Goal: Task Accomplishment & Management: Manage account settings

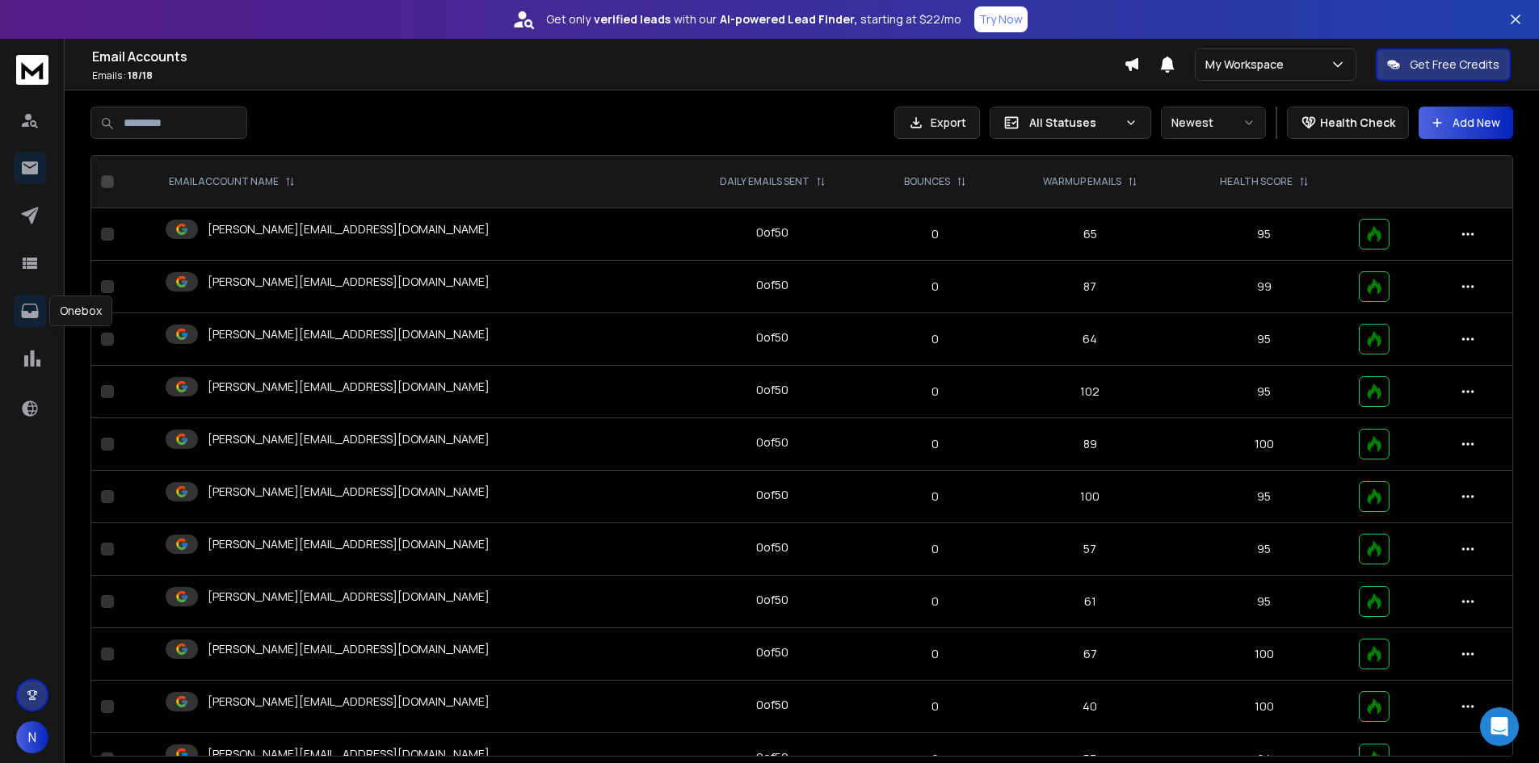
click at [37, 306] on icon at bounding box center [29, 310] width 19 height 19
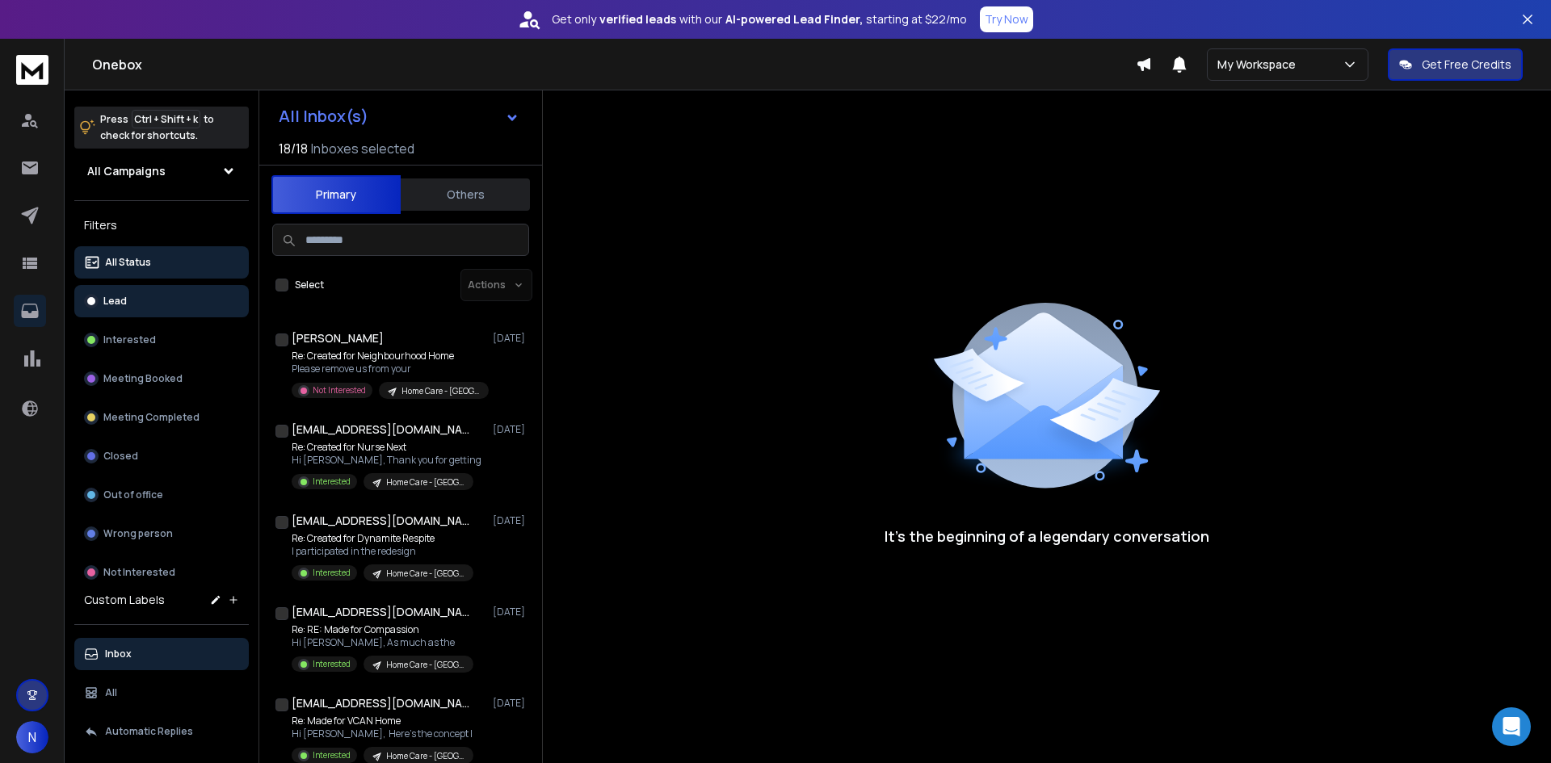
click at [124, 299] on p "Lead" at bounding box center [114, 301] width 23 height 13
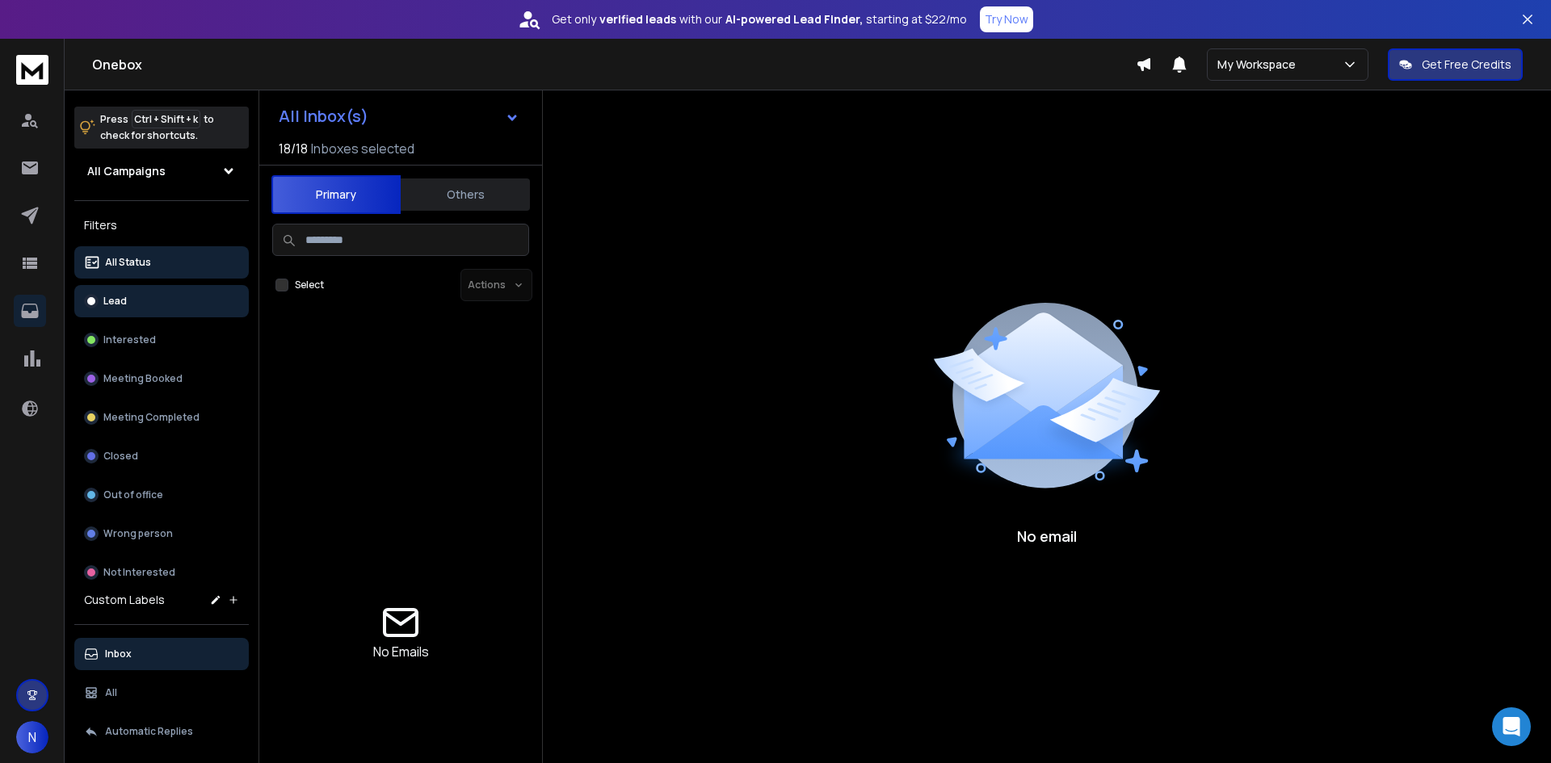
click at [139, 267] on p "All Status" at bounding box center [128, 262] width 46 height 13
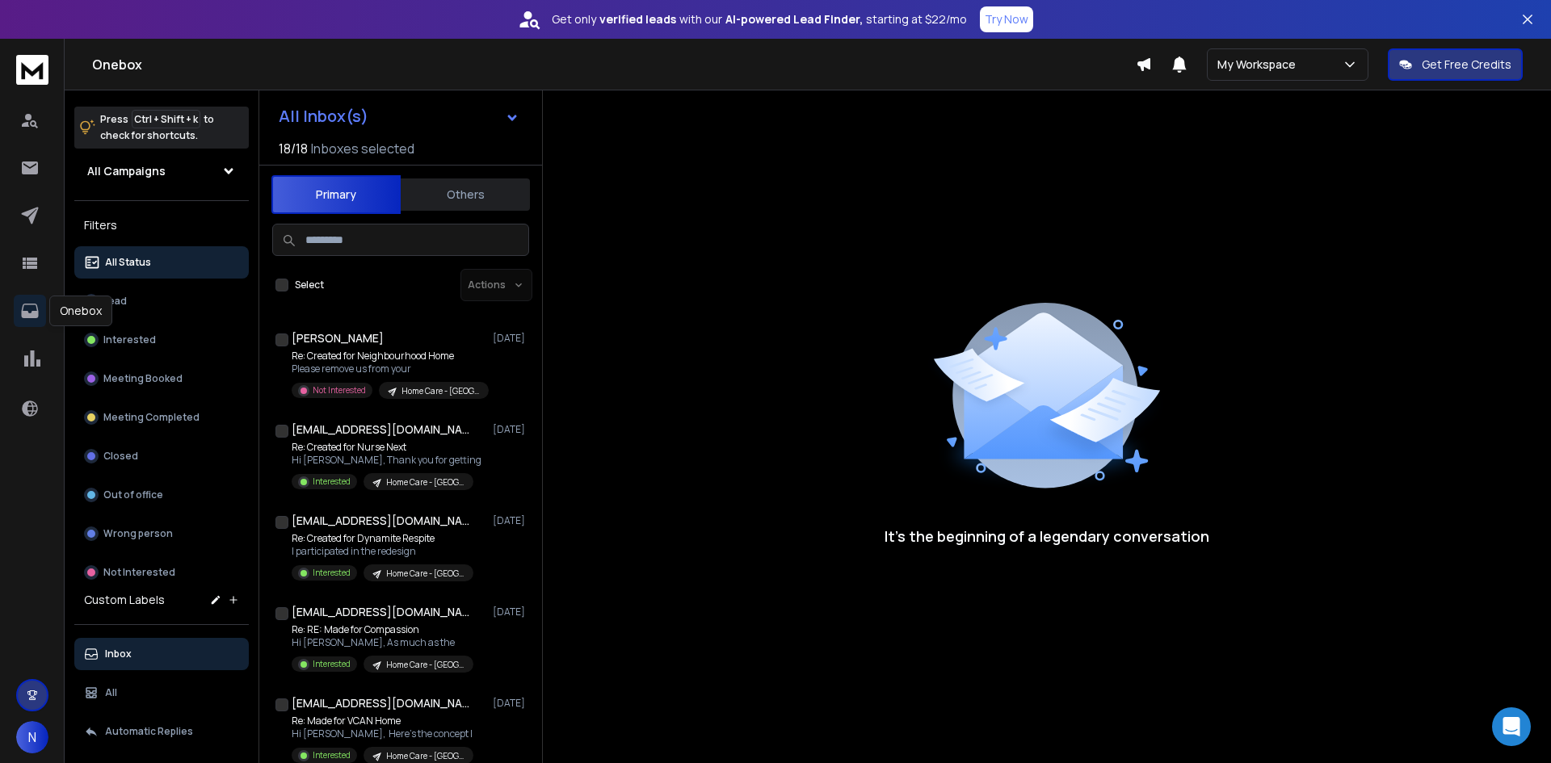
click at [31, 316] on icon at bounding box center [29, 311] width 17 height 15
click at [1528, 15] on icon at bounding box center [1527, 19] width 15 height 15
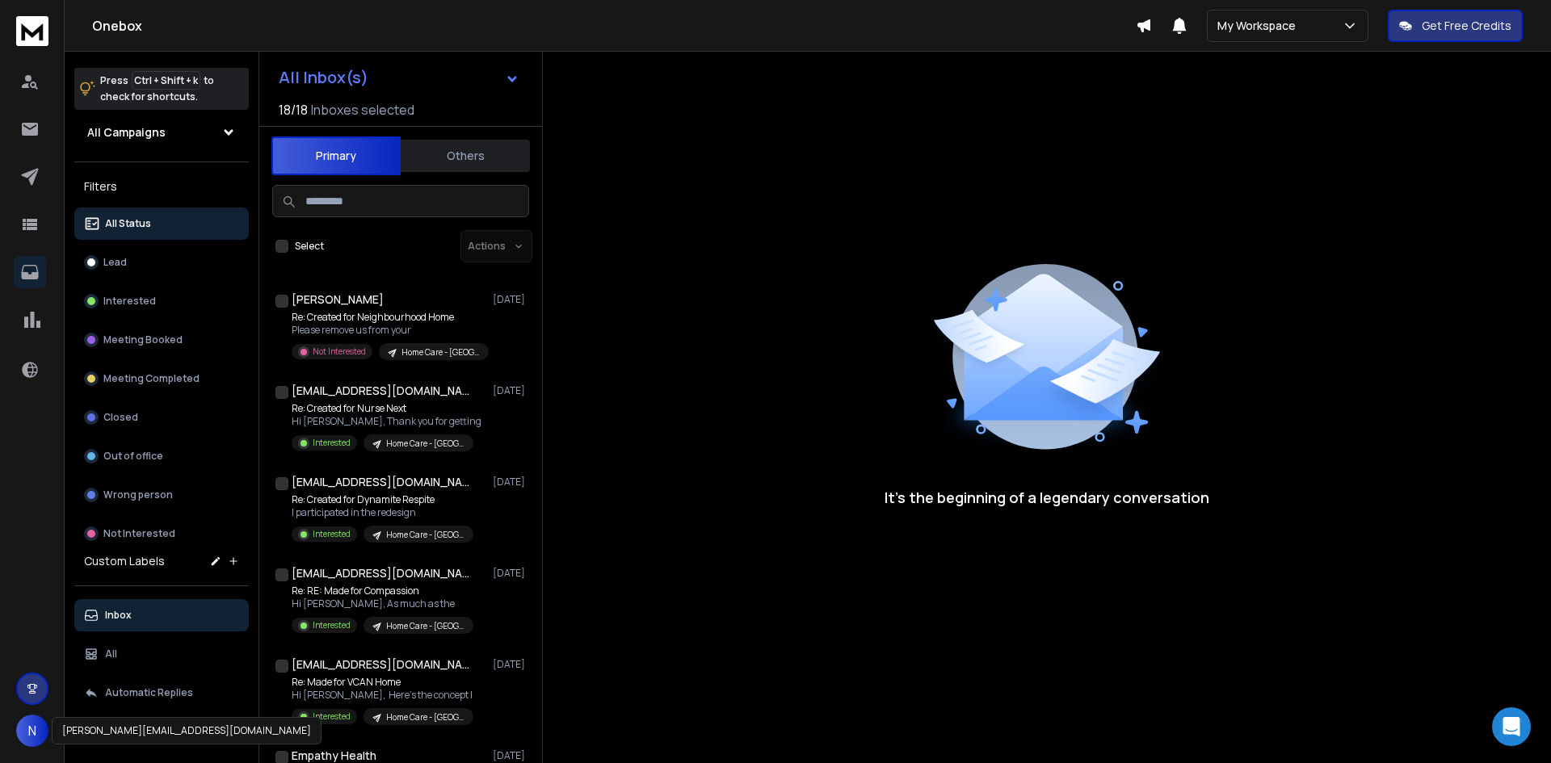
click at [18, 729] on span "N" at bounding box center [32, 731] width 32 height 32
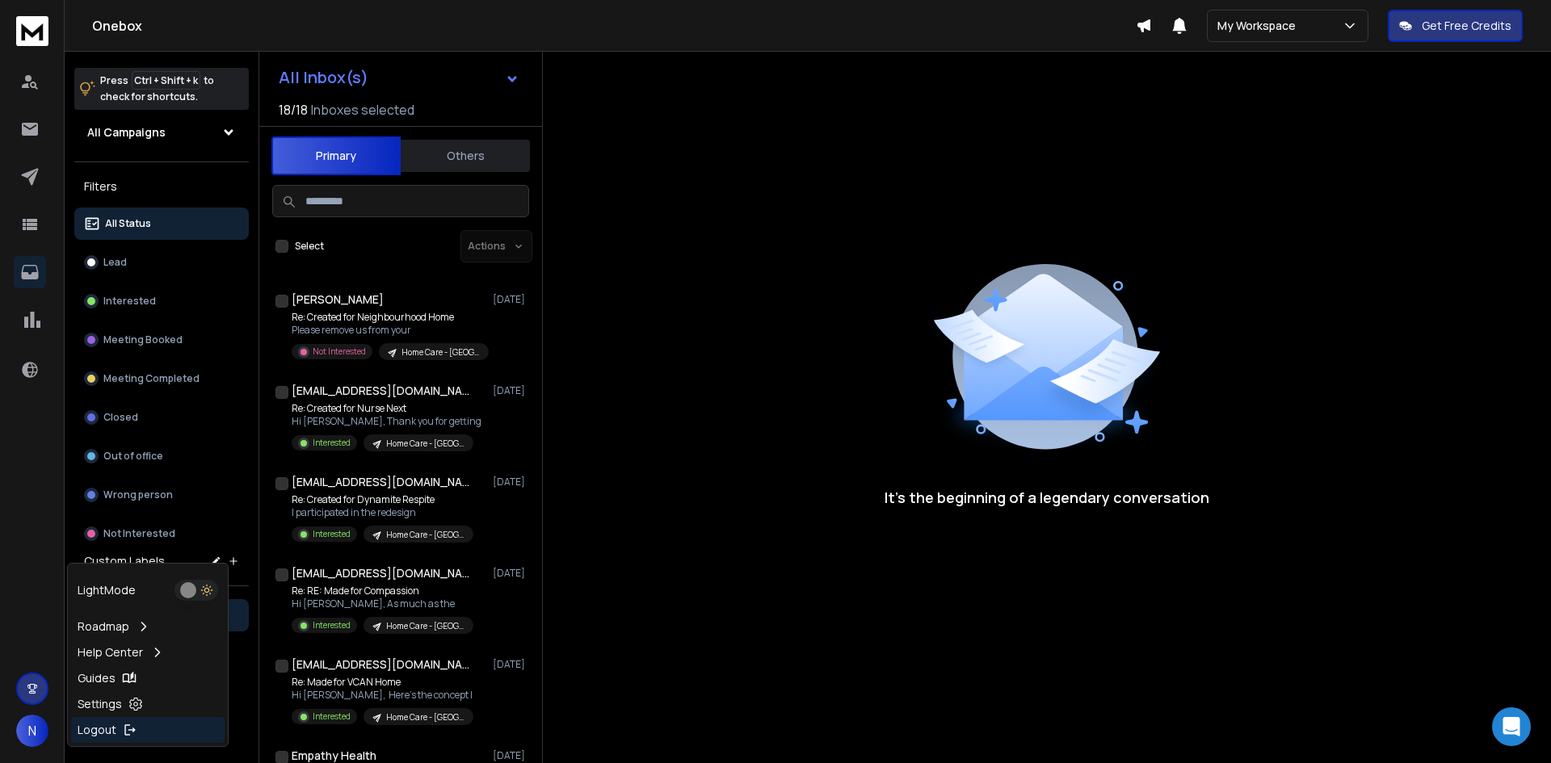
click at [79, 727] on p "Logout" at bounding box center [97, 730] width 39 height 16
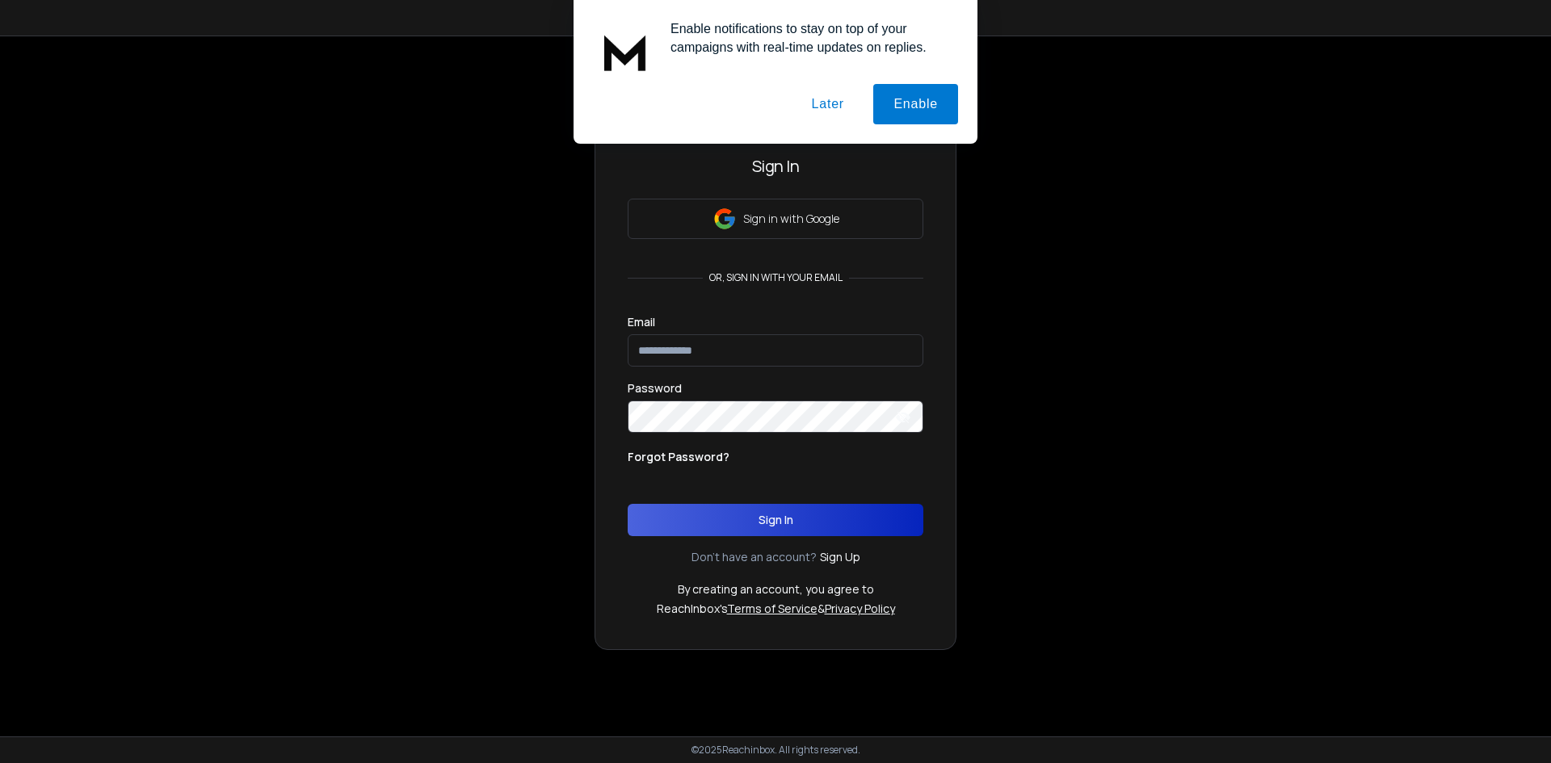
type input "**********"
click at [747, 359] on input "**********" at bounding box center [776, 350] width 296 height 32
click at [775, 215] on p "Sign in with Google" at bounding box center [791, 219] width 96 height 16
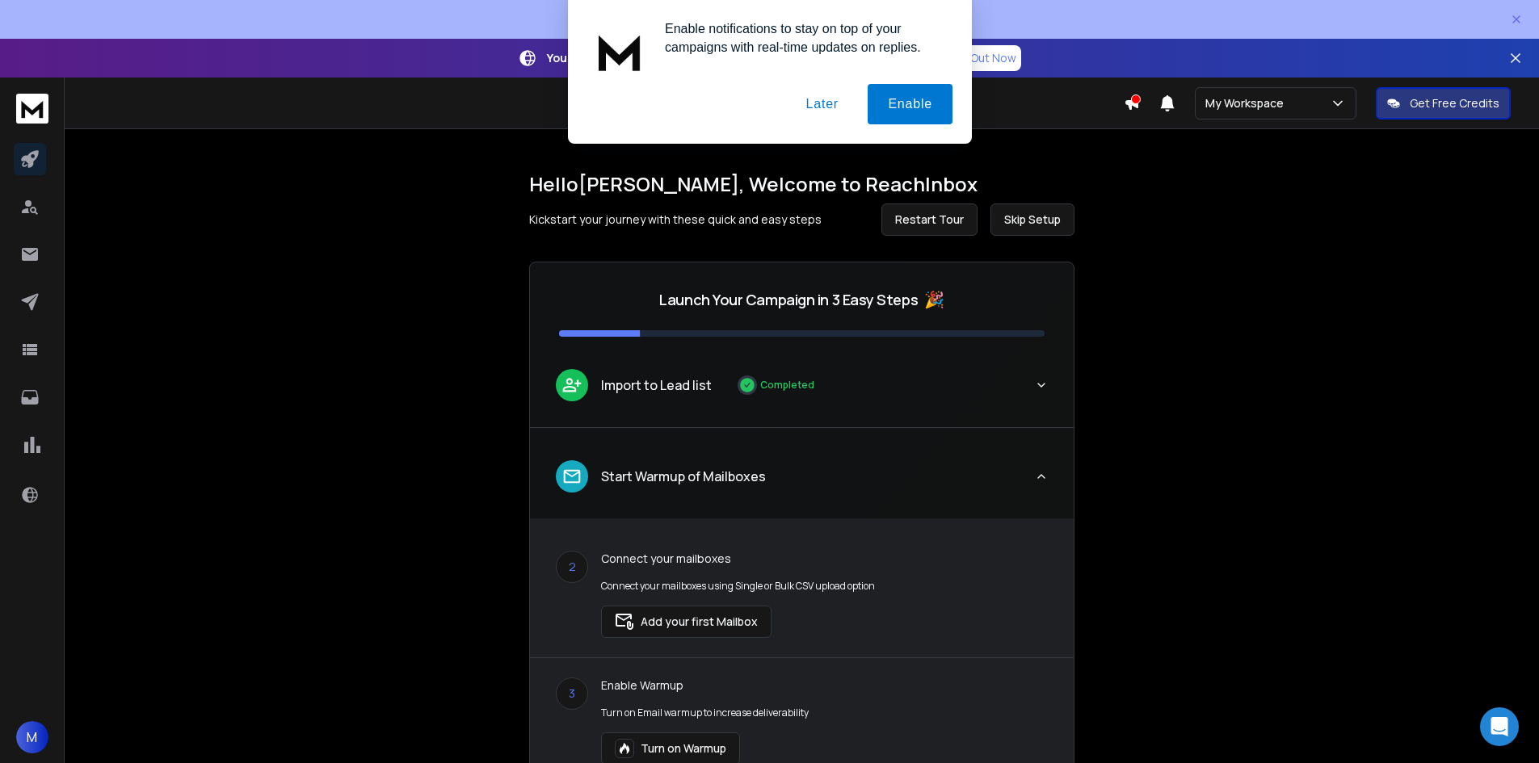
click at [827, 99] on button "Later" at bounding box center [821, 104] width 73 height 40
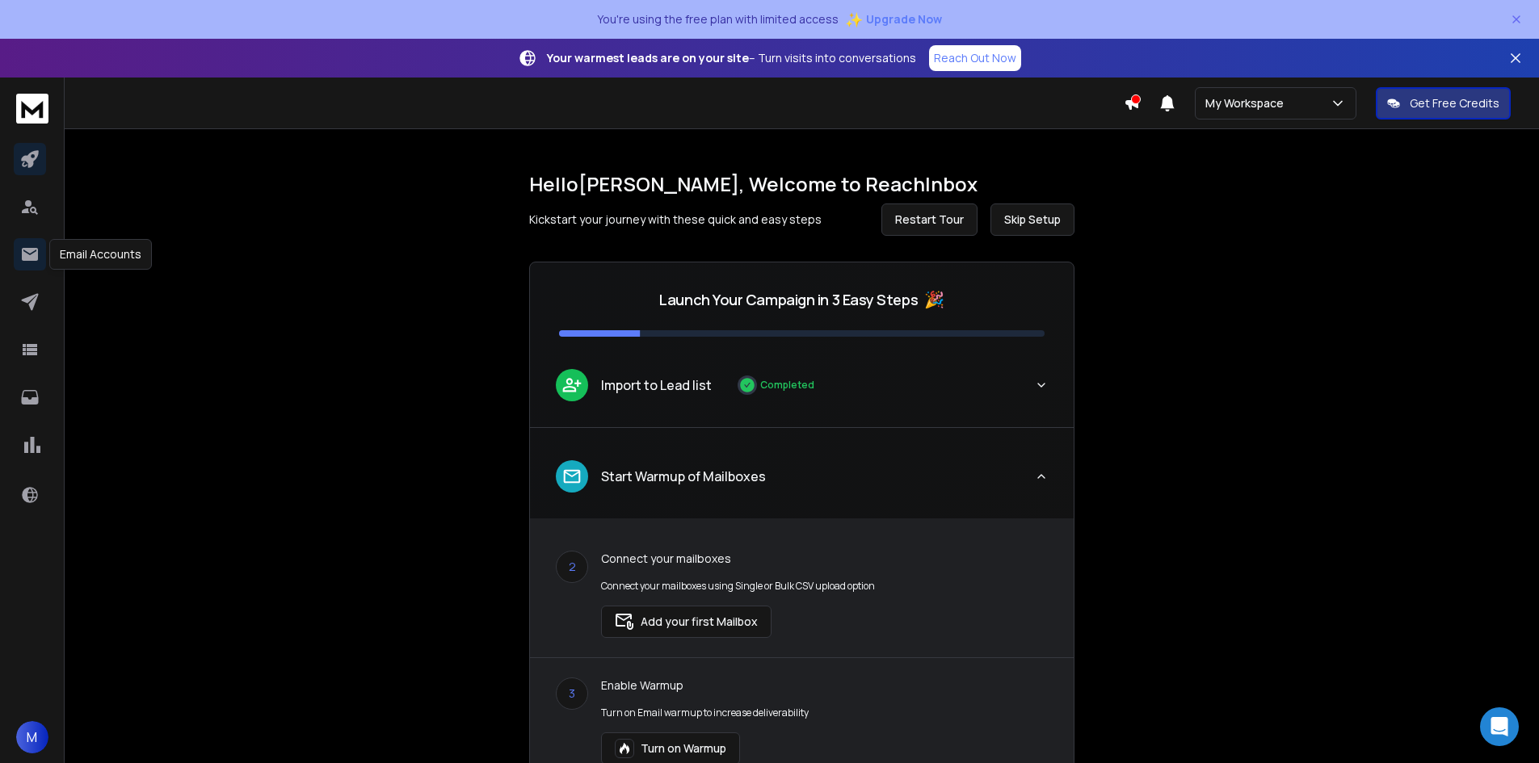
click at [37, 241] on link at bounding box center [30, 254] width 32 height 32
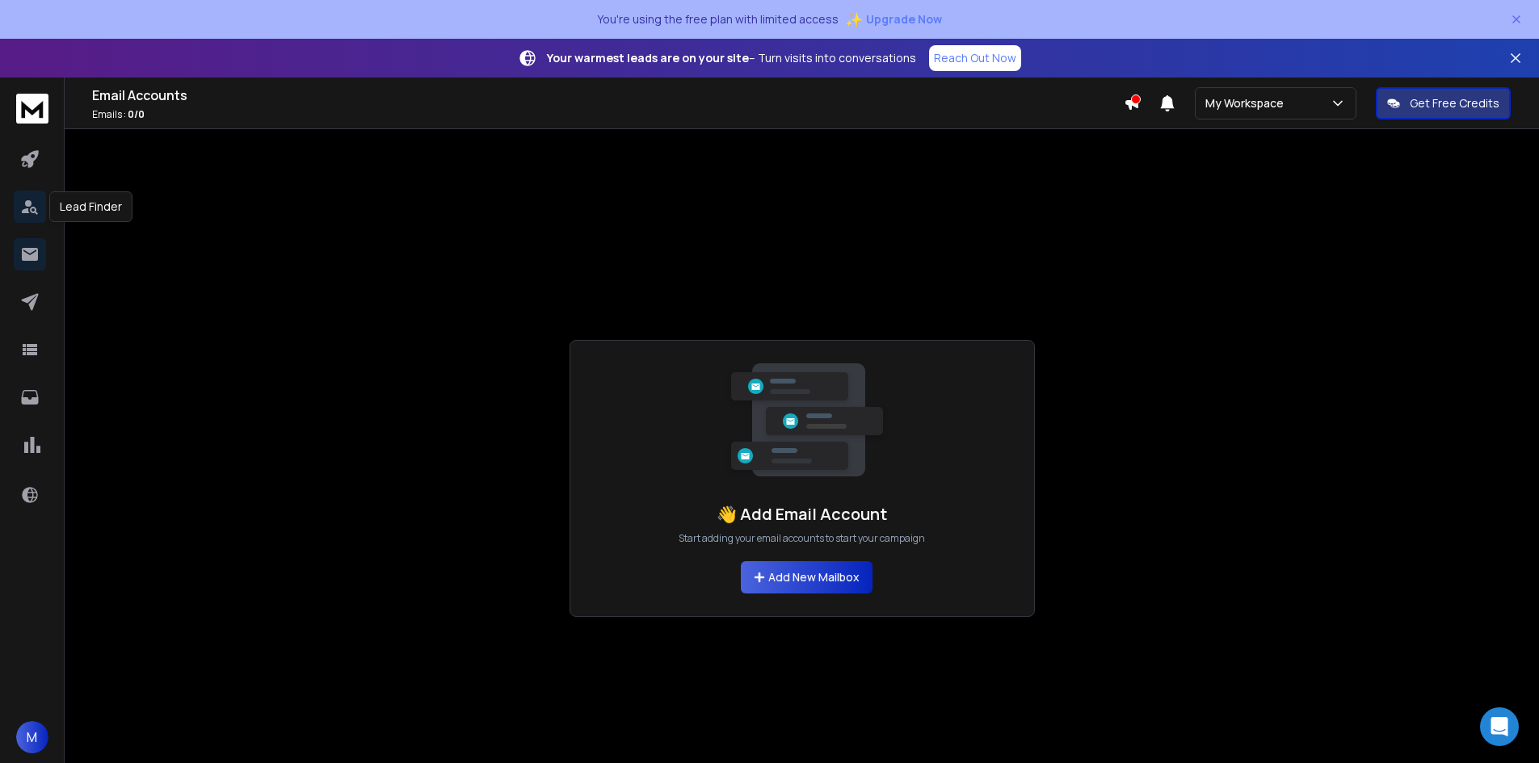
click at [30, 204] on circle at bounding box center [28, 203] width 6 height 6
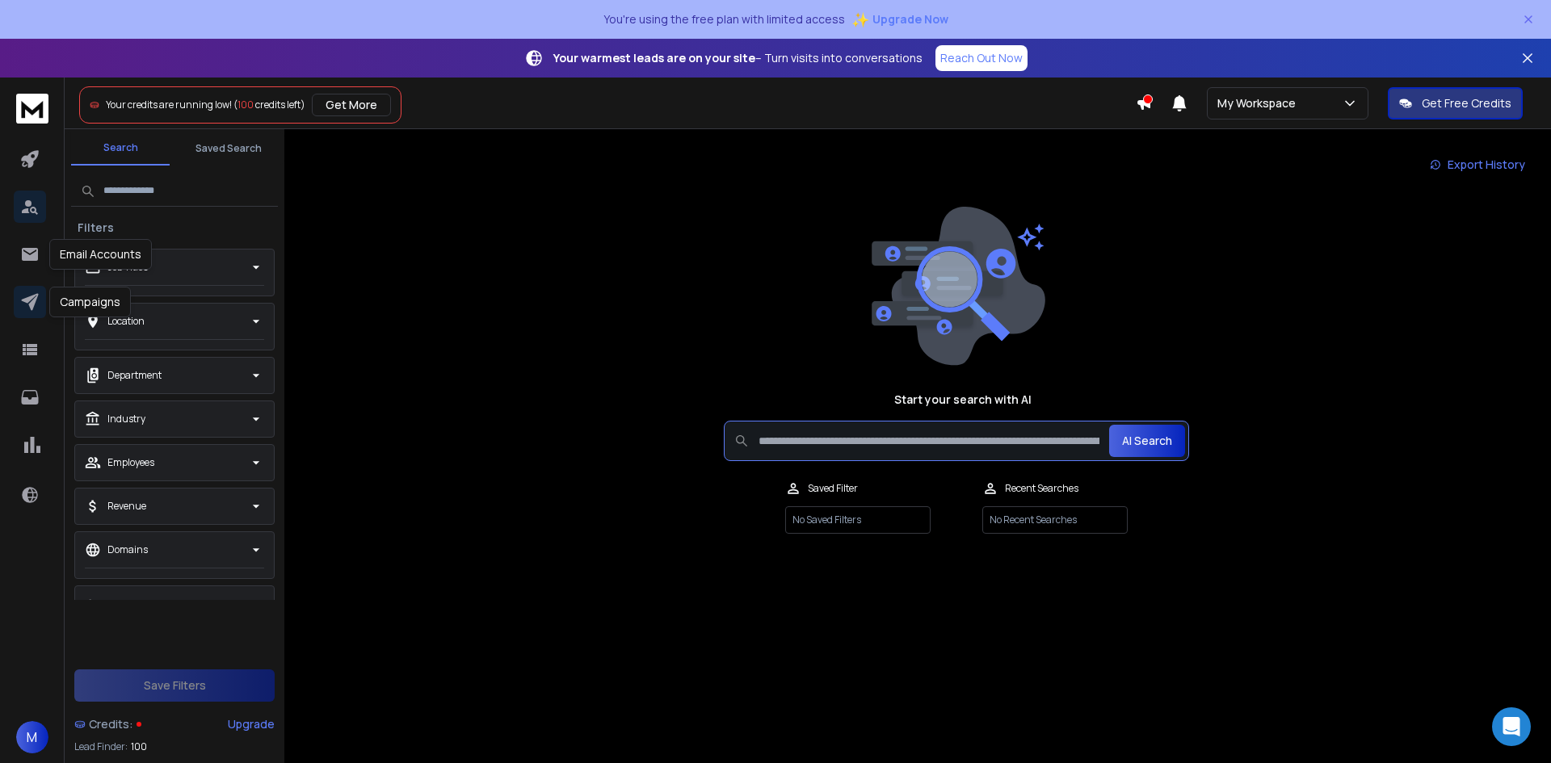
click at [25, 302] on icon at bounding box center [29, 301] width 17 height 17
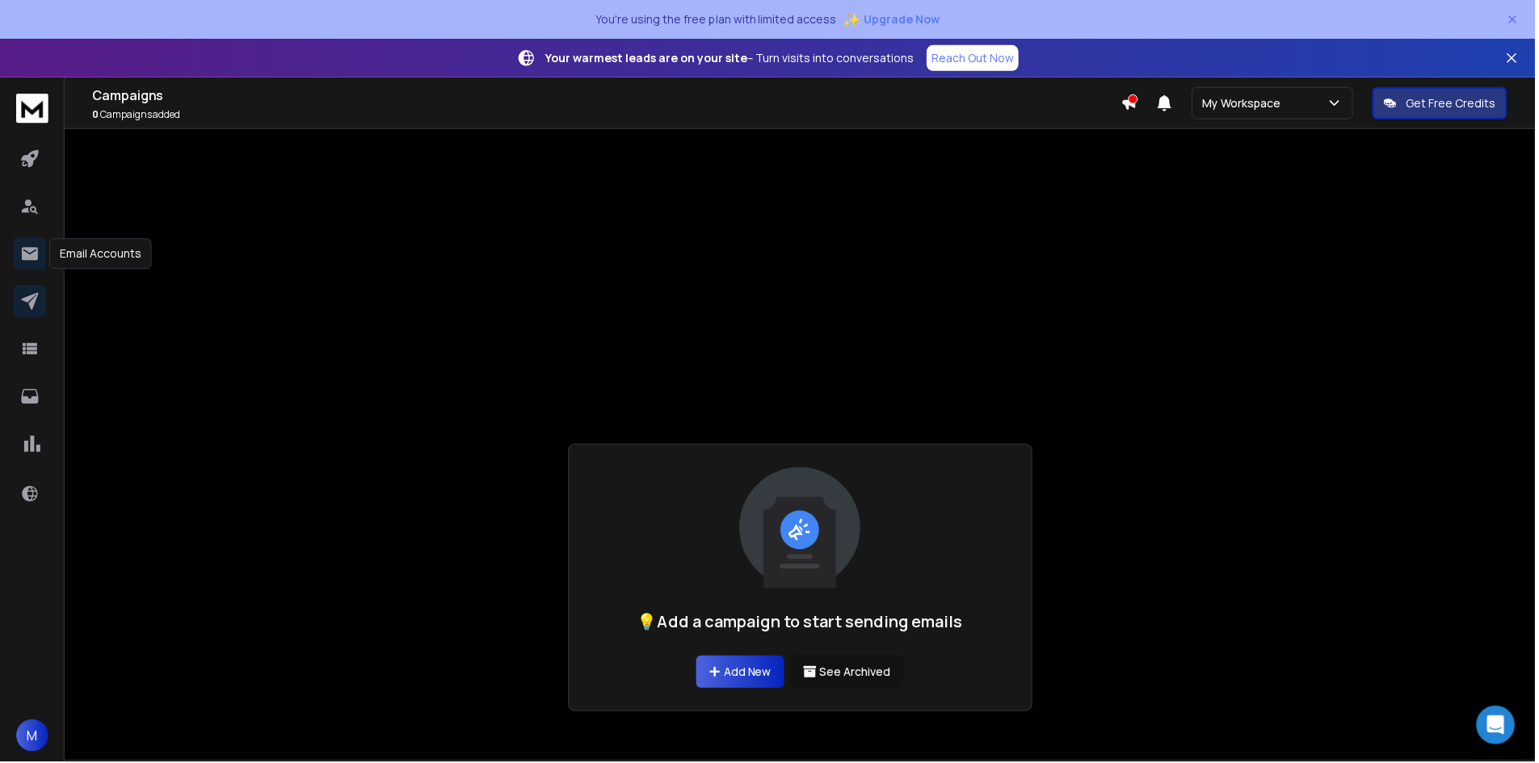
click at [36, 265] on link at bounding box center [30, 254] width 32 height 32
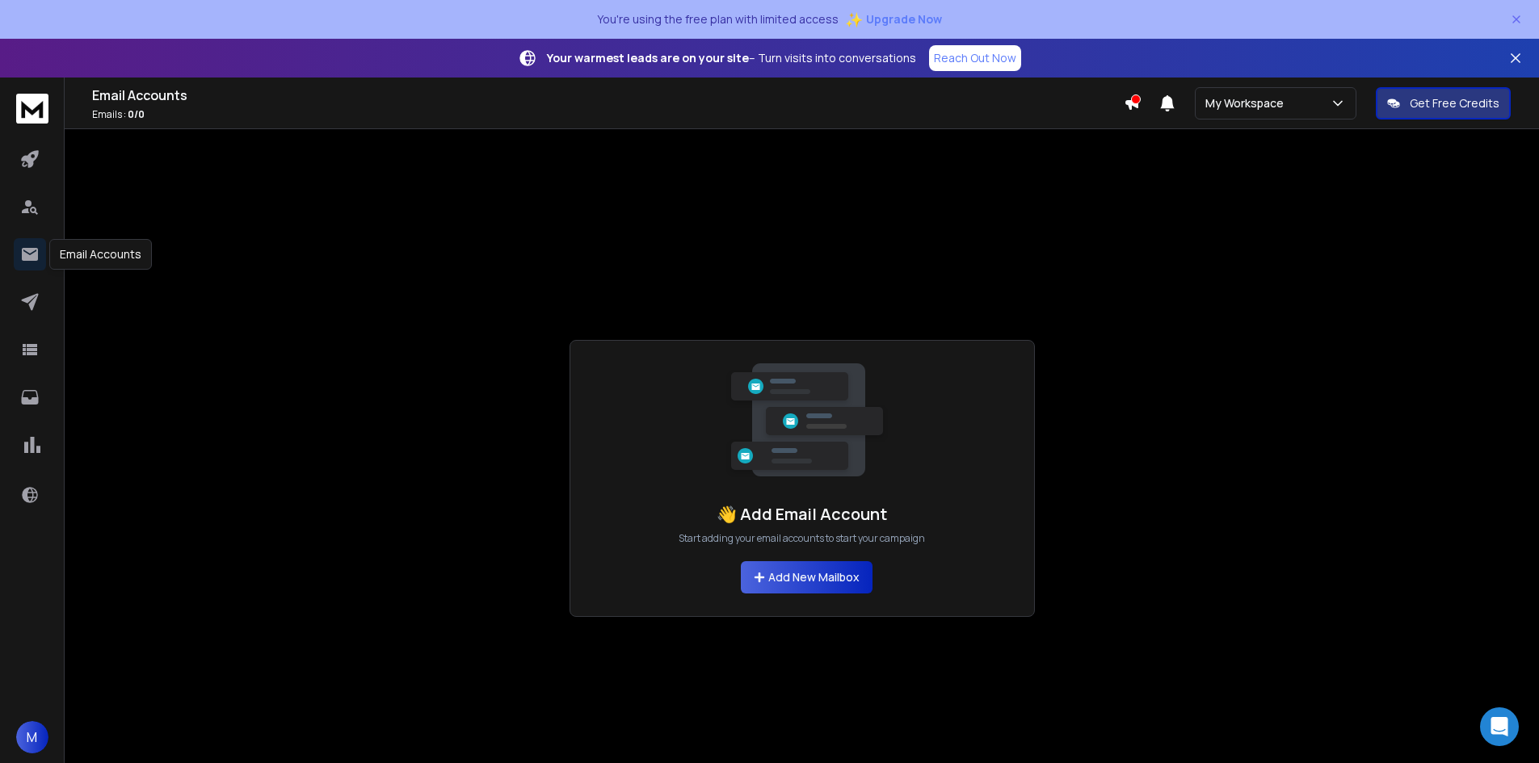
click at [36, 267] on link at bounding box center [30, 254] width 32 height 32
drag, startPoint x: 541, startPoint y: 437, endPoint x: 558, endPoint y: 440, distance: 17.3
click at [543, 437] on div "👋 Add Email Account Start adding your email accounts to start your campaign Add…" at bounding box center [801, 478] width 1422 height 277
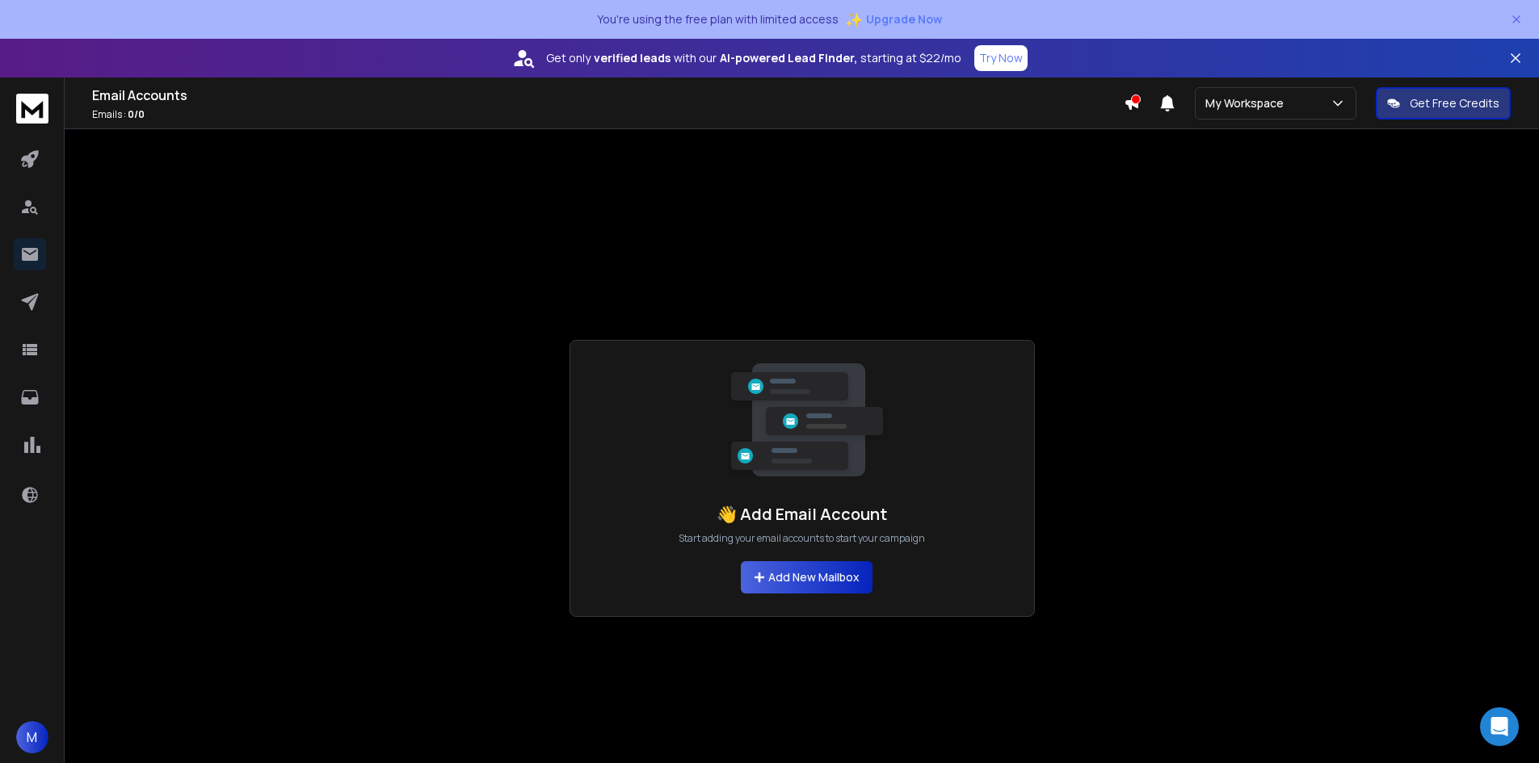
click at [517, 258] on div "👋 Add Email Account Start adding your email accounts to start your campaign Add…" at bounding box center [801, 478] width 1422 height 666
click at [682, 6] on div "You're using the free plan with limited access ✨ Upgrade Now" at bounding box center [769, 19] width 1539 height 39
click at [679, 19] on p "You're using the free plan with limited access" at bounding box center [718, 19] width 242 height 16
click at [681, 19] on p "You're using the free plan with limited access" at bounding box center [718, 19] width 242 height 16
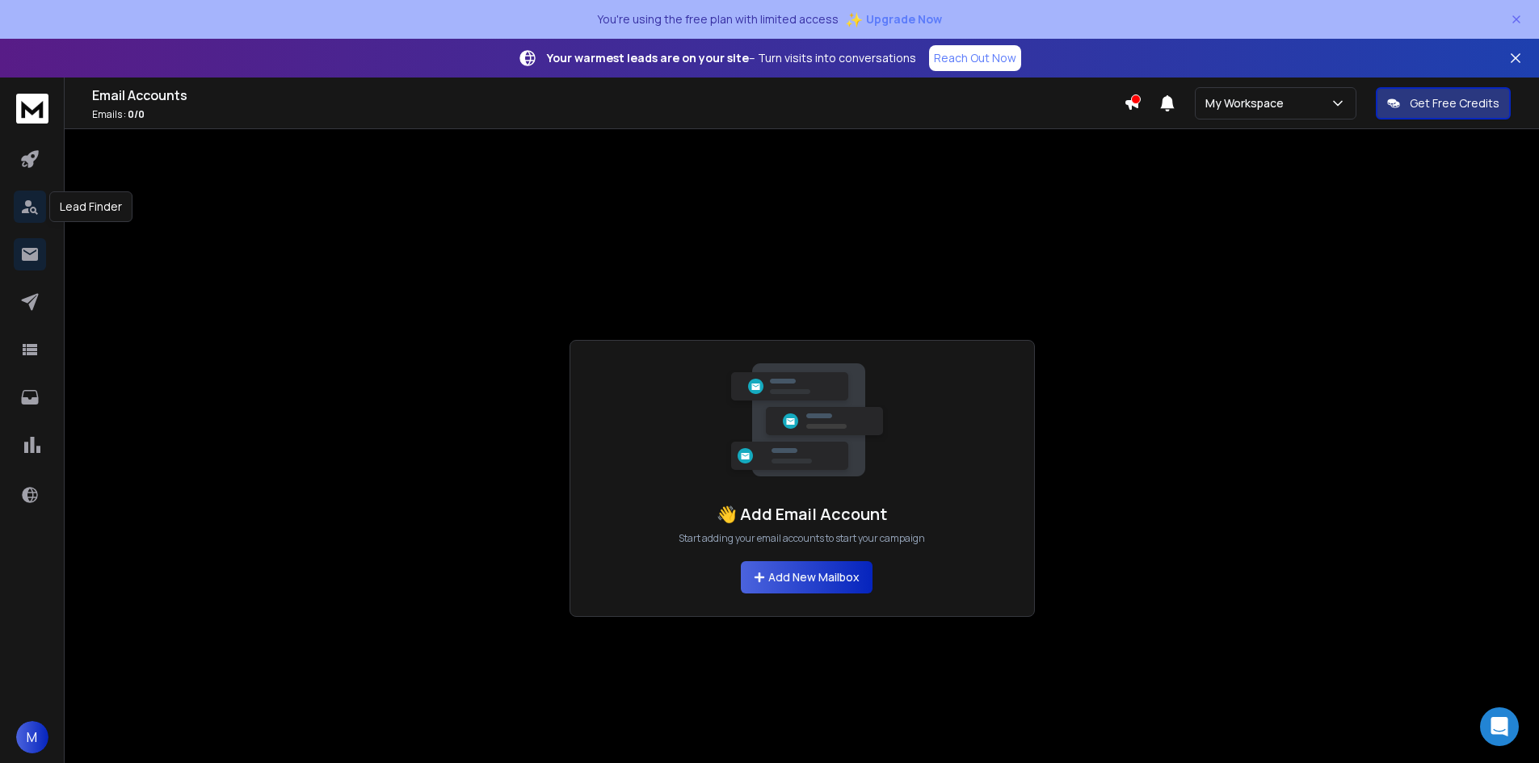
click at [21, 210] on icon at bounding box center [29, 206] width 19 height 19
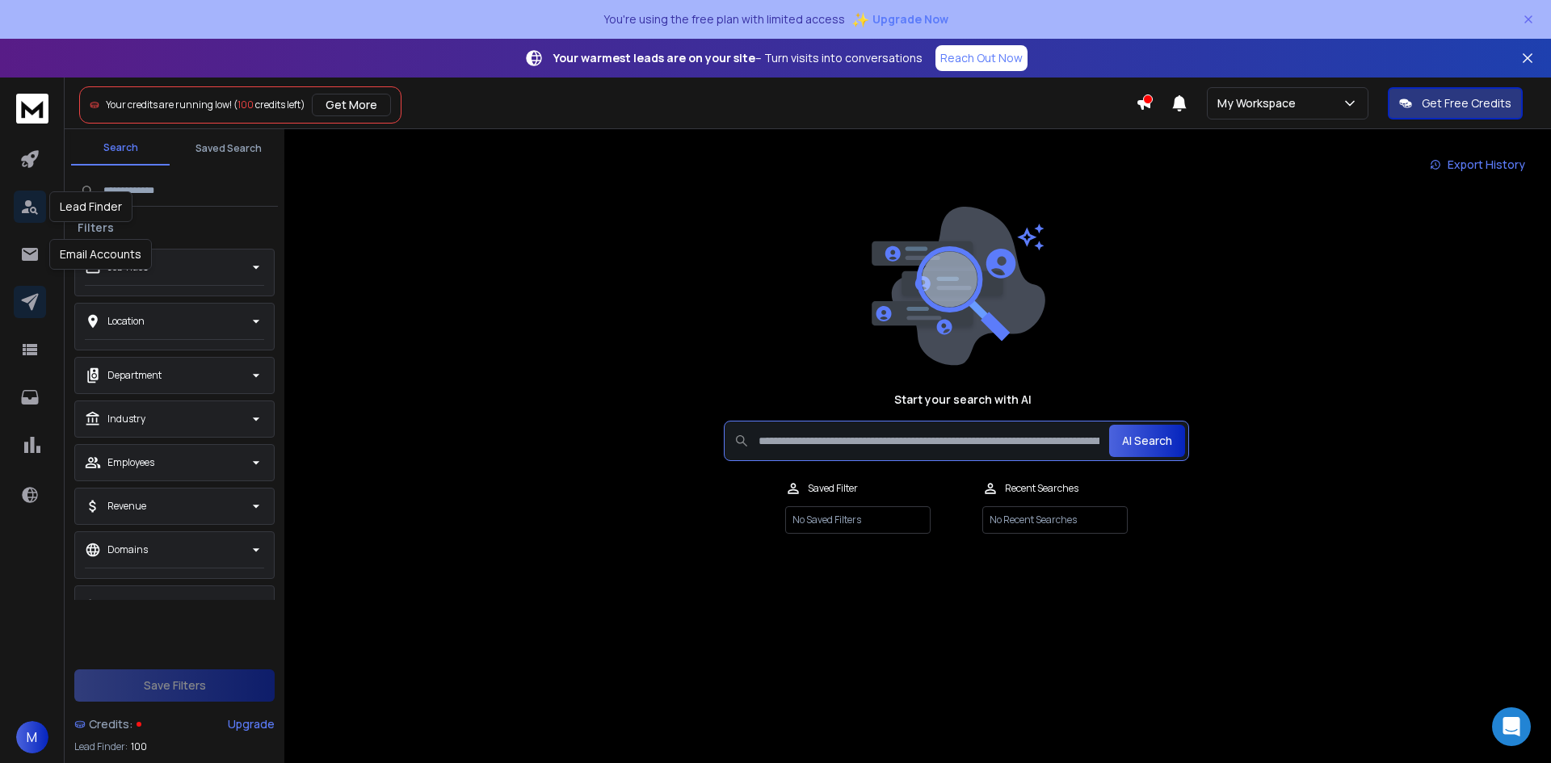
click at [19, 290] on link at bounding box center [30, 302] width 32 height 32
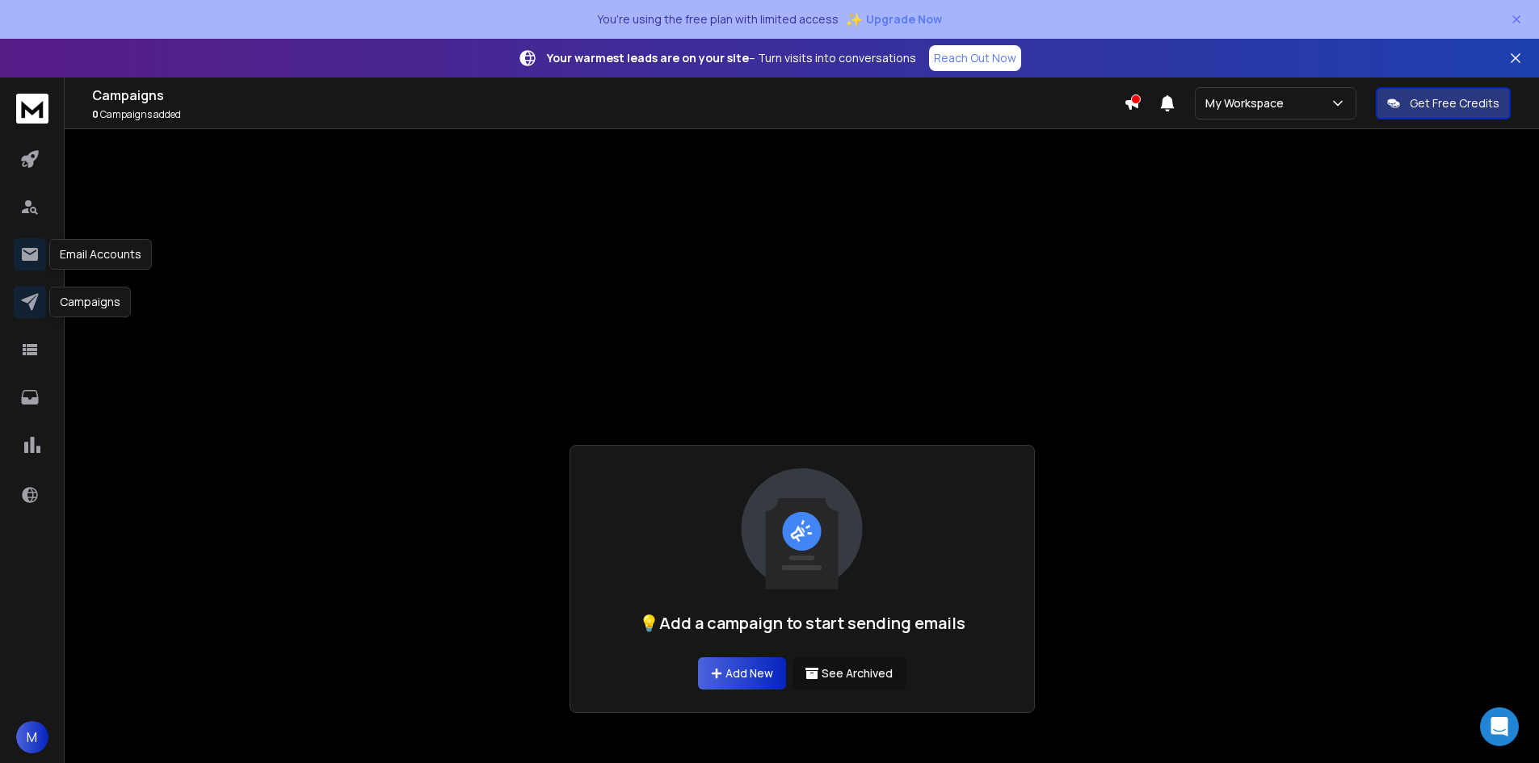
click at [33, 251] on icon at bounding box center [30, 254] width 16 height 13
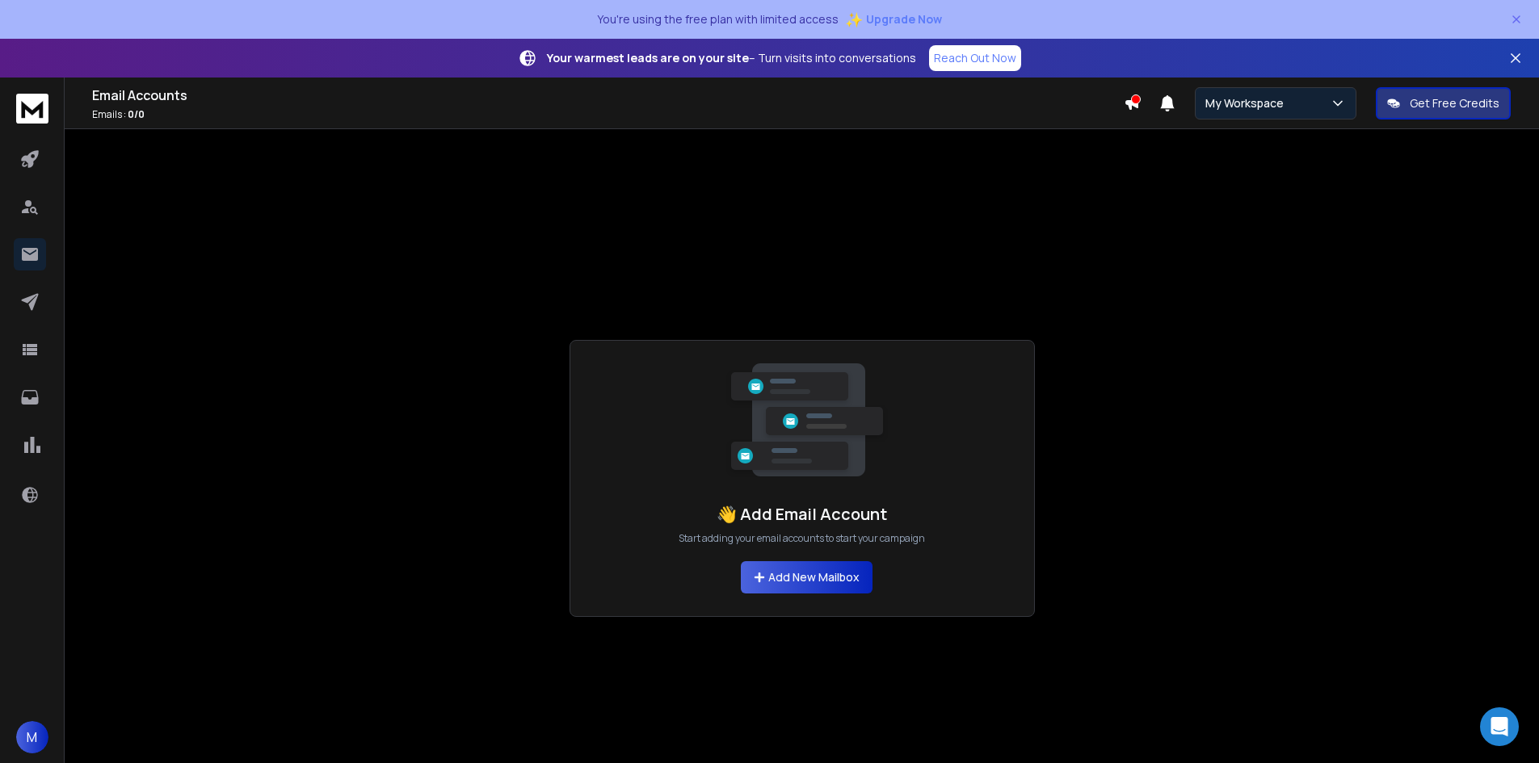
click at [1256, 101] on p "My Workspace" at bounding box center [1247, 103] width 85 height 16
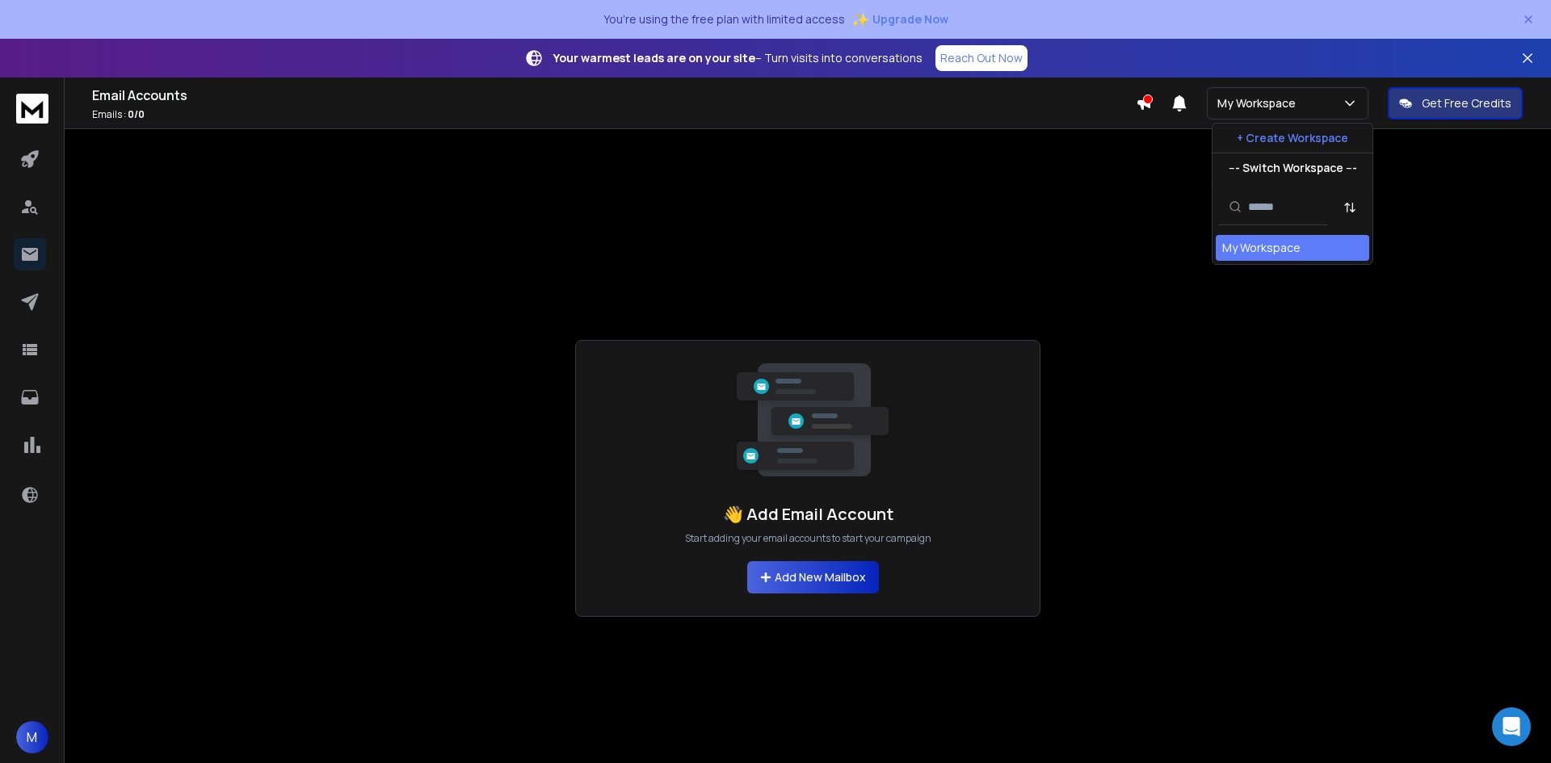
click at [1288, 162] on p "--- Switch Workspace ---" at bounding box center [1293, 168] width 128 height 16
click at [1279, 140] on p "+ Create Workspace" at bounding box center [1292, 138] width 111 height 16
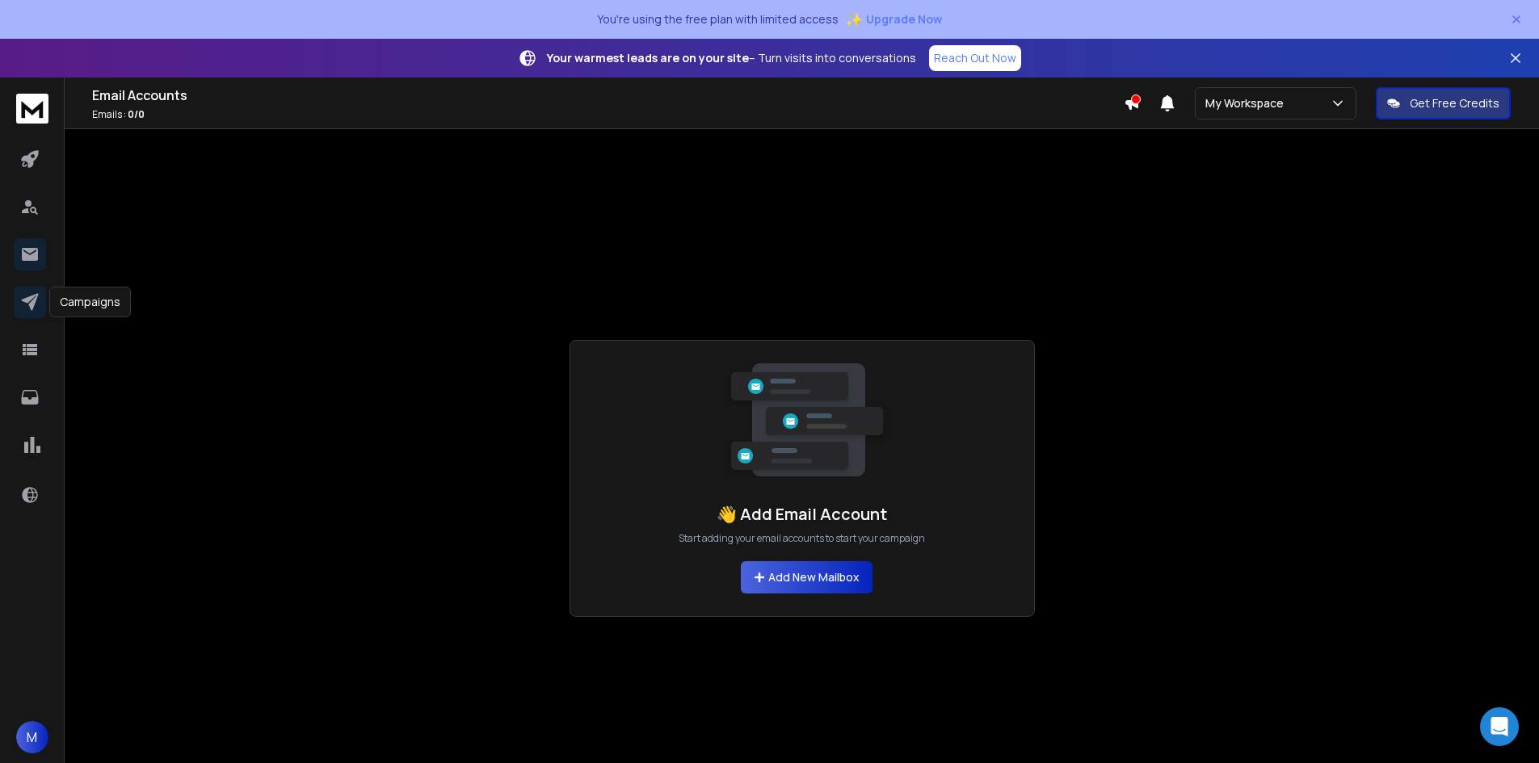
click at [24, 314] on link at bounding box center [30, 302] width 32 height 32
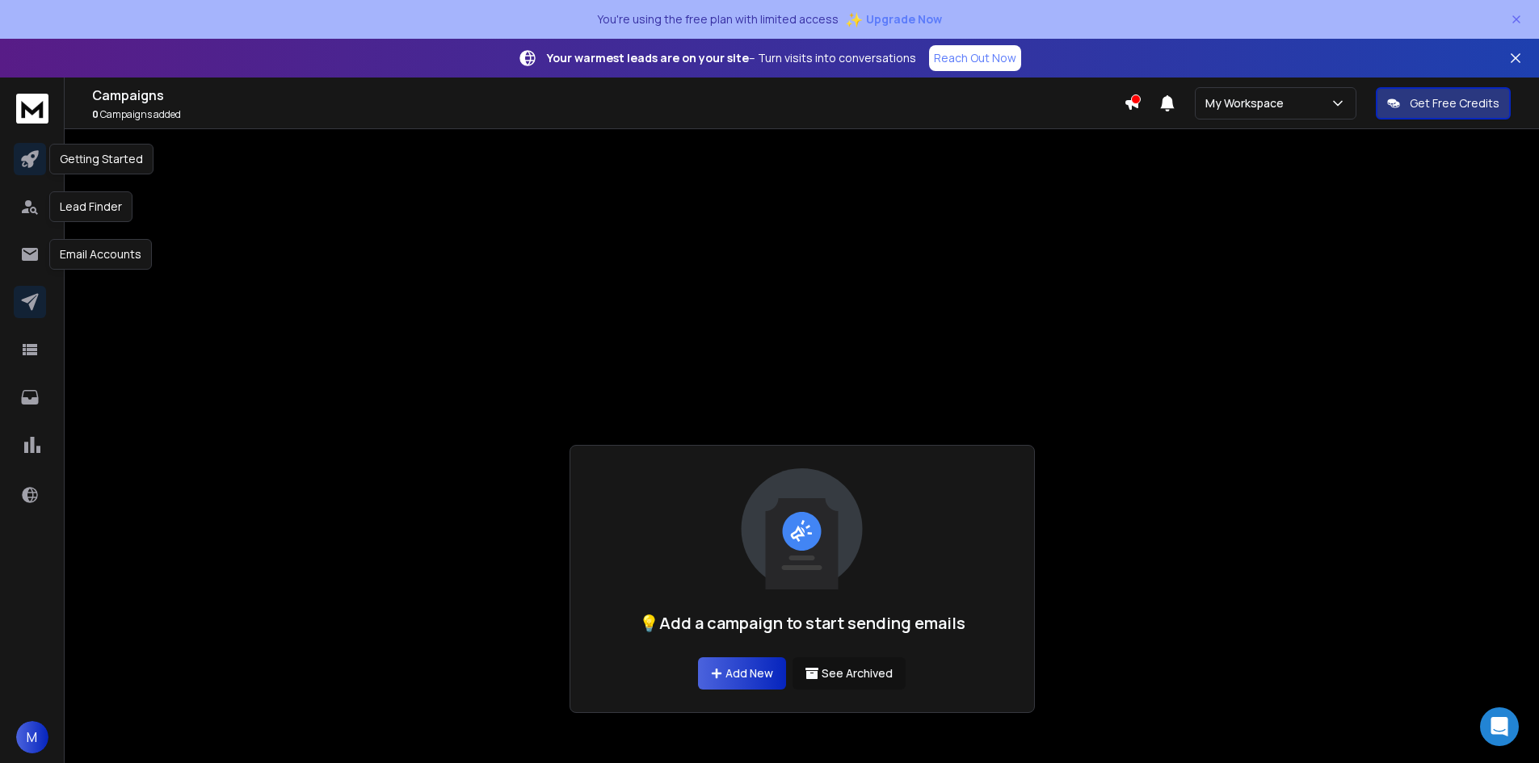
click at [20, 163] on icon at bounding box center [29, 158] width 19 height 19
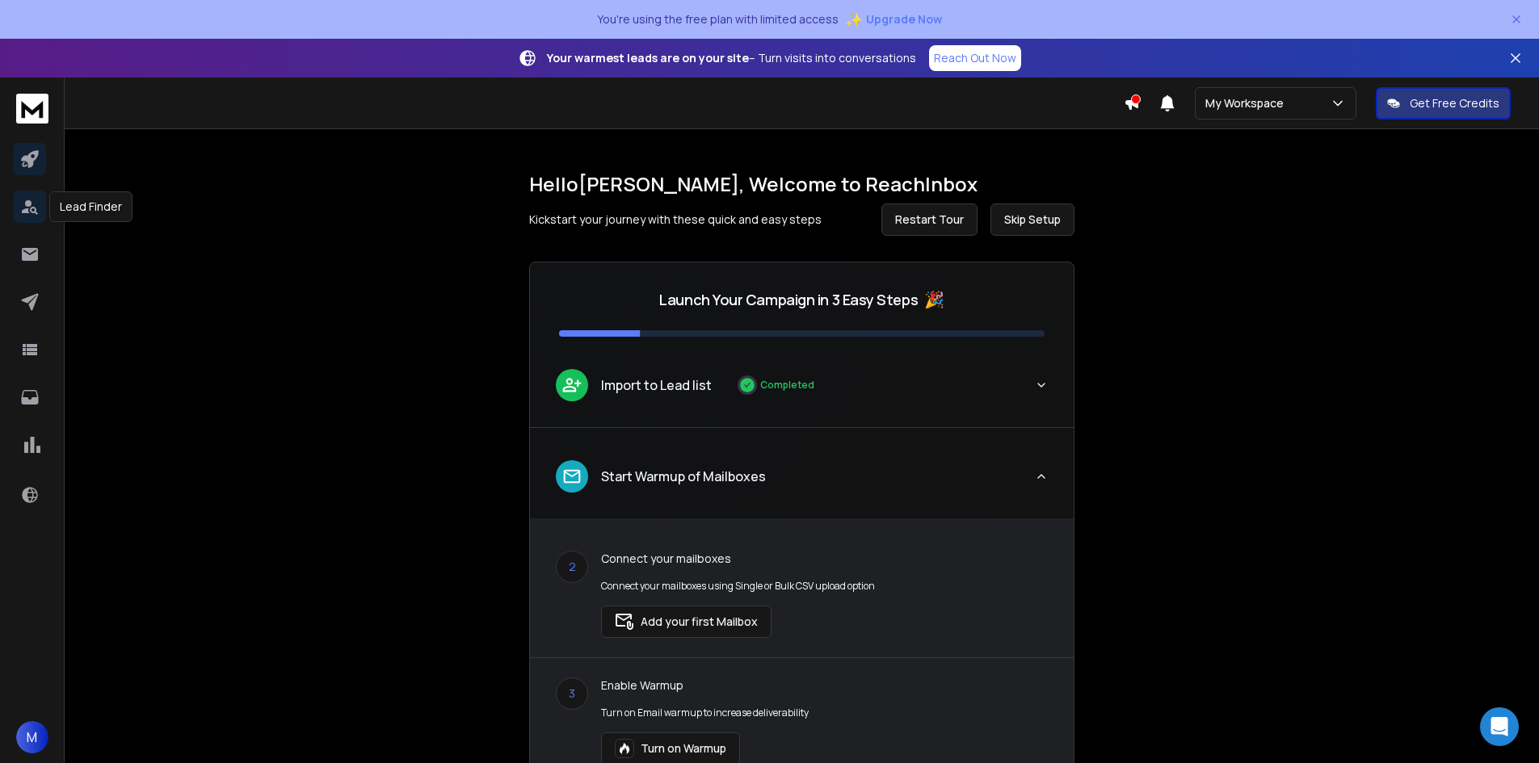
click at [23, 212] on icon at bounding box center [30, 211] width 16 height 8
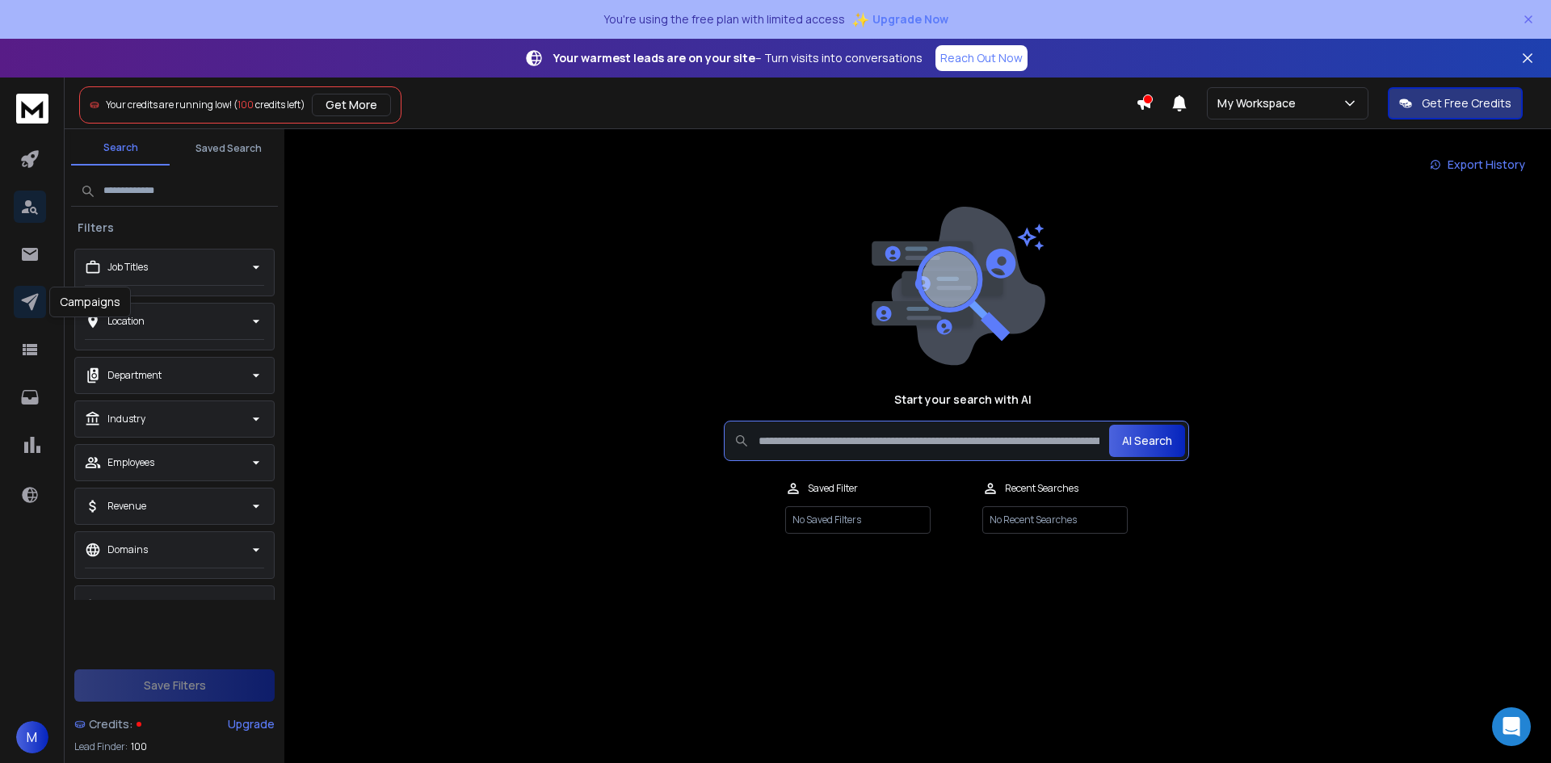
click at [20, 298] on icon at bounding box center [29, 301] width 19 height 19
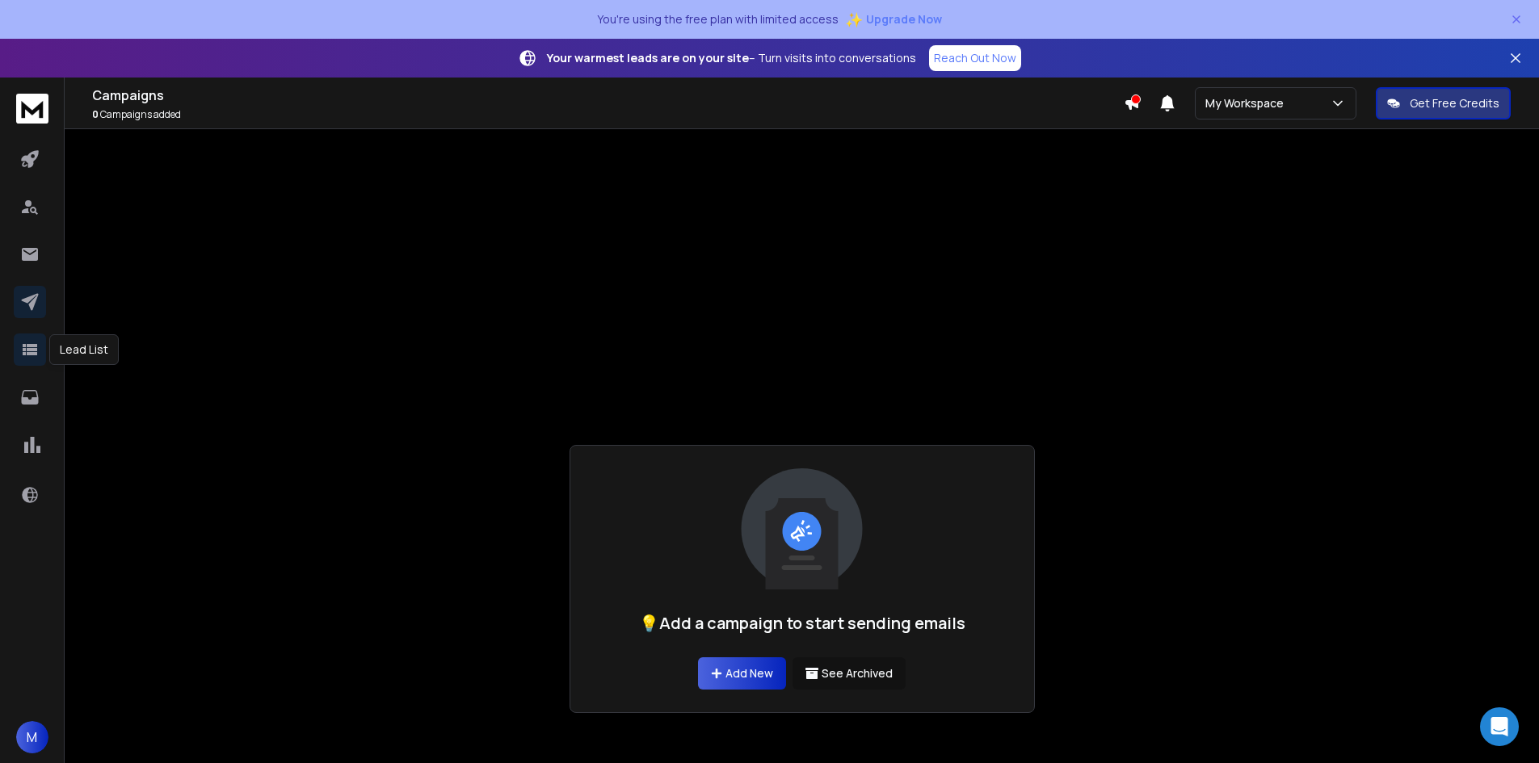
click at [20, 343] on icon at bounding box center [29, 349] width 19 height 19
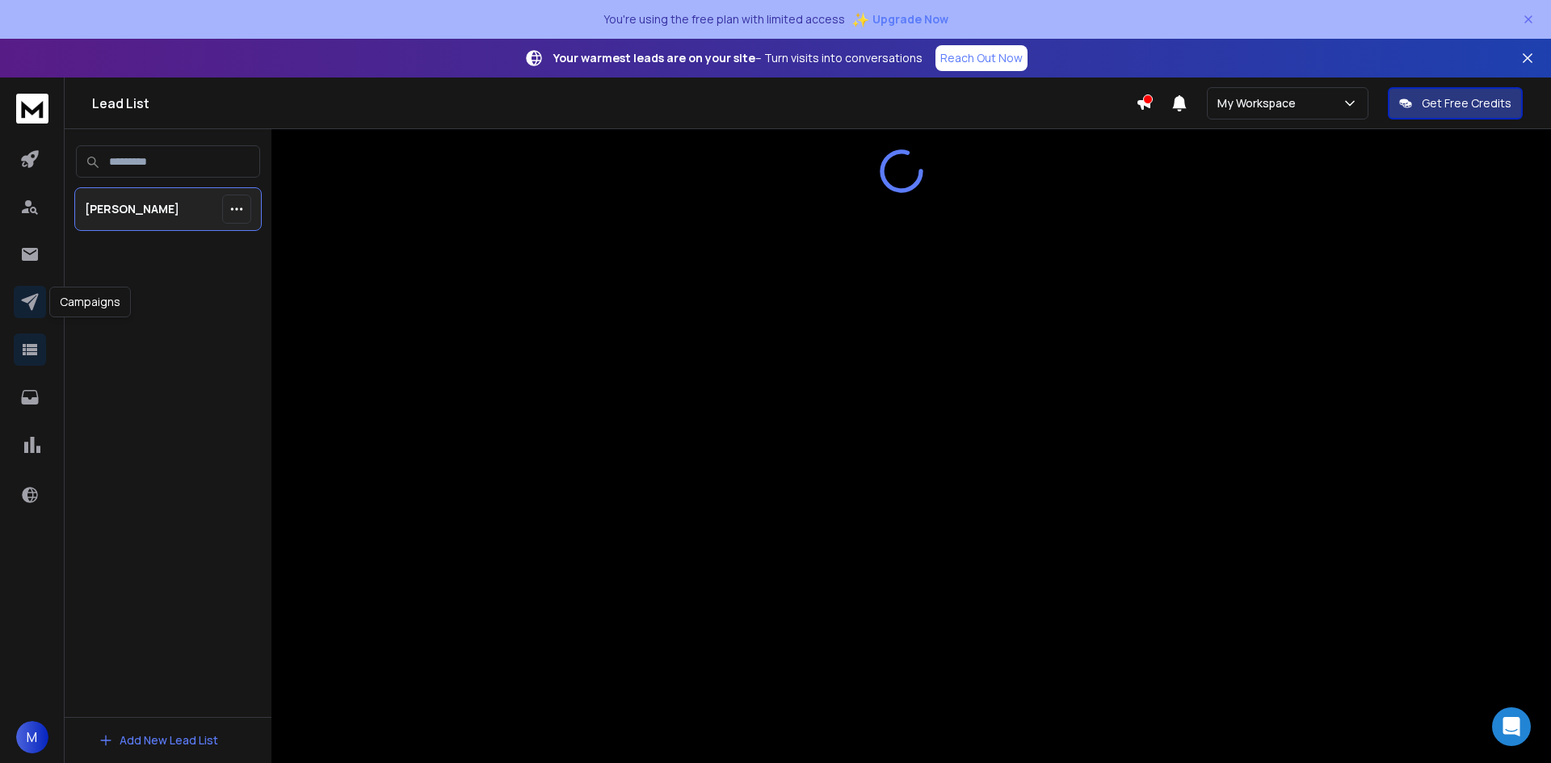
click at [28, 312] on link at bounding box center [30, 302] width 32 height 32
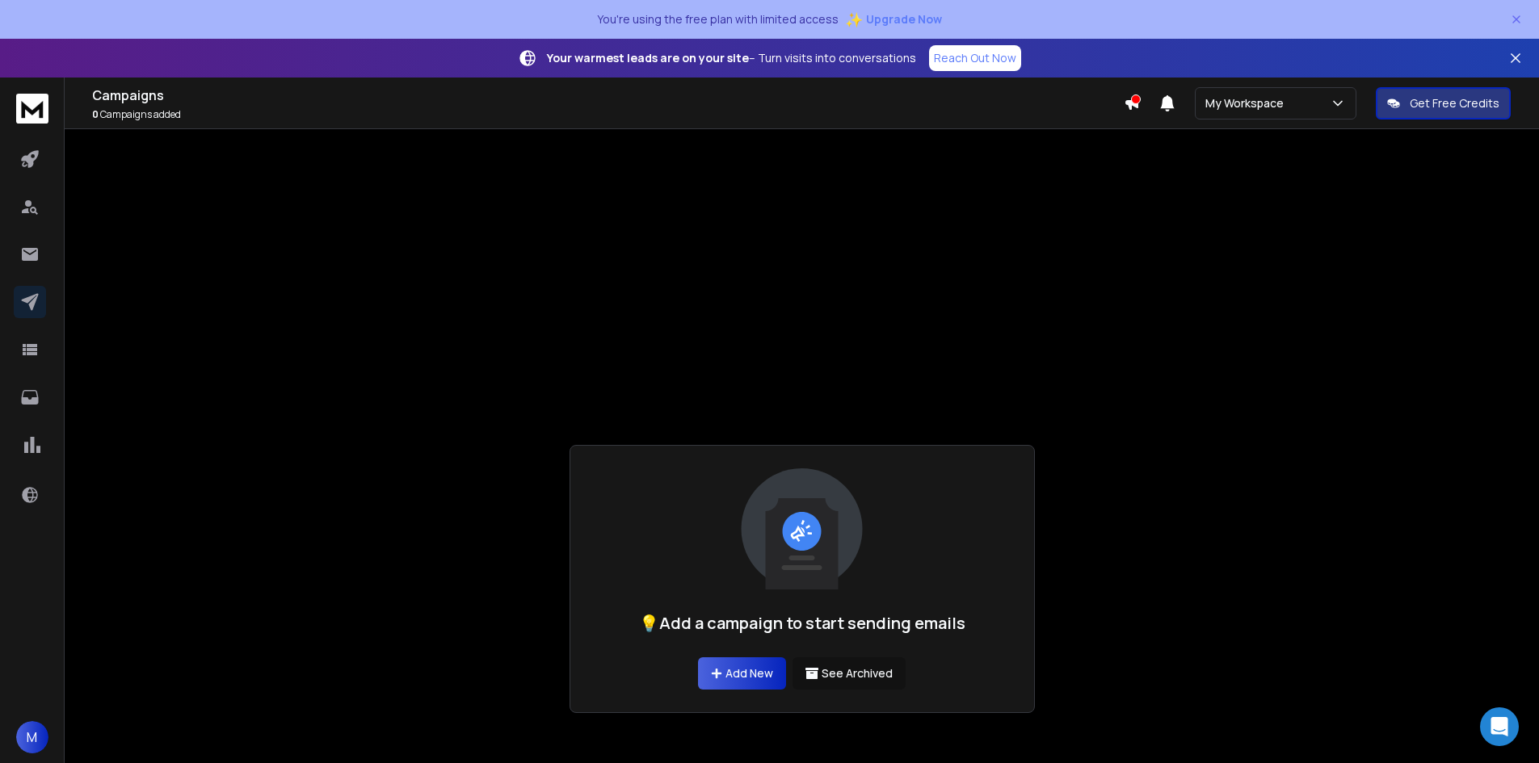
click at [901, 11] on strong "✨ Upgrade Now" at bounding box center [893, 19] width 97 height 23
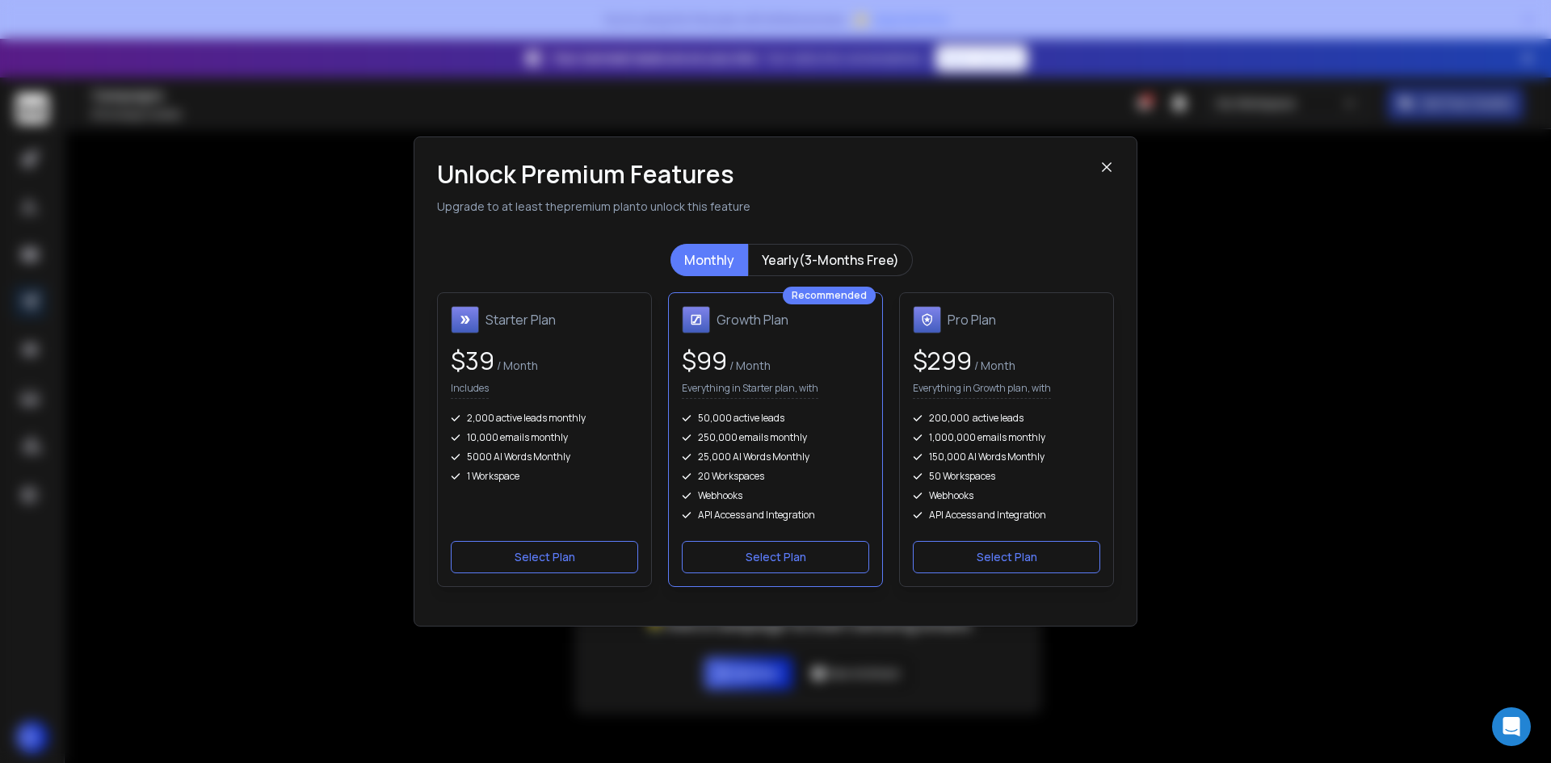
click at [512, 416] on div "2,000 active leads monthly" at bounding box center [544, 418] width 187 height 13
click at [513, 416] on div "2,000 active leads monthly" at bounding box center [544, 418] width 187 height 13
click at [510, 464] on ul "2,000 active leads monthly 10,000 emails monthly 5000 AI Words Monthly 1 Worksp…" at bounding box center [544, 444] width 187 height 78
drag, startPoint x: 510, startPoint y: 464, endPoint x: 479, endPoint y: 457, distance: 31.5
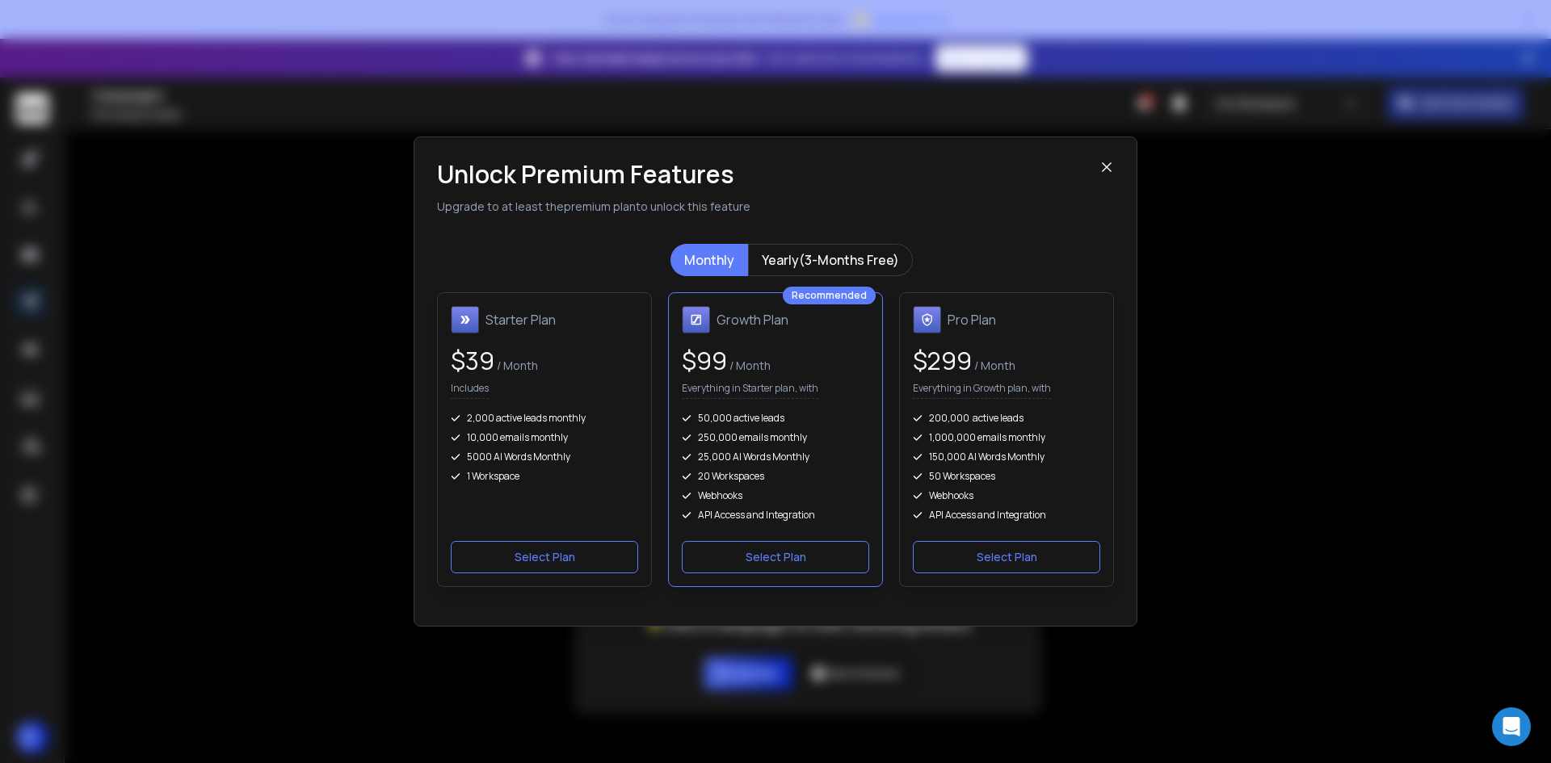
click at [479, 458] on div "5000 AI Words Monthly" at bounding box center [544, 457] width 187 height 13
click at [479, 457] on div "5000 AI Words Monthly" at bounding box center [544, 457] width 187 height 13
click at [482, 443] on div "10,000 emails monthly" at bounding box center [544, 437] width 187 height 13
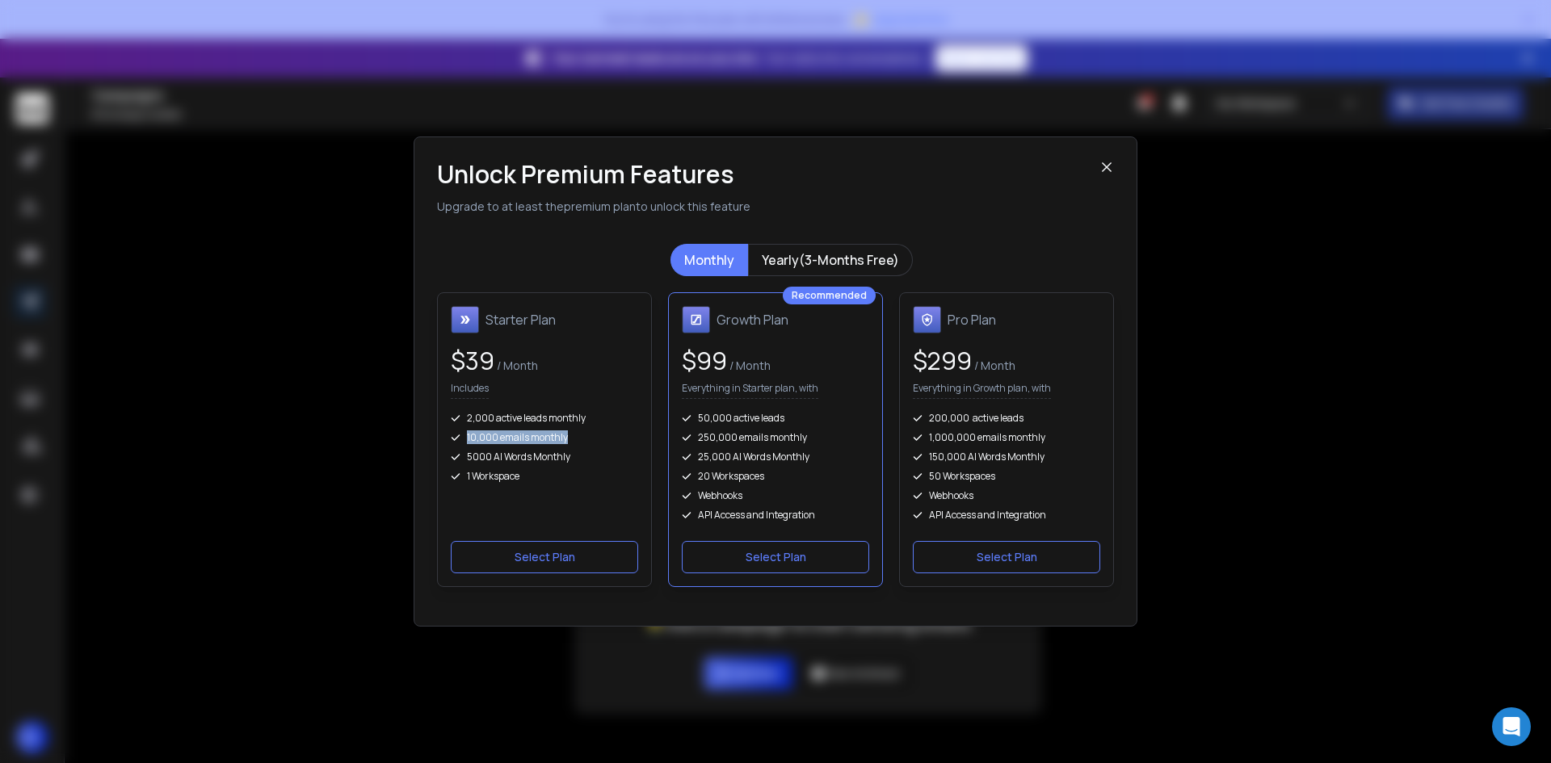
drag, startPoint x: 822, startPoint y: 250, endPoint x: 736, endPoint y: 258, distance: 86.9
click at [818, 249] on button "Yearly(3-Months Free)" at bounding box center [830, 260] width 165 height 32
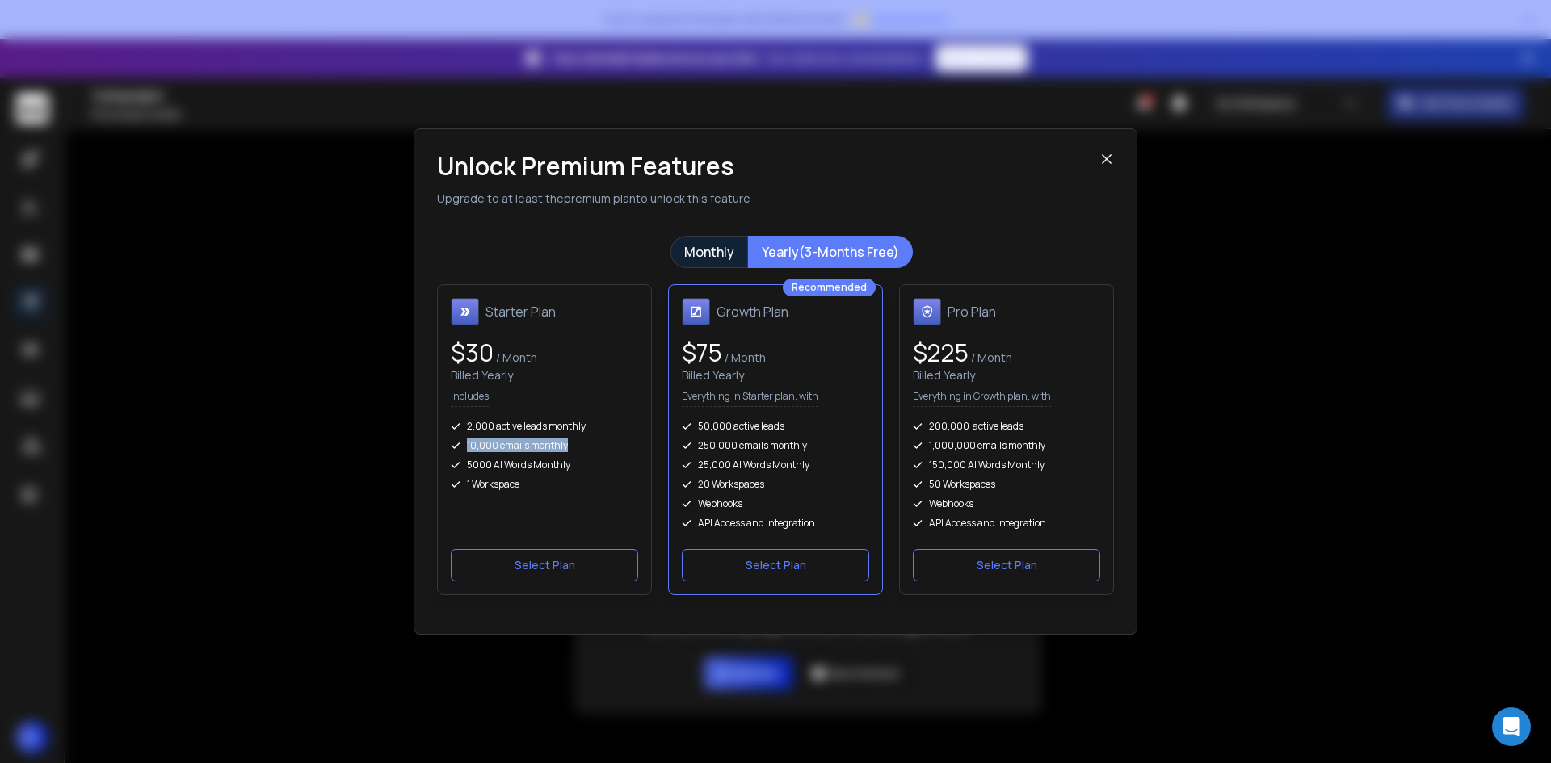
click at [728, 258] on button "Monthly" at bounding box center [709, 252] width 78 height 32
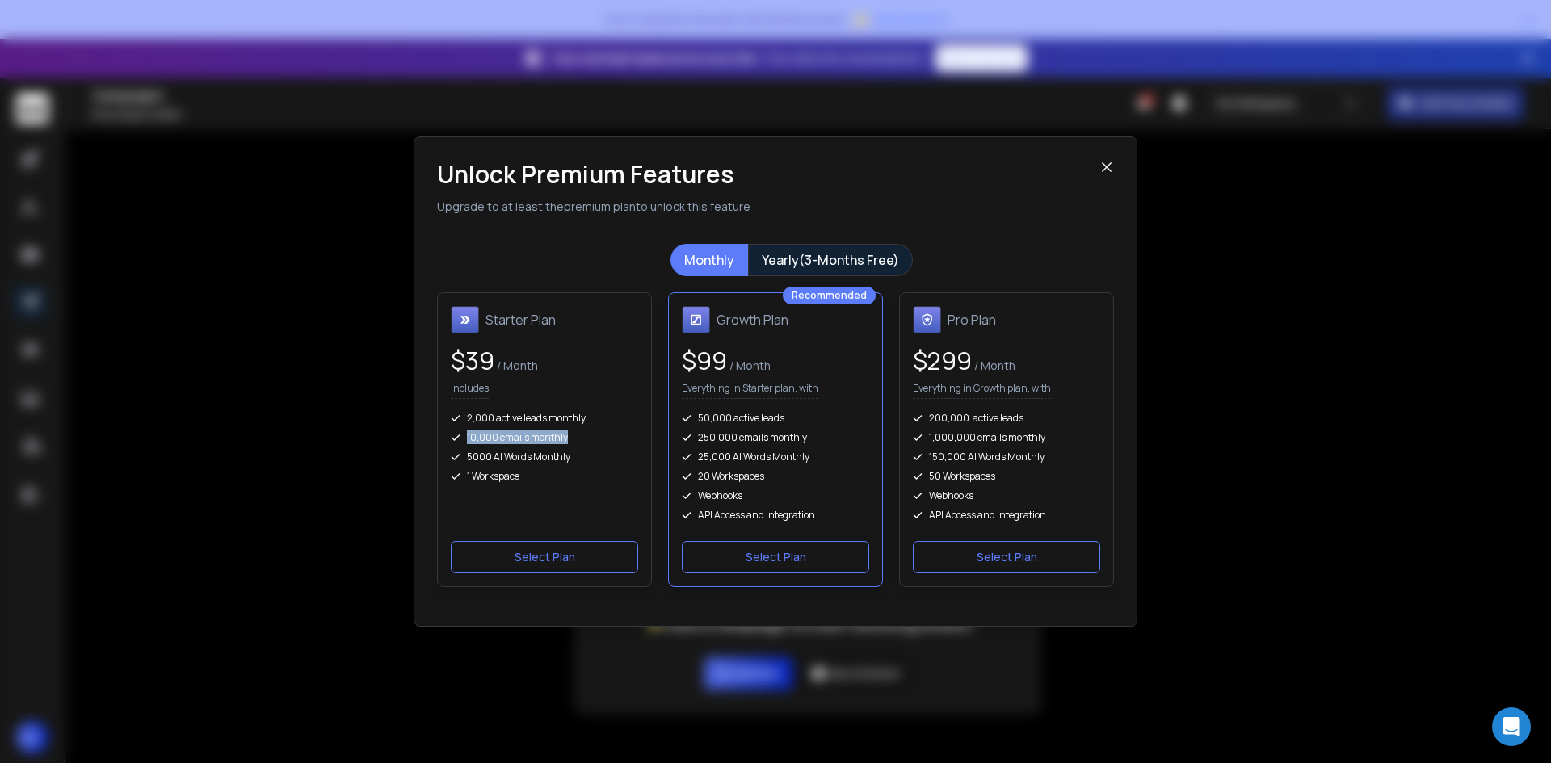
click at [776, 260] on button "Yearly(3-Months Free)" at bounding box center [830, 260] width 165 height 32
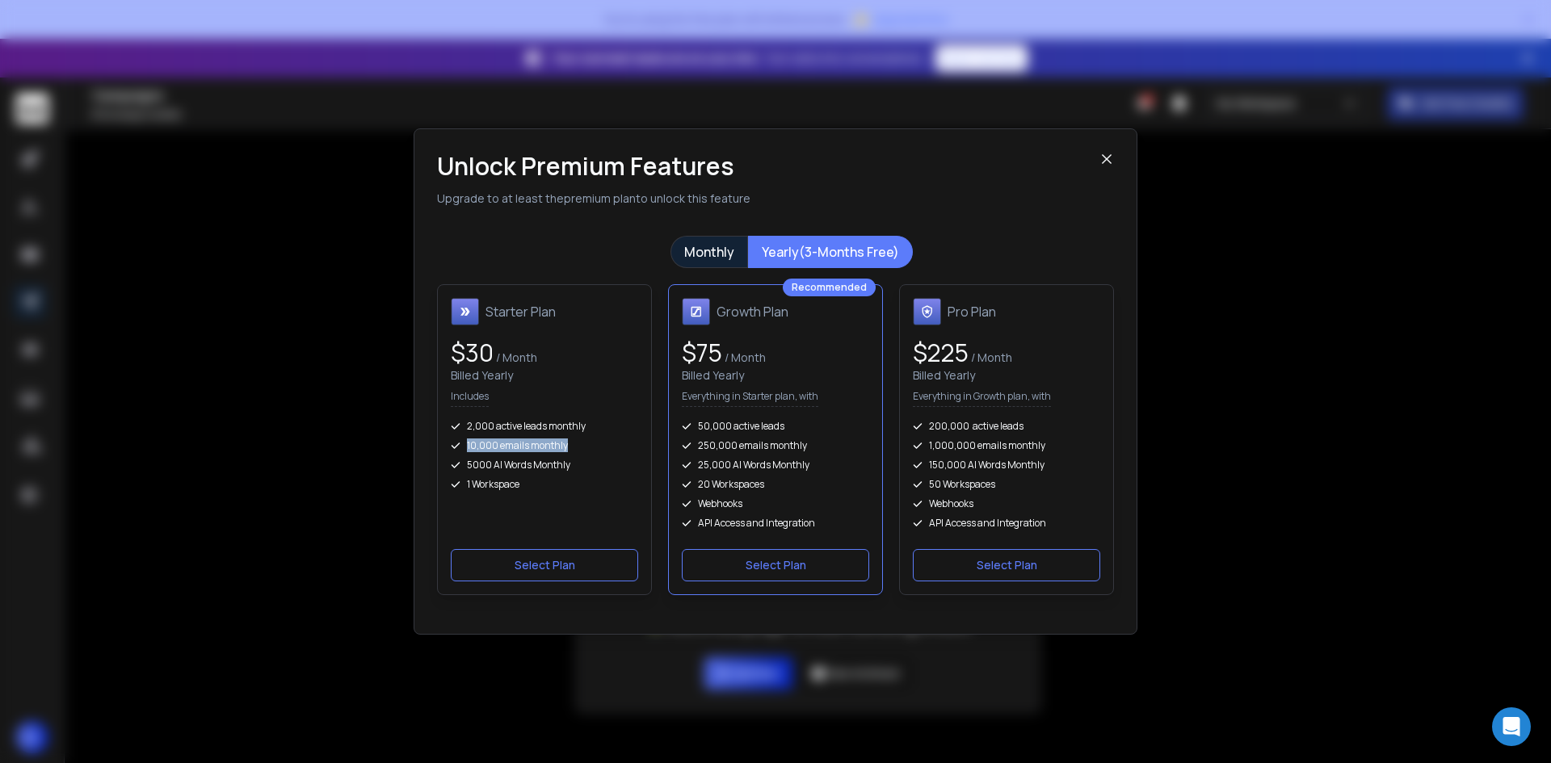
click at [713, 260] on button "Monthly" at bounding box center [709, 252] width 78 height 32
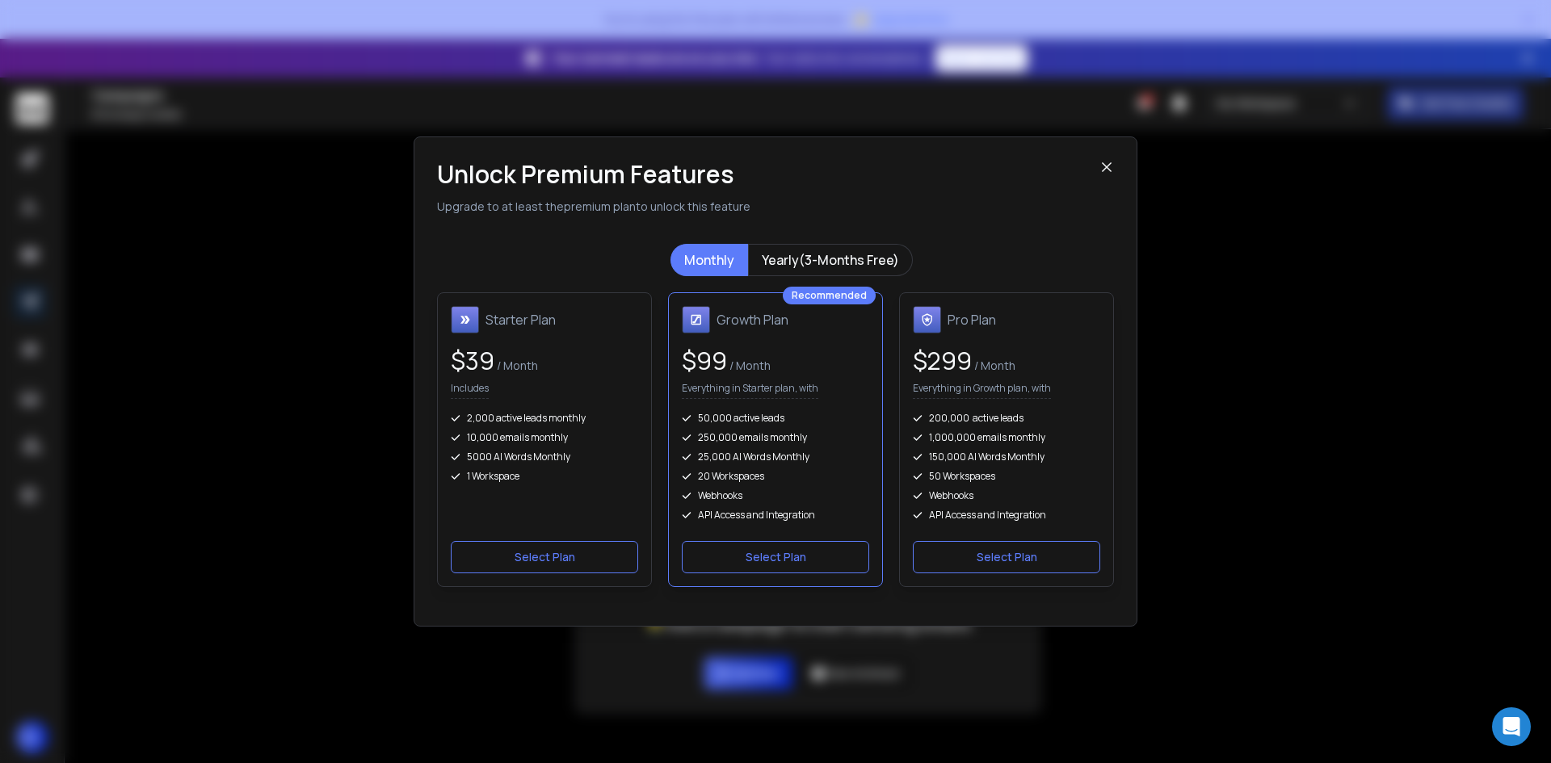
click at [916, 234] on div "Unlock Premium Features Upgrade to at least the premium plan to unlock this fea…" at bounding box center [775, 381] width 677 height 443
click at [1108, 166] on icon at bounding box center [1107, 167] width 10 height 10
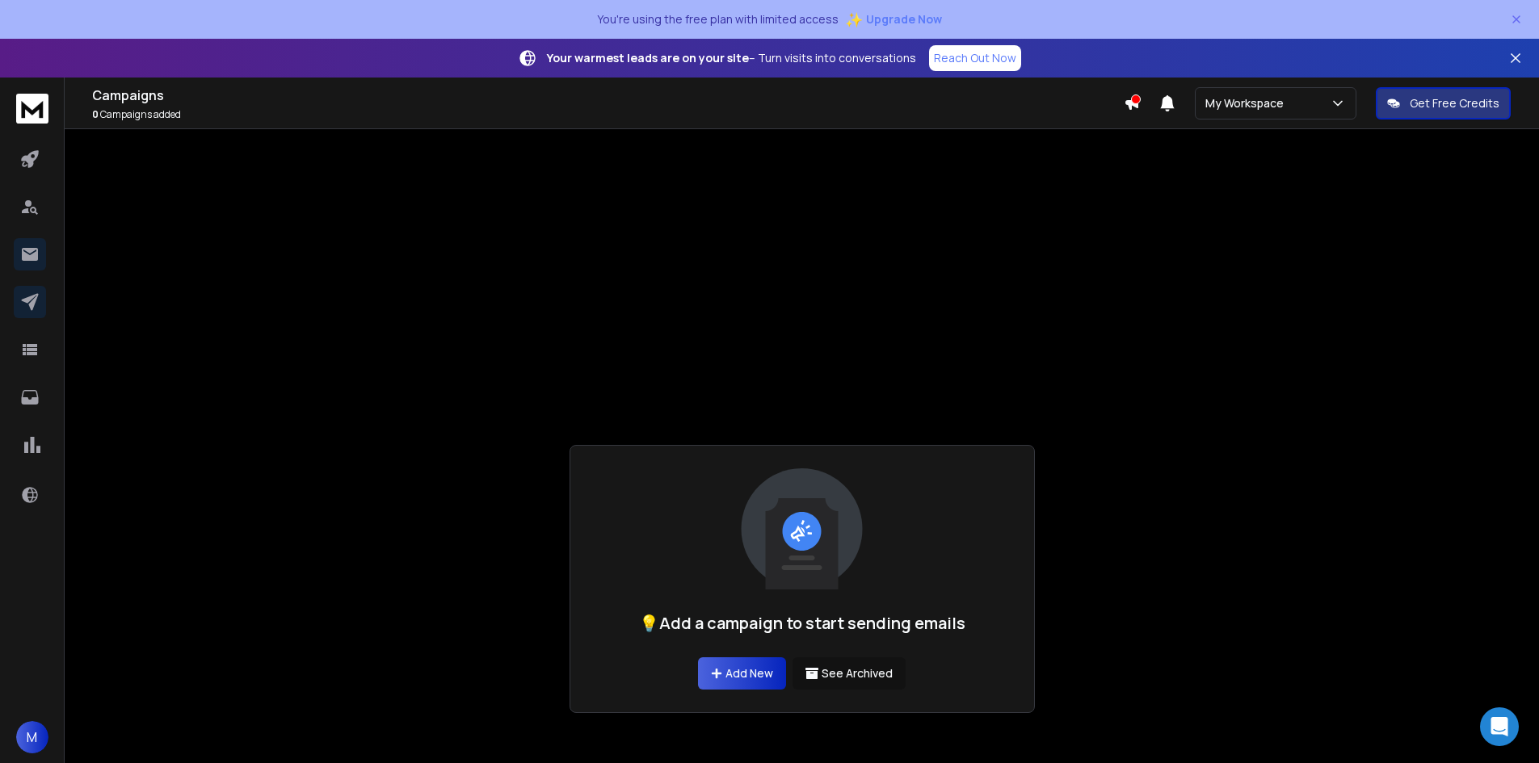
click at [27, 248] on icon at bounding box center [30, 254] width 16 height 13
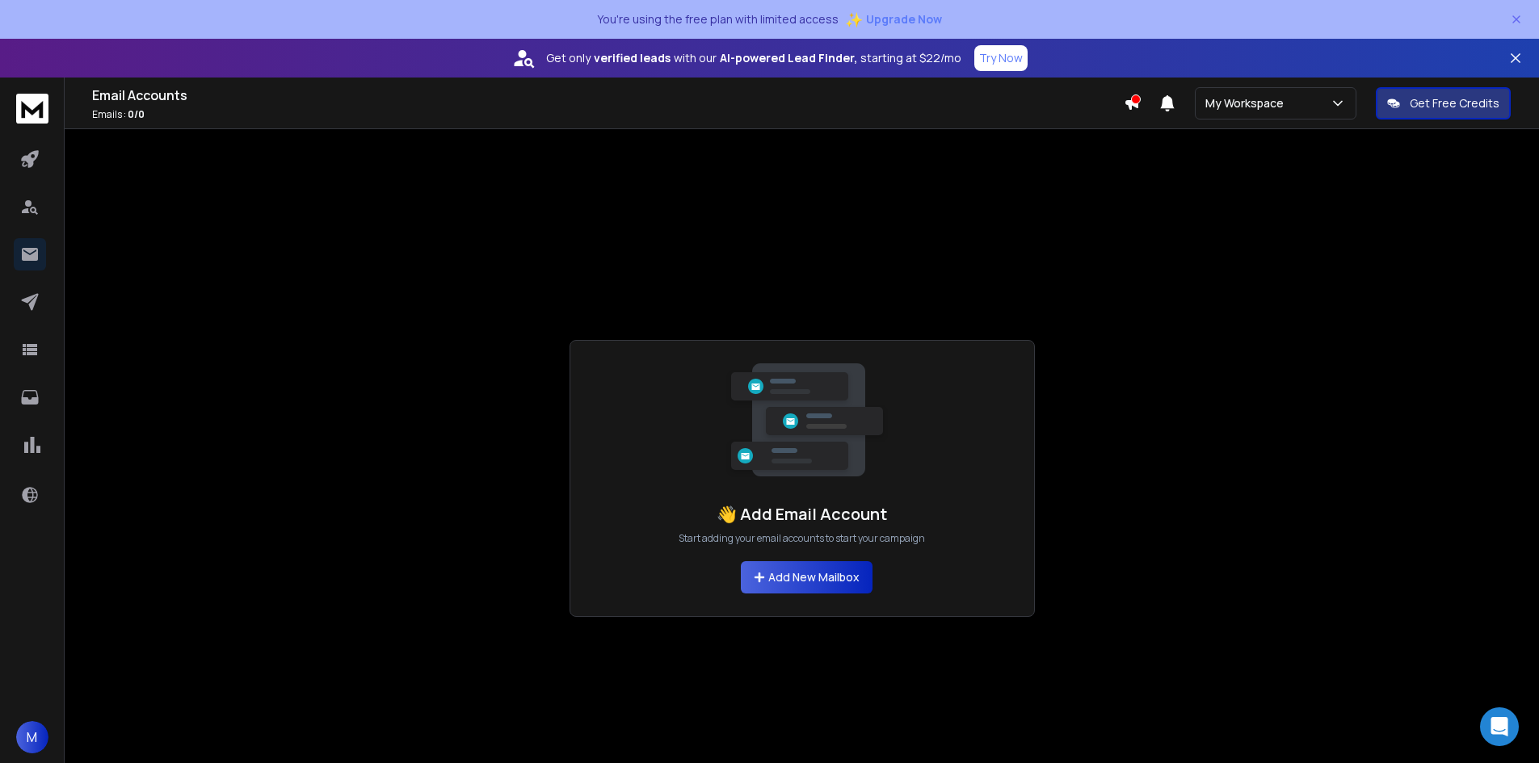
drag, startPoint x: 1165, startPoint y: 520, endPoint x: 1149, endPoint y: 509, distance: 19.1
click at [1142, 513] on div "👋 Add Email Account Start adding your email accounts to start your campaign Add…" at bounding box center [801, 478] width 1422 height 277
click at [1150, 501] on div "👋 Add Email Account Start adding your email accounts to start your campaign Add…" at bounding box center [801, 478] width 1422 height 277
click at [176, 309] on div "👋 Add Email Account Start adding your email accounts to start your campaign Add…" at bounding box center [801, 478] width 1422 height 666
click at [44, 148] on link at bounding box center [30, 159] width 32 height 32
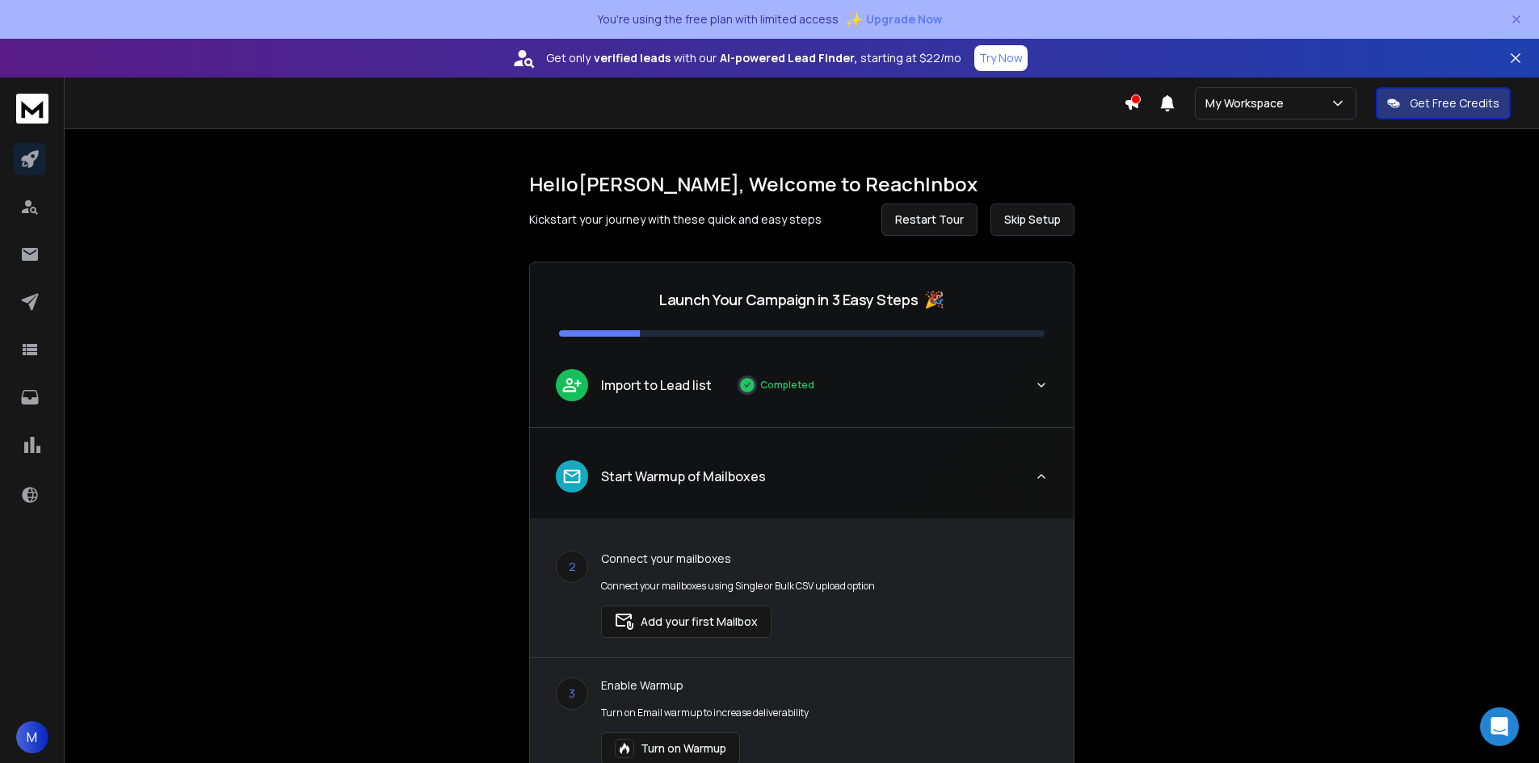
click at [715, 475] on p "Start Warmup of Mailboxes" at bounding box center [683, 476] width 165 height 19
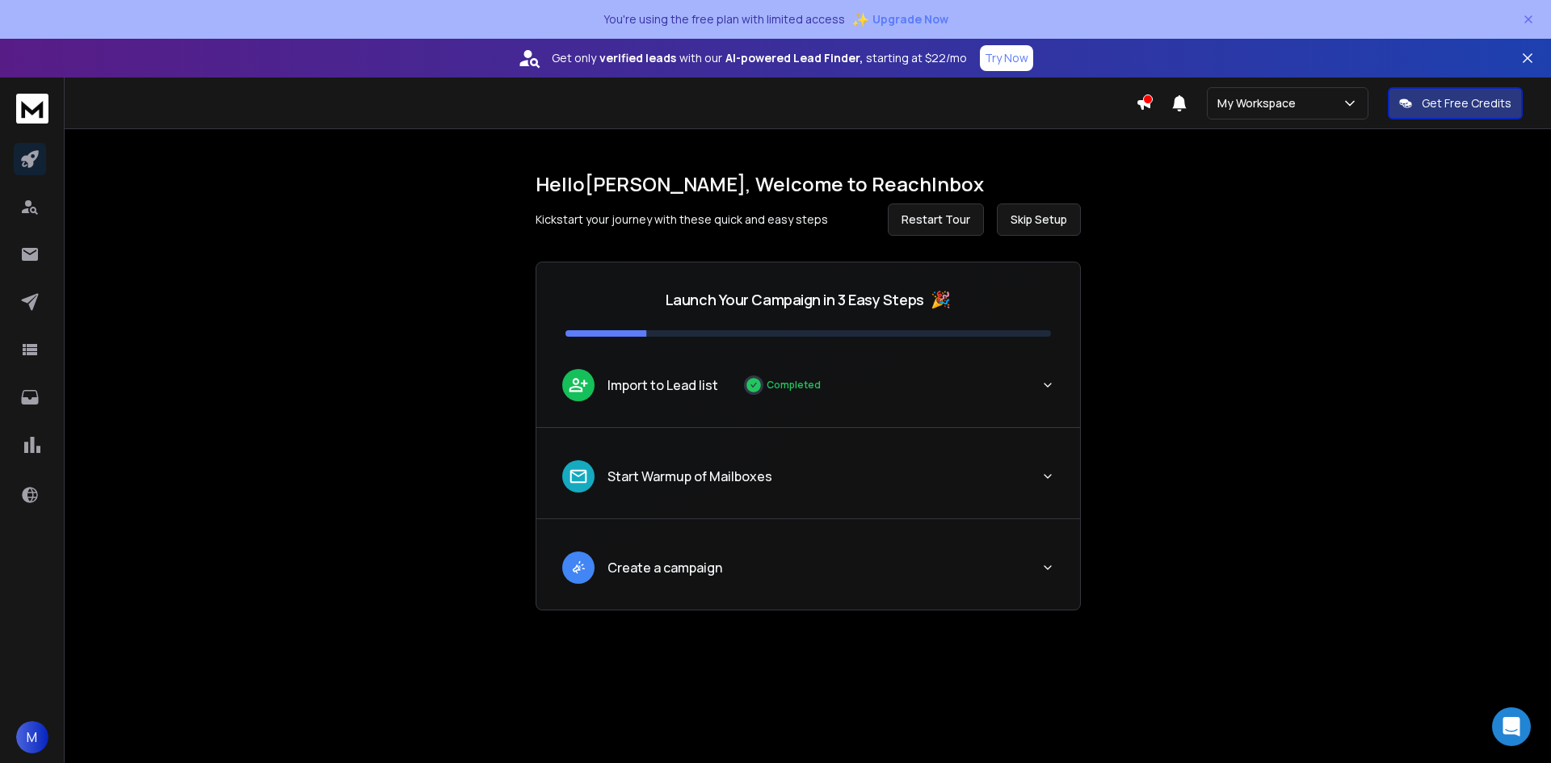
click at [789, 466] on button "Start Warmup of Mailboxes" at bounding box center [808, 482] width 544 height 71
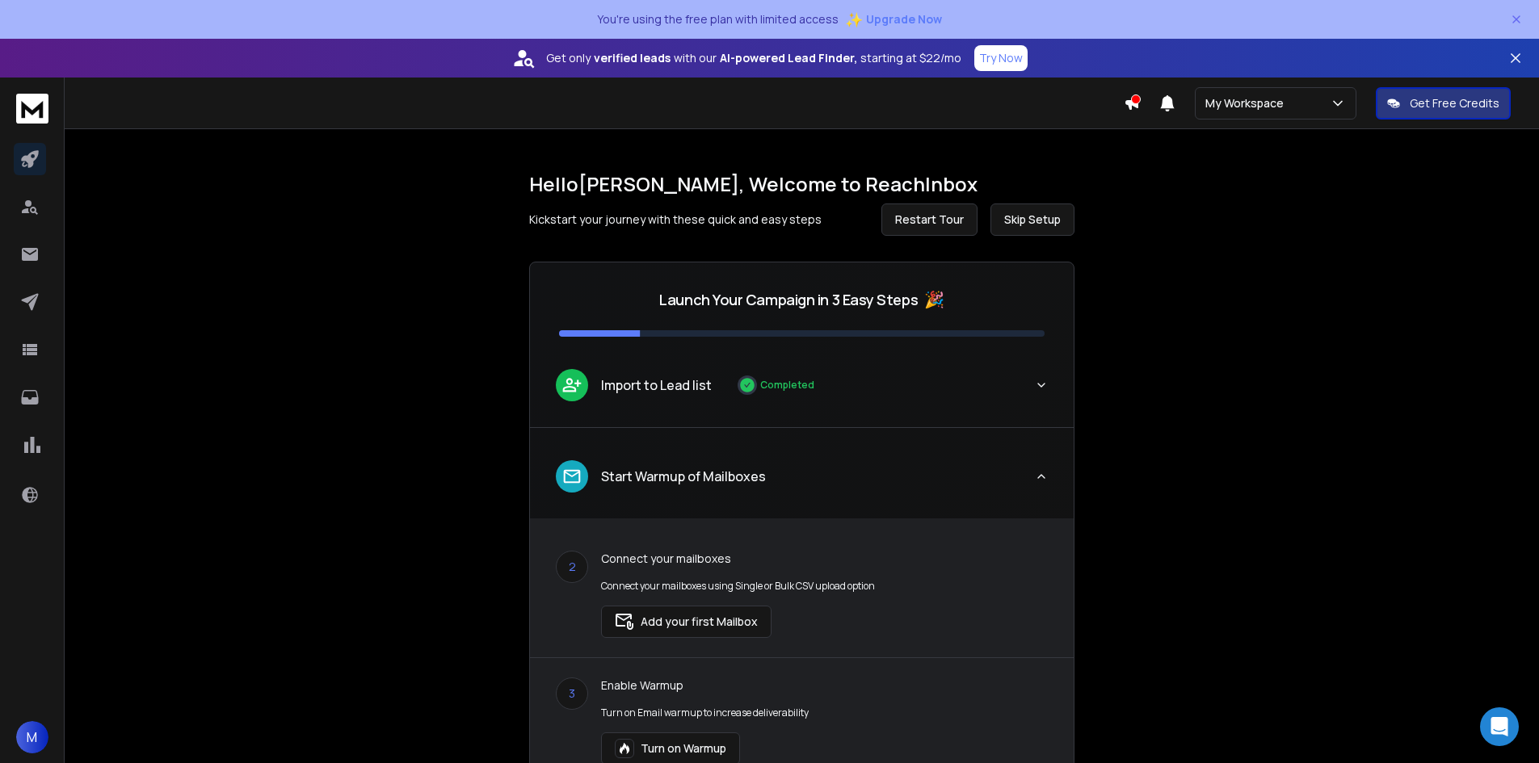
click at [747, 381] on icon "button" at bounding box center [747, 385] width 15 height 15
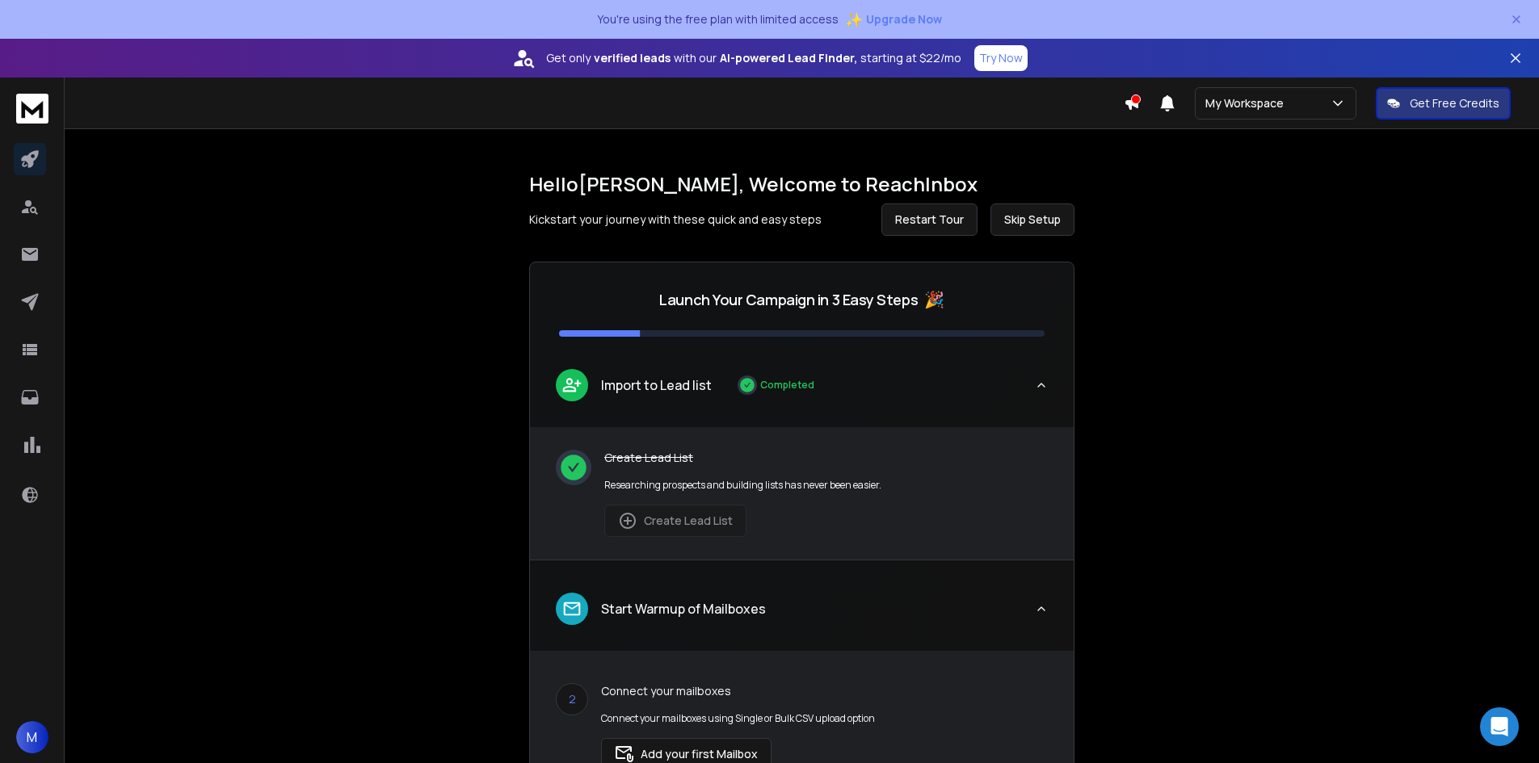
click at [631, 387] on p "Import to Lead list" at bounding box center [656, 385] width 111 height 19
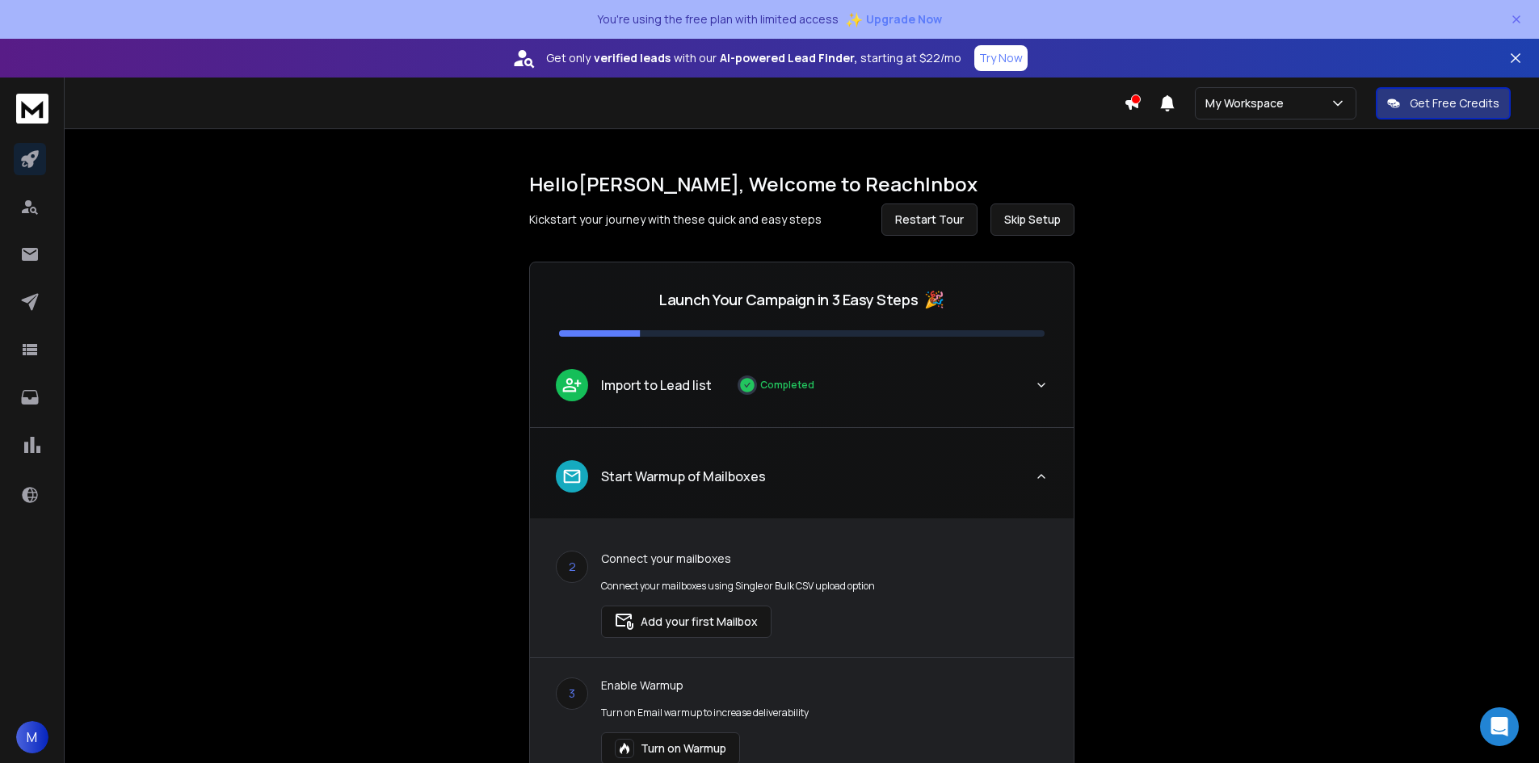
click at [779, 387] on p "Completed" at bounding box center [787, 385] width 54 height 13
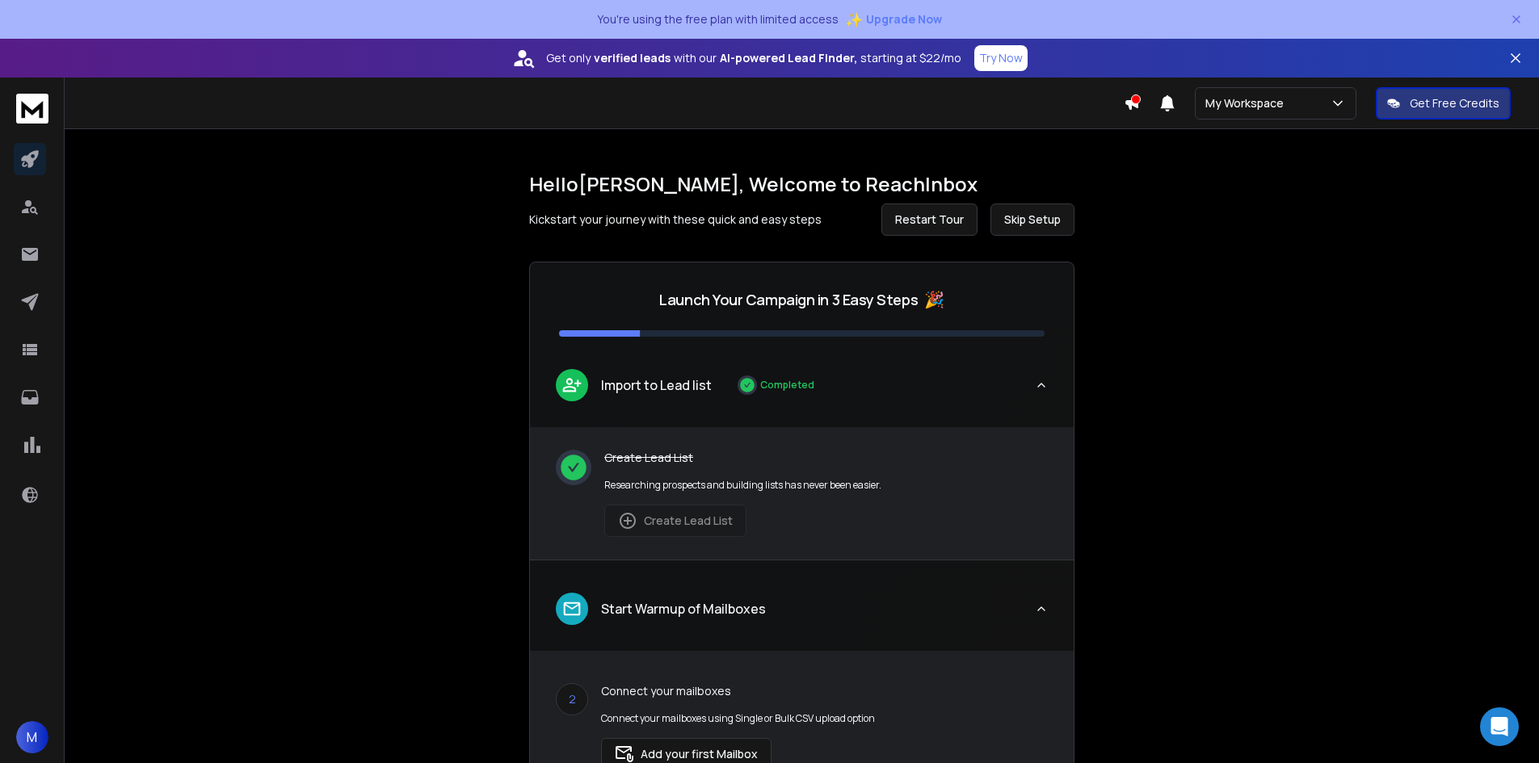
click at [1031, 387] on button "Import to Lead list Completed" at bounding box center [802, 391] width 544 height 71
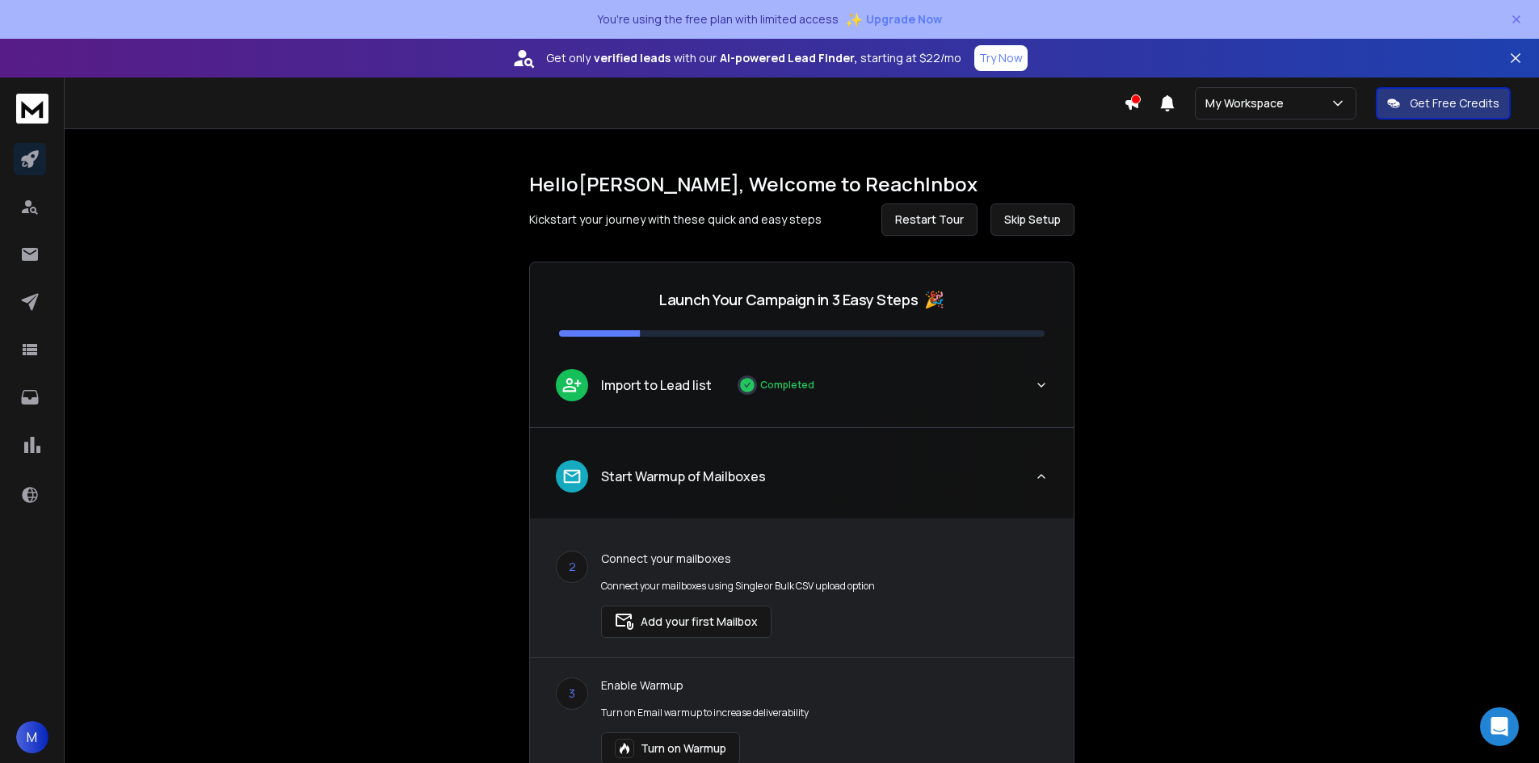
click at [731, 465] on div "Start Warmup of Mailboxes" at bounding box center [661, 476] width 210 height 32
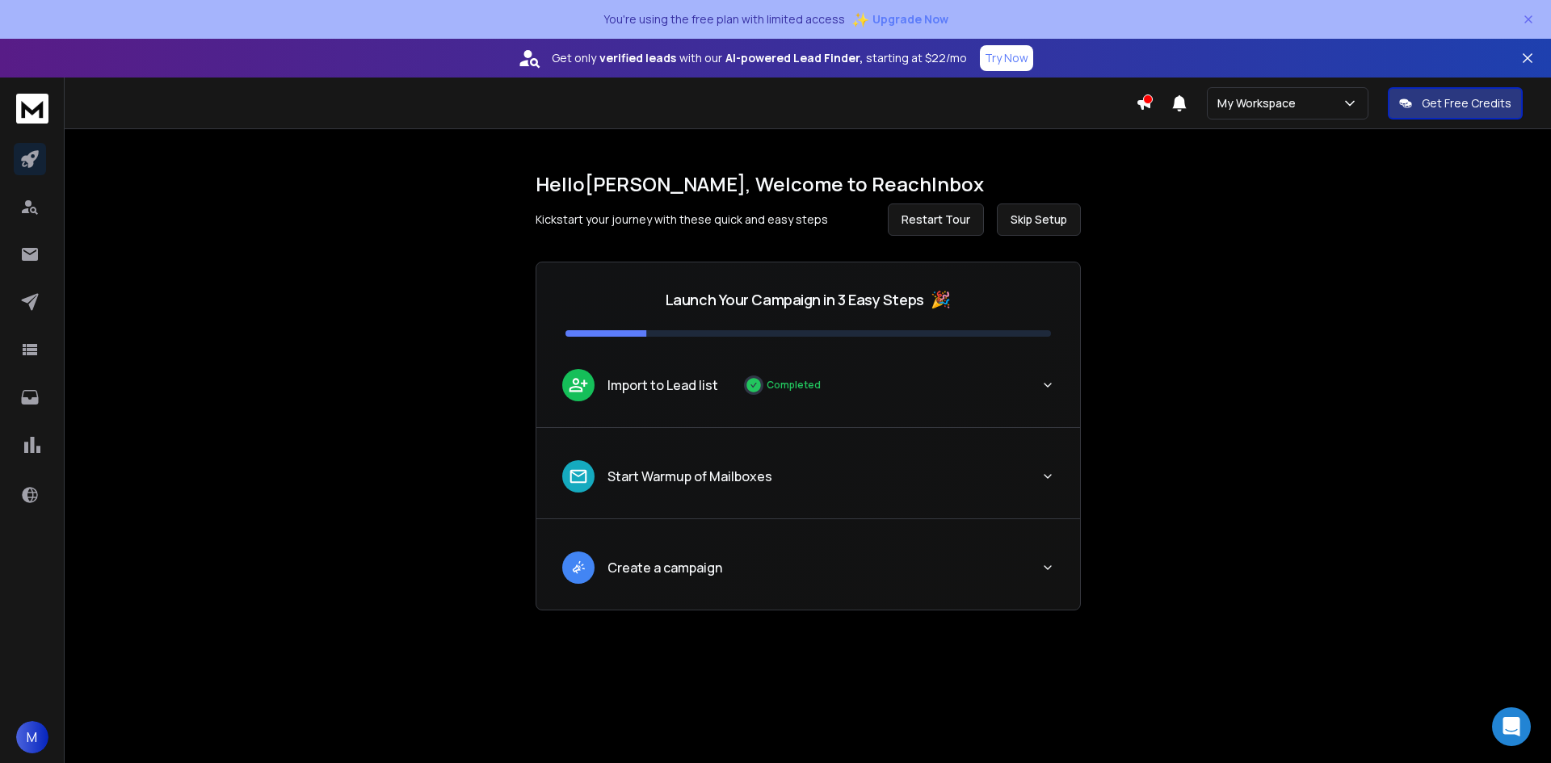
click at [733, 462] on div "Start Warmup of Mailboxes" at bounding box center [667, 476] width 210 height 32
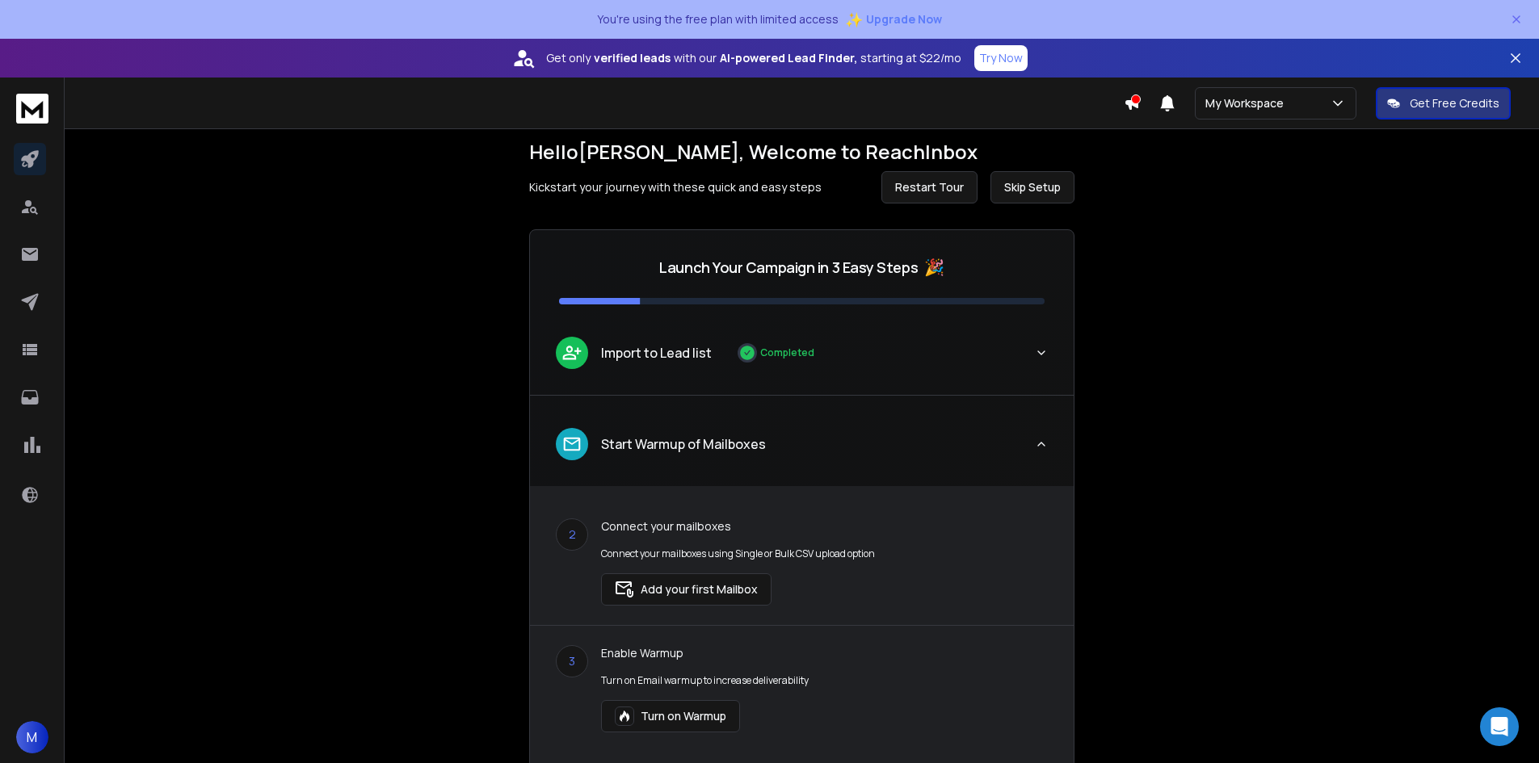
scroll to position [162, 0]
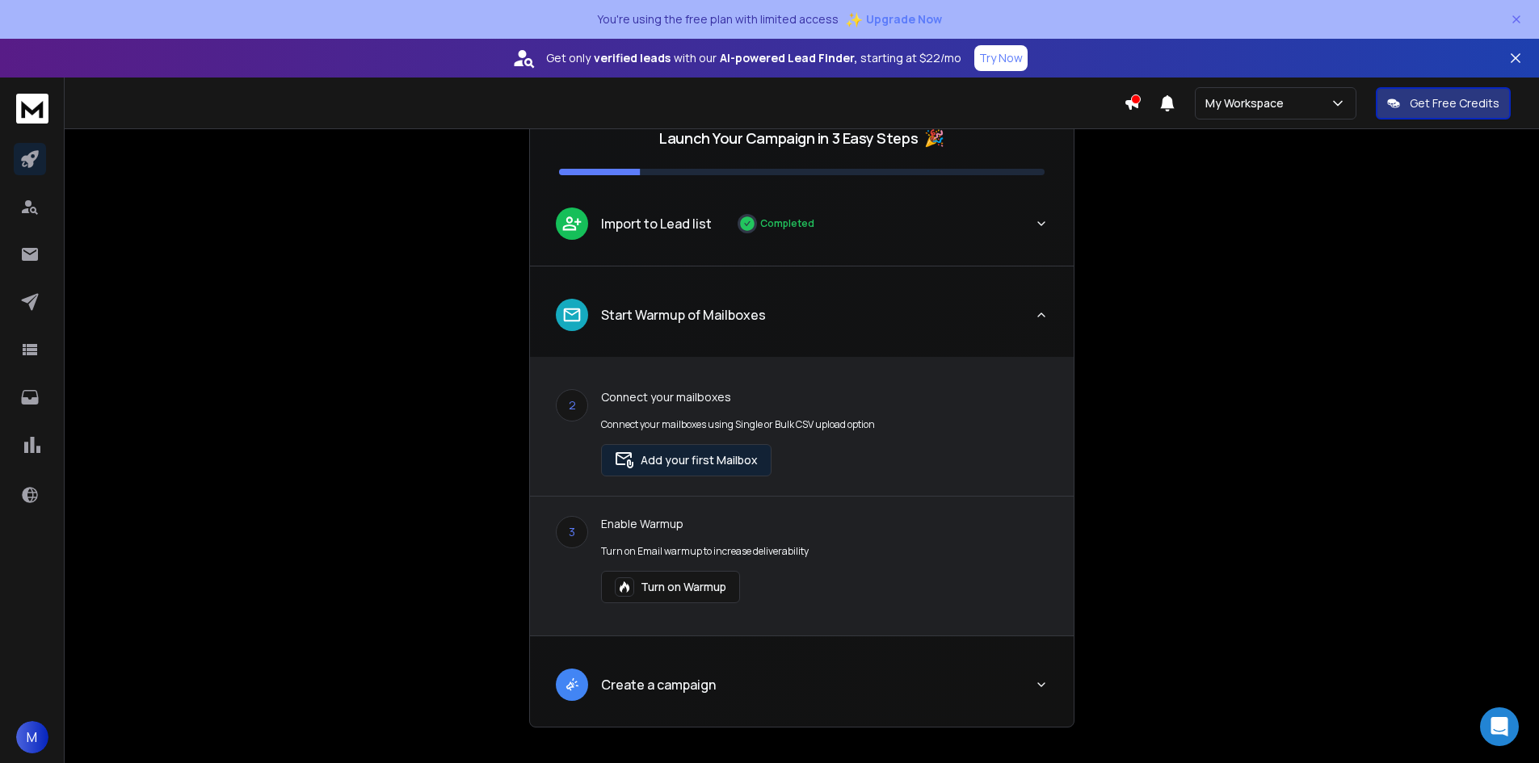
click at [728, 462] on button "Add your first Mailbox" at bounding box center [686, 460] width 170 height 32
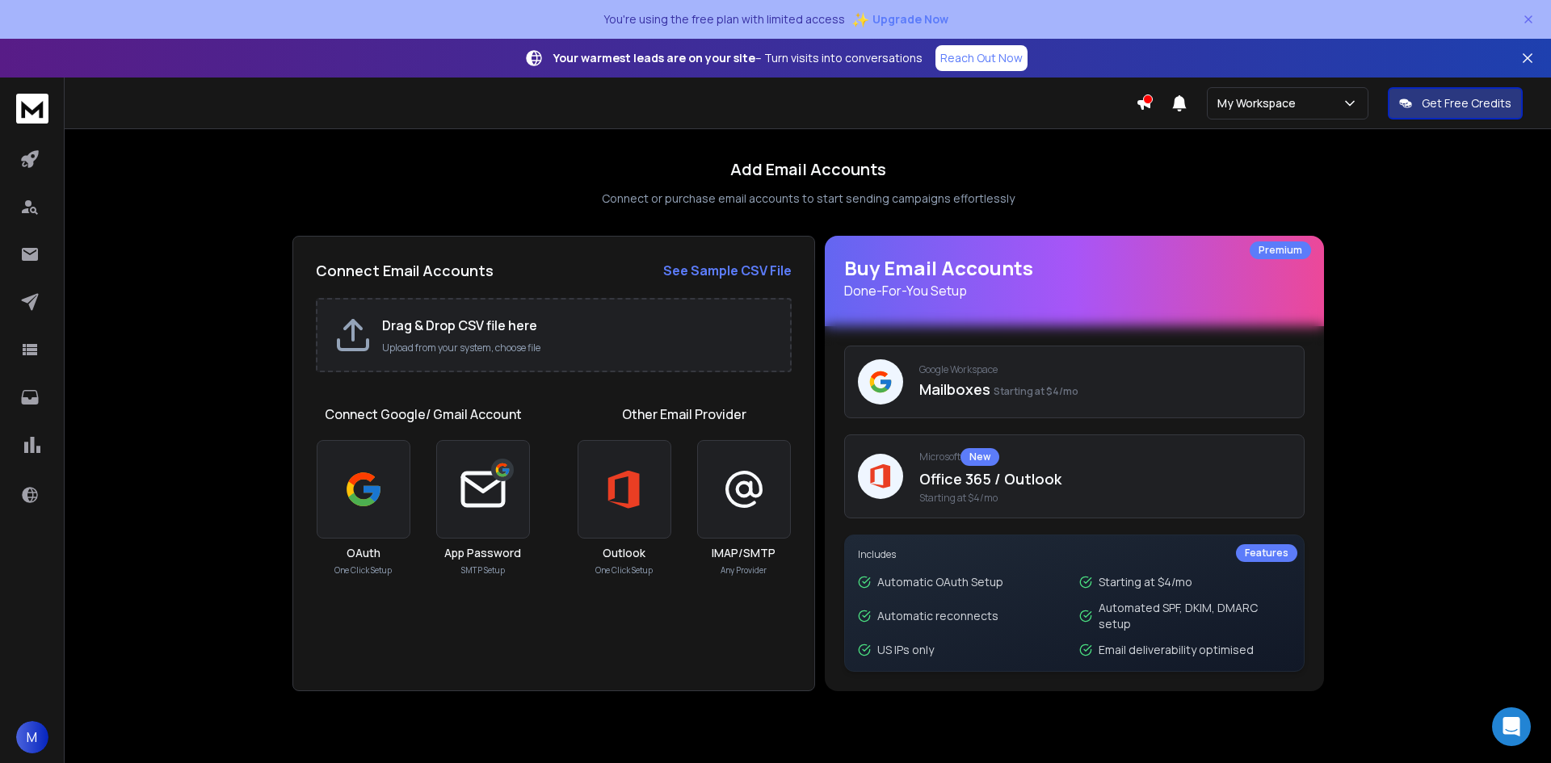
click at [201, 432] on div "Add Email Accounts Connect or purchase email accounts to start sending campaign…" at bounding box center [808, 440] width 1486 height 565
click at [514, 344] on p "Upload from your system, choose file" at bounding box center [578, 348] width 392 height 13
click at [423, 331] on h2 "Drag & Drop CSV file here" at bounding box center [578, 325] width 392 height 19
type input "**********"
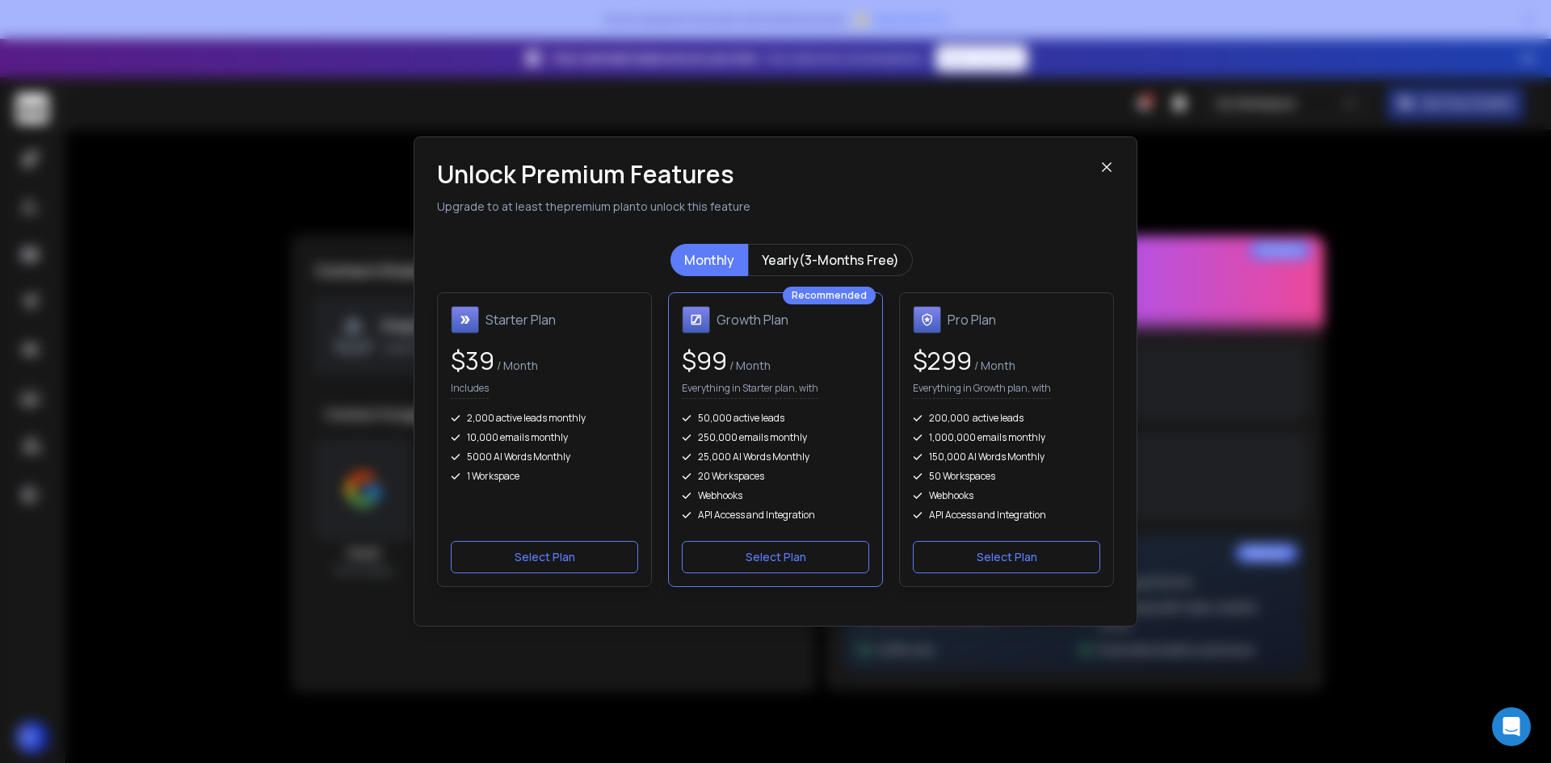
click at [529, 444] on ul "2,000 active leads monthly 10,000 emails monthly 5000 AI Words Monthly 1 Worksp…" at bounding box center [544, 444] width 187 height 78
click at [529, 443] on div "10,000 emails monthly" at bounding box center [544, 437] width 187 height 13
drag, startPoint x: 528, startPoint y: 443, endPoint x: 478, endPoint y: 397, distance: 68.6
click at [523, 438] on div "10,000 emails monthly" at bounding box center [544, 437] width 187 height 13
click at [471, 387] on p "Includes" at bounding box center [470, 390] width 38 height 17
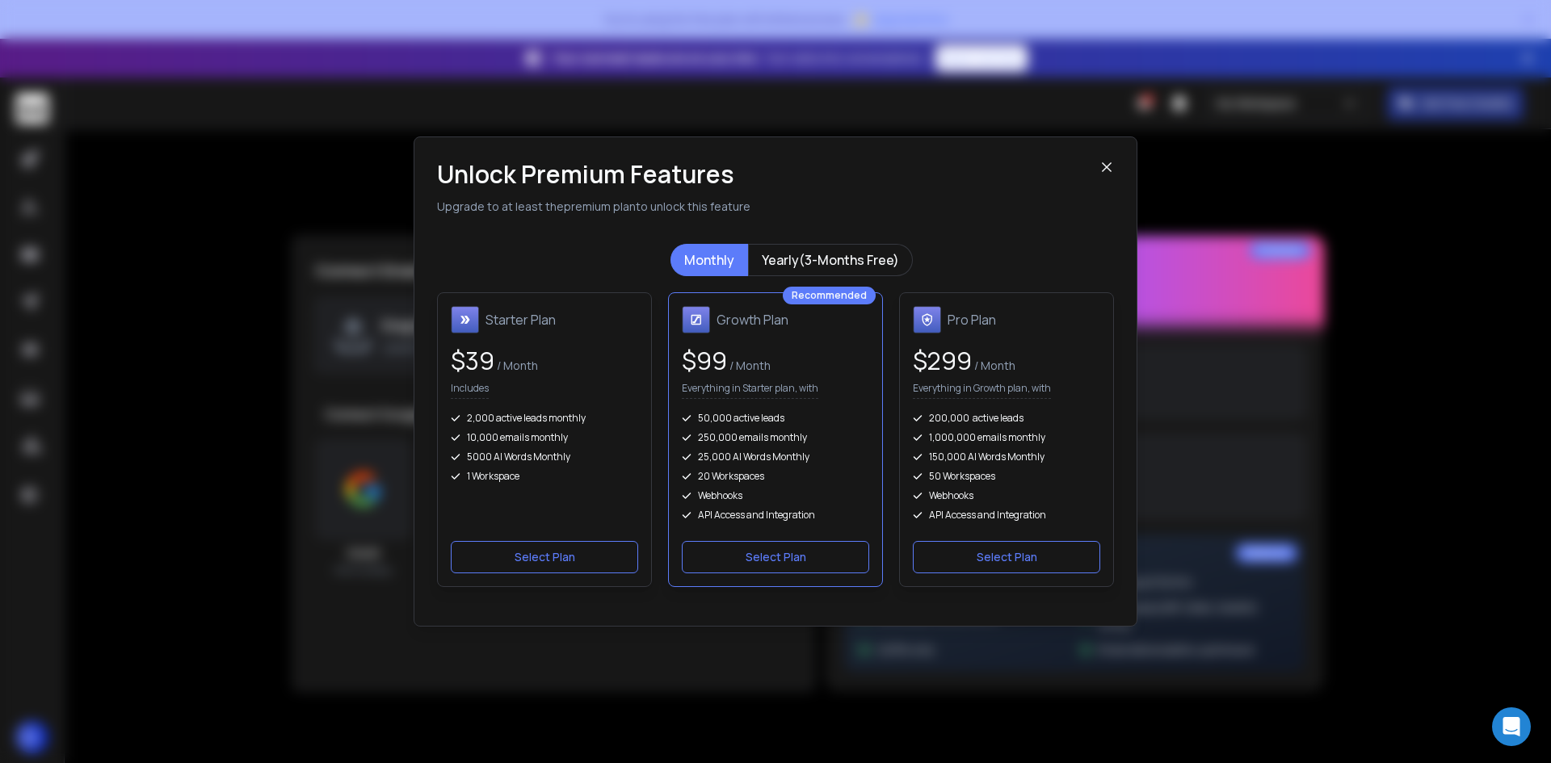
click at [495, 200] on p "Upgrade to at least the premium plan to unlock this feature" at bounding box center [768, 207] width 662 height 16
click at [1113, 165] on icon at bounding box center [1106, 167] width 15 height 15
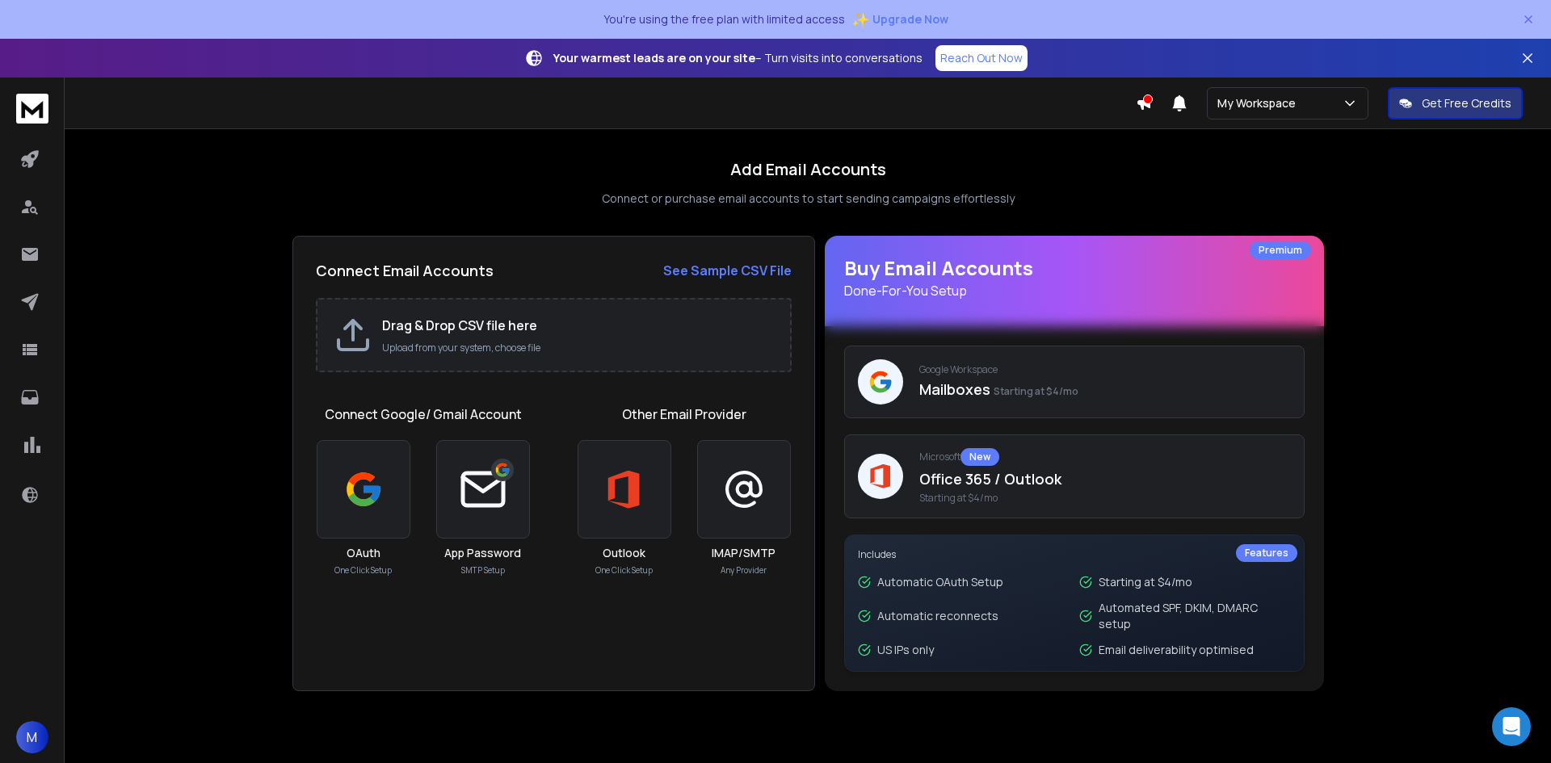
click at [418, 336] on div "Drag & Drop CSV file here Upload from your system, choose file" at bounding box center [578, 335] width 392 height 39
click at [390, 494] on div at bounding box center [364, 489] width 94 height 99
click at [351, 487] on icon at bounding box center [363, 489] width 40 height 48
click at [402, 362] on div "Drag & Drop CSV file here Upload from your system, choose file" at bounding box center [554, 335] width 476 height 74
type input "**********"
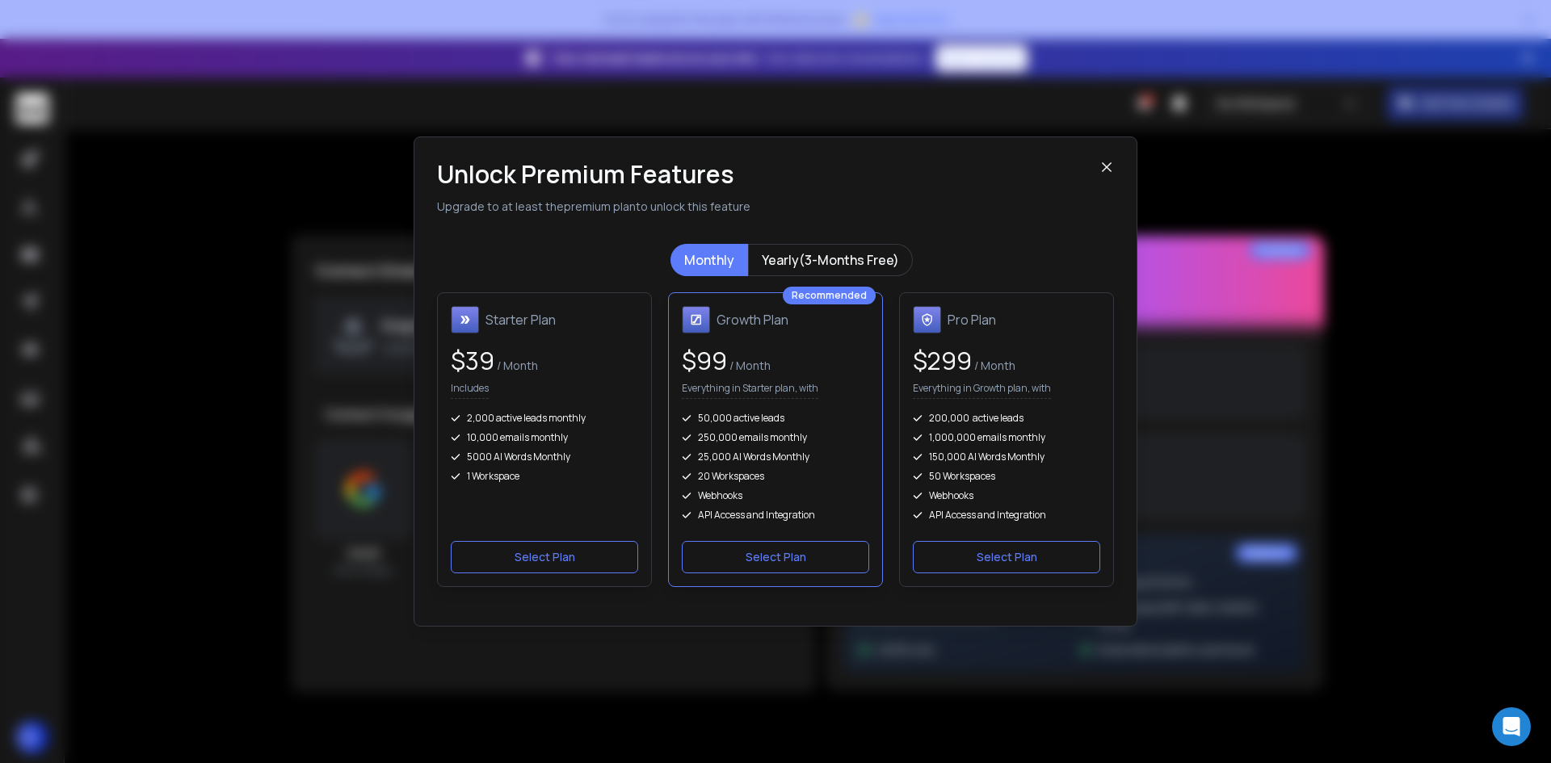
click at [1096, 164] on h1 "Unlock Premium Features" at bounding box center [768, 174] width 662 height 29
click at [1103, 163] on icon at bounding box center [1106, 167] width 15 height 15
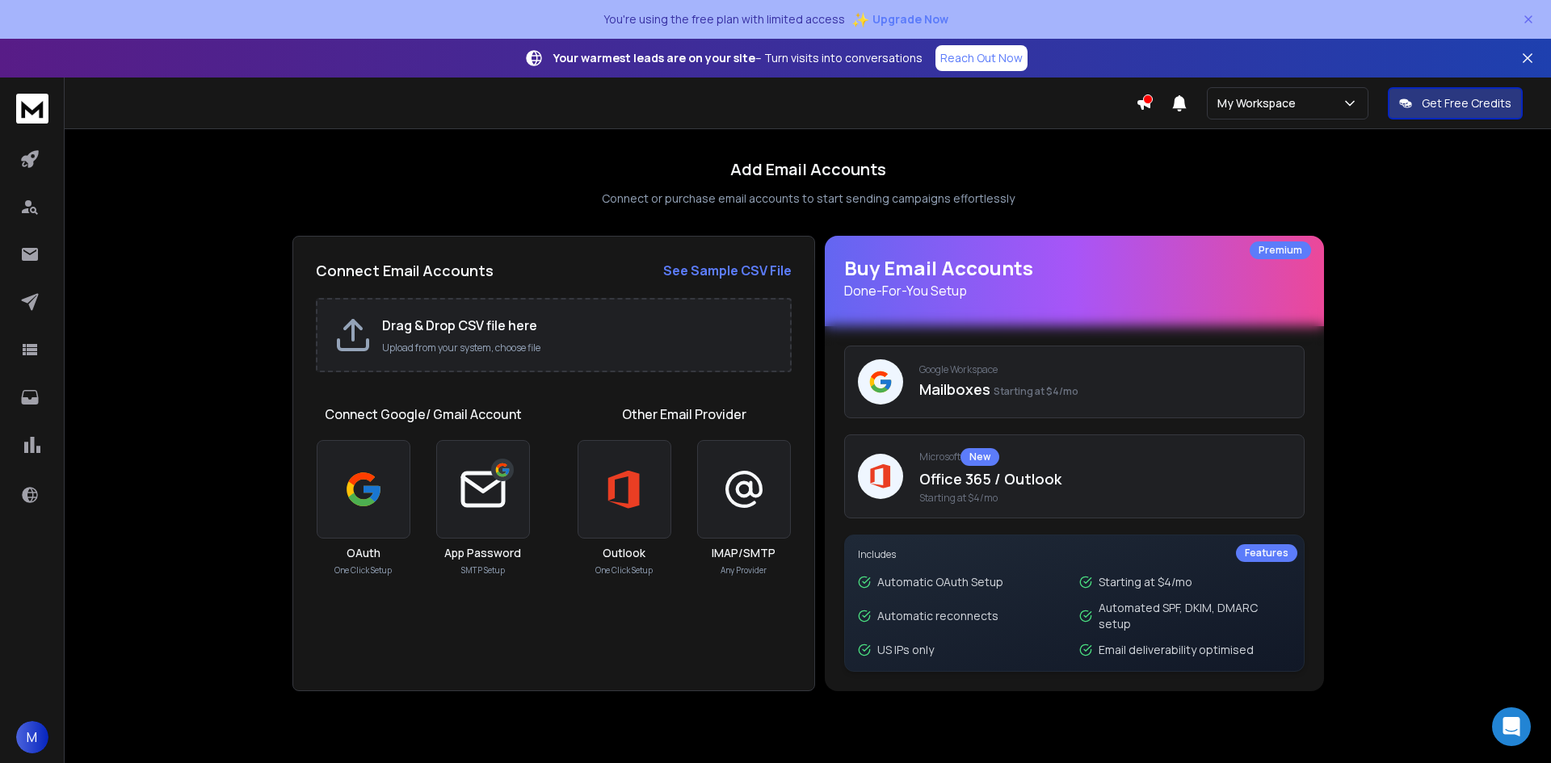
click at [397, 347] on p "Upload from your system, choose file" at bounding box center [578, 348] width 392 height 13
type input "**********"
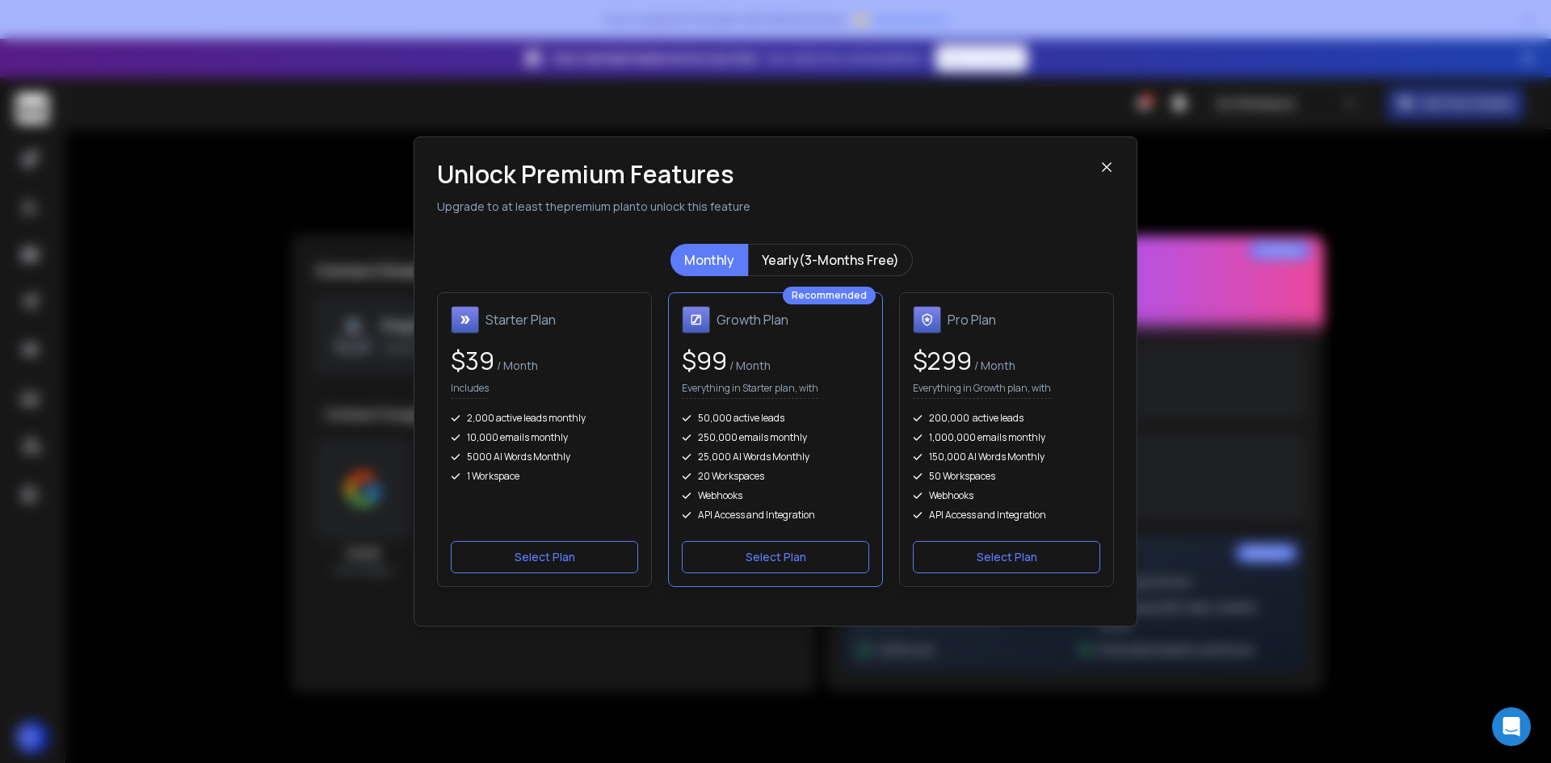
click at [262, 306] on div "Unlock Premium Features Upgrade to at least the premium plan to unlock this fea…" at bounding box center [775, 381] width 1551 height 523
click at [206, 294] on div "Unlock Premium Features Upgrade to at least the premium plan to unlock this fea…" at bounding box center [775, 381] width 1551 height 523
click at [202, 293] on div "Unlock Premium Features Upgrade to at least the premium plan to unlock this fea…" at bounding box center [775, 381] width 1551 height 523
click at [392, 240] on div "Unlock Premium Features Upgrade to at least the premium plan to unlock this fea…" at bounding box center [775, 381] width 1551 height 523
click at [158, 317] on div "Unlock Premium Features Upgrade to at least the premium plan to unlock this fea…" at bounding box center [775, 381] width 1551 height 523
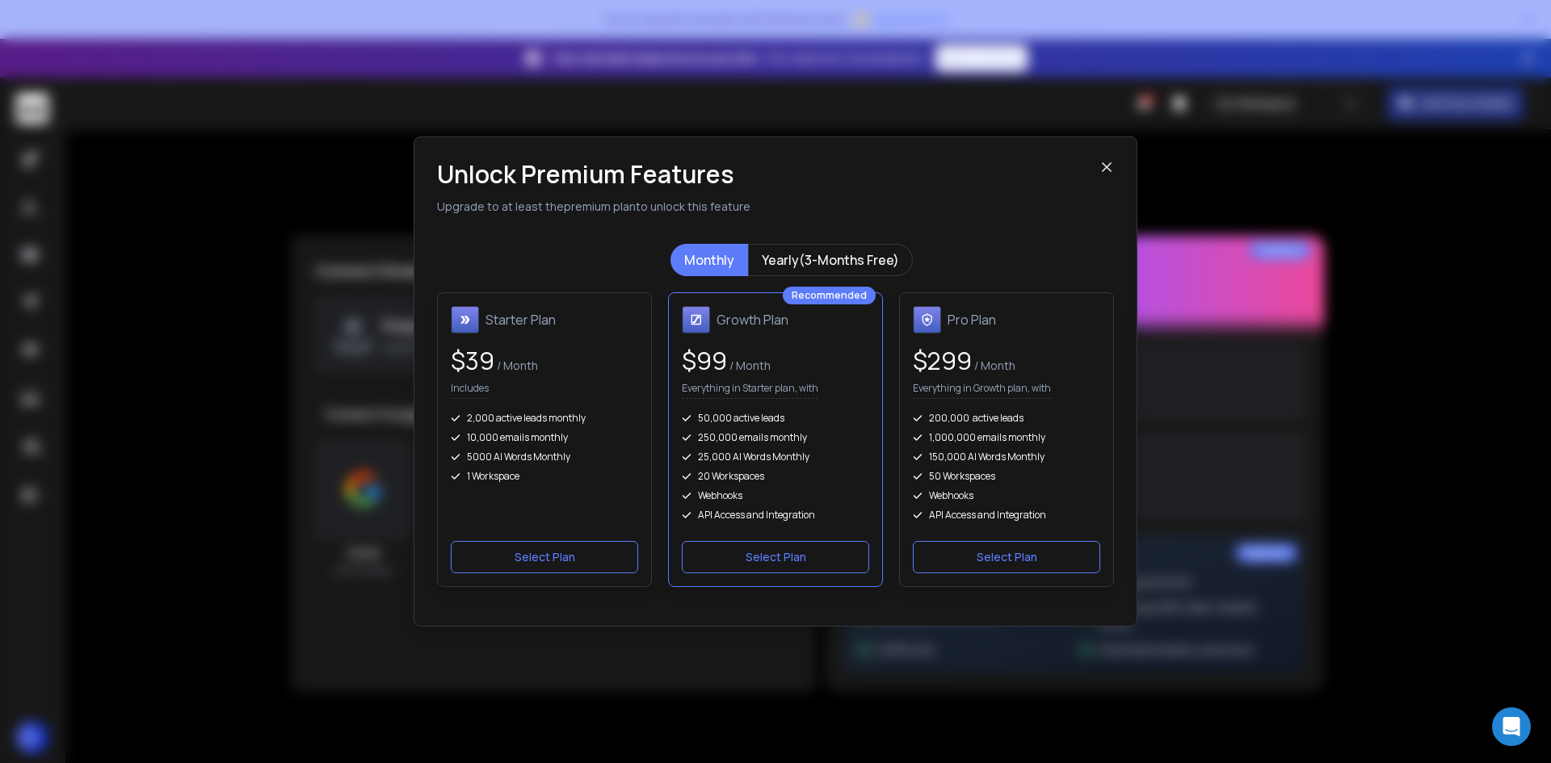
click at [117, 431] on div "Unlock Premium Features Upgrade to at least the premium plan to unlock this fea…" at bounding box center [775, 381] width 1551 height 523
click at [263, 451] on div "Unlock Premium Features Upgrade to at least the premium plan to unlock this fea…" at bounding box center [775, 381] width 1551 height 523
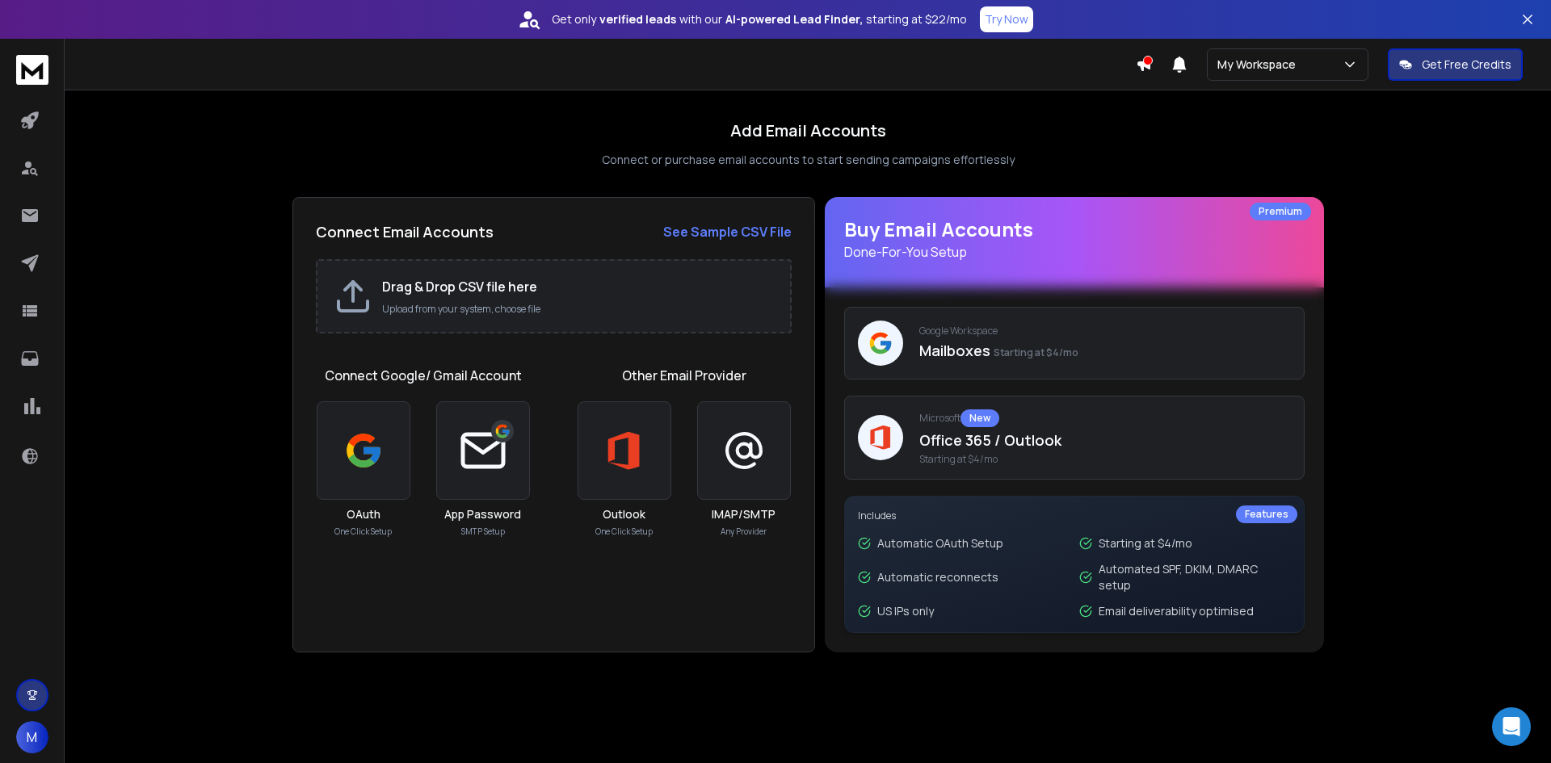
click at [488, 295] on h2 "Drag & Drop CSV file here" at bounding box center [578, 286] width 392 height 19
type input "**********"
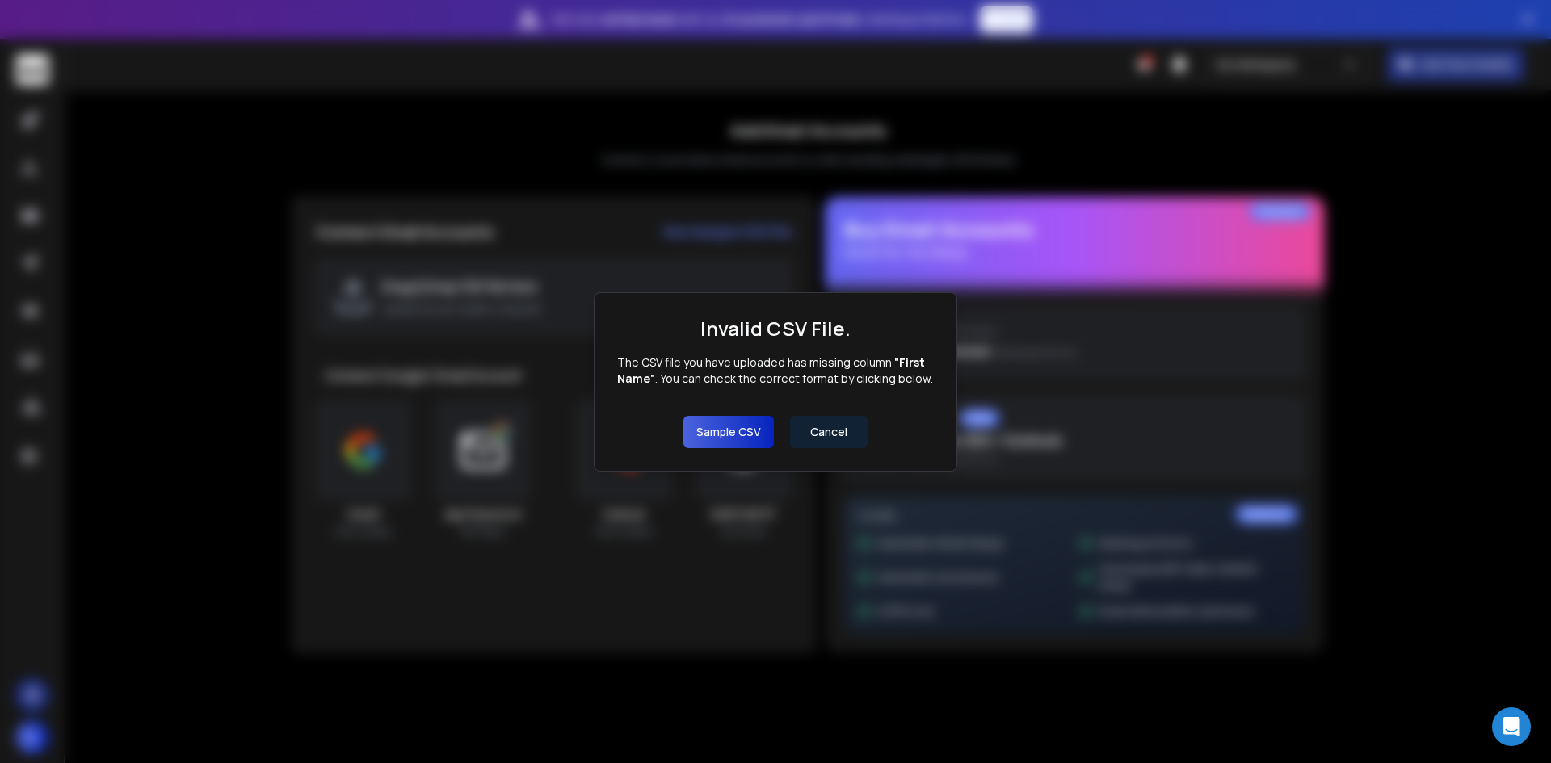
click at [741, 432] on button "Sample CSV" at bounding box center [728, 432] width 90 height 32
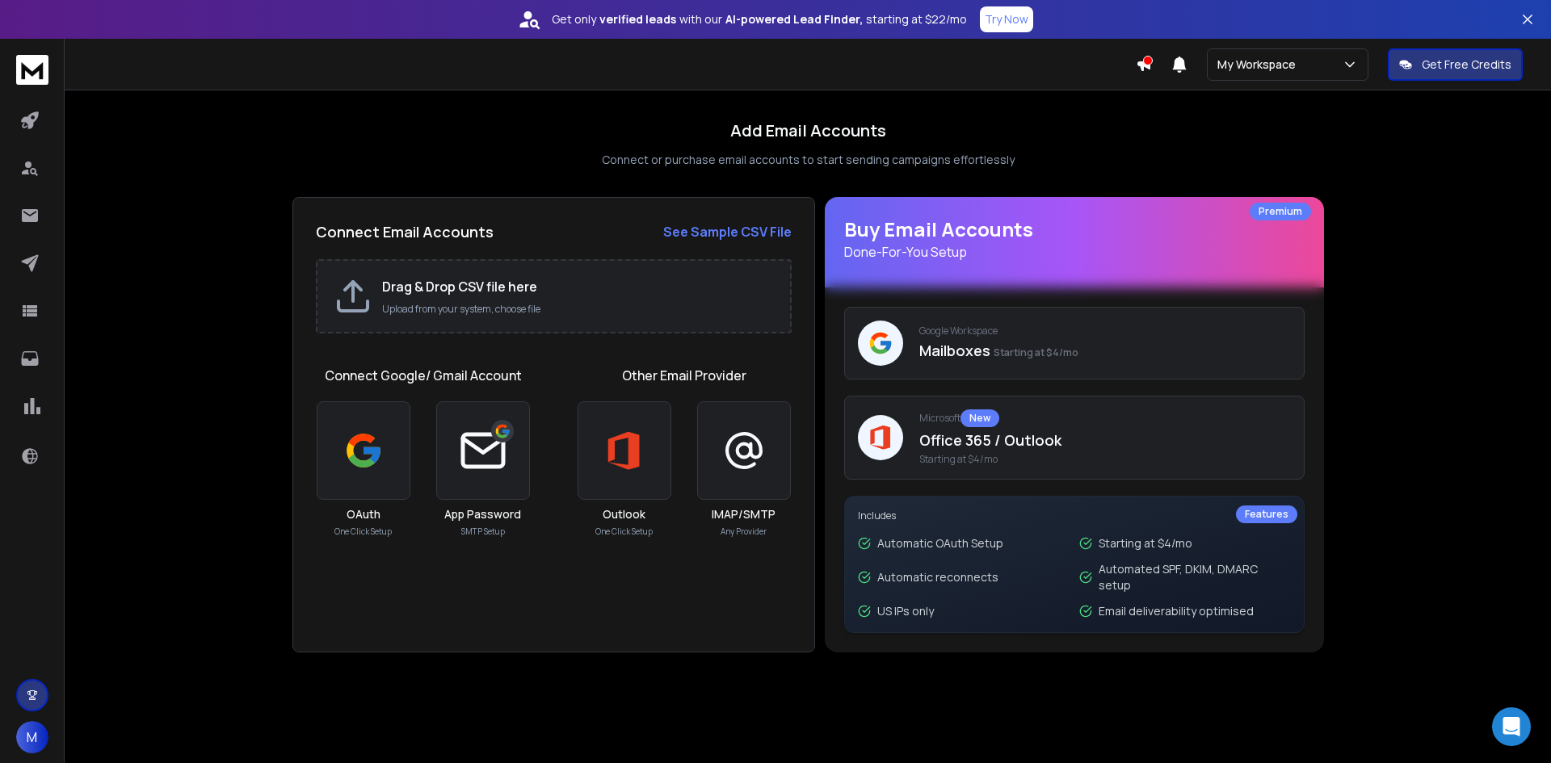
click at [250, 290] on div "Connect Email Accounts See Sample CSV File Drag & Drop CSV file here Upload fro…" at bounding box center [808, 425] width 1135 height 456
click at [584, 278] on h2 "Drag & Drop CSV file here" at bounding box center [578, 286] width 392 height 19
type input "**********"
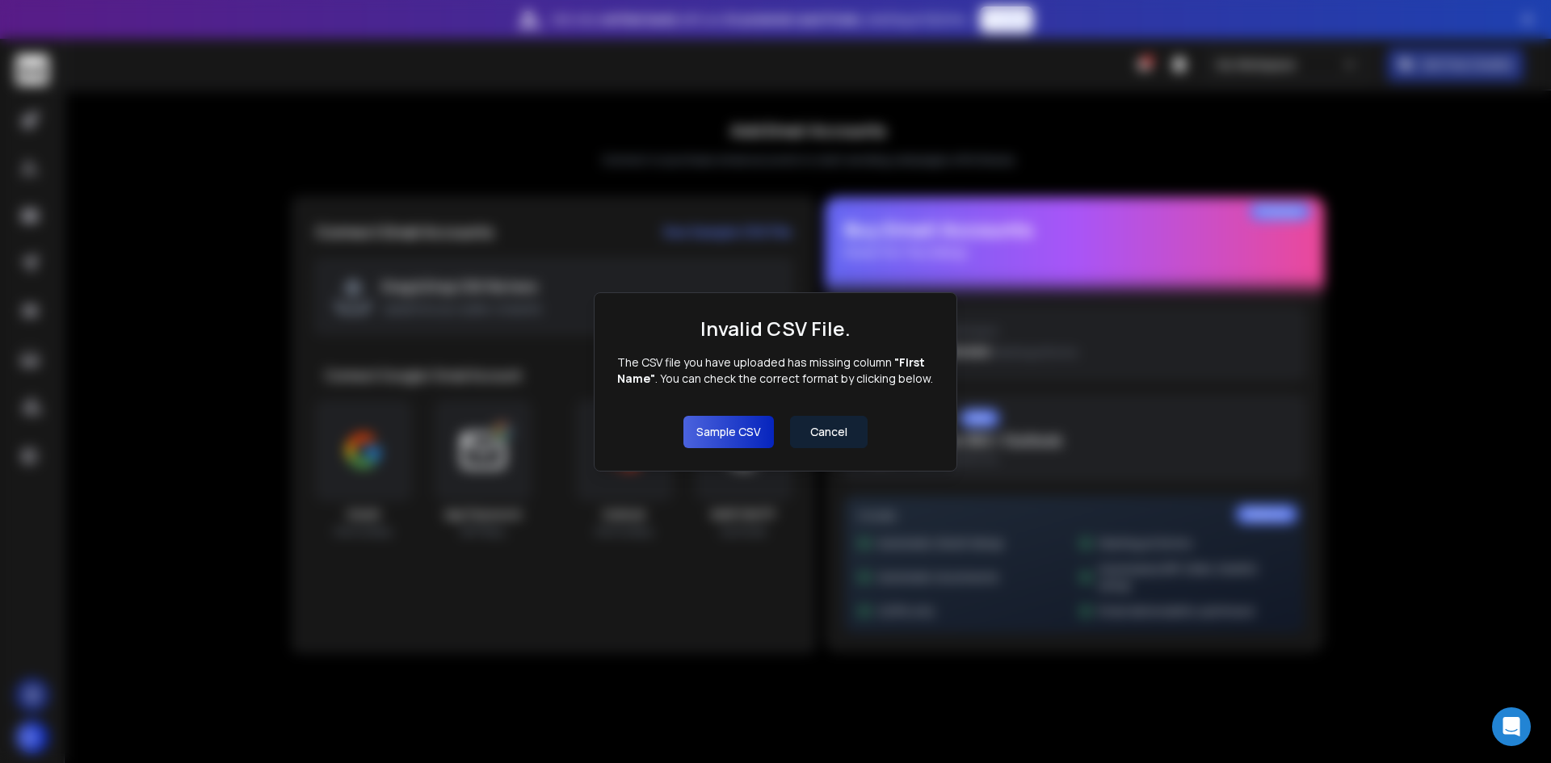
click at [699, 370] on p "The CSV file you have uploaded has missing column " First Name " . You can chec…" at bounding box center [775, 371] width 317 height 32
click at [715, 438] on button "Sample CSV" at bounding box center [728, 432] width 90 height 32
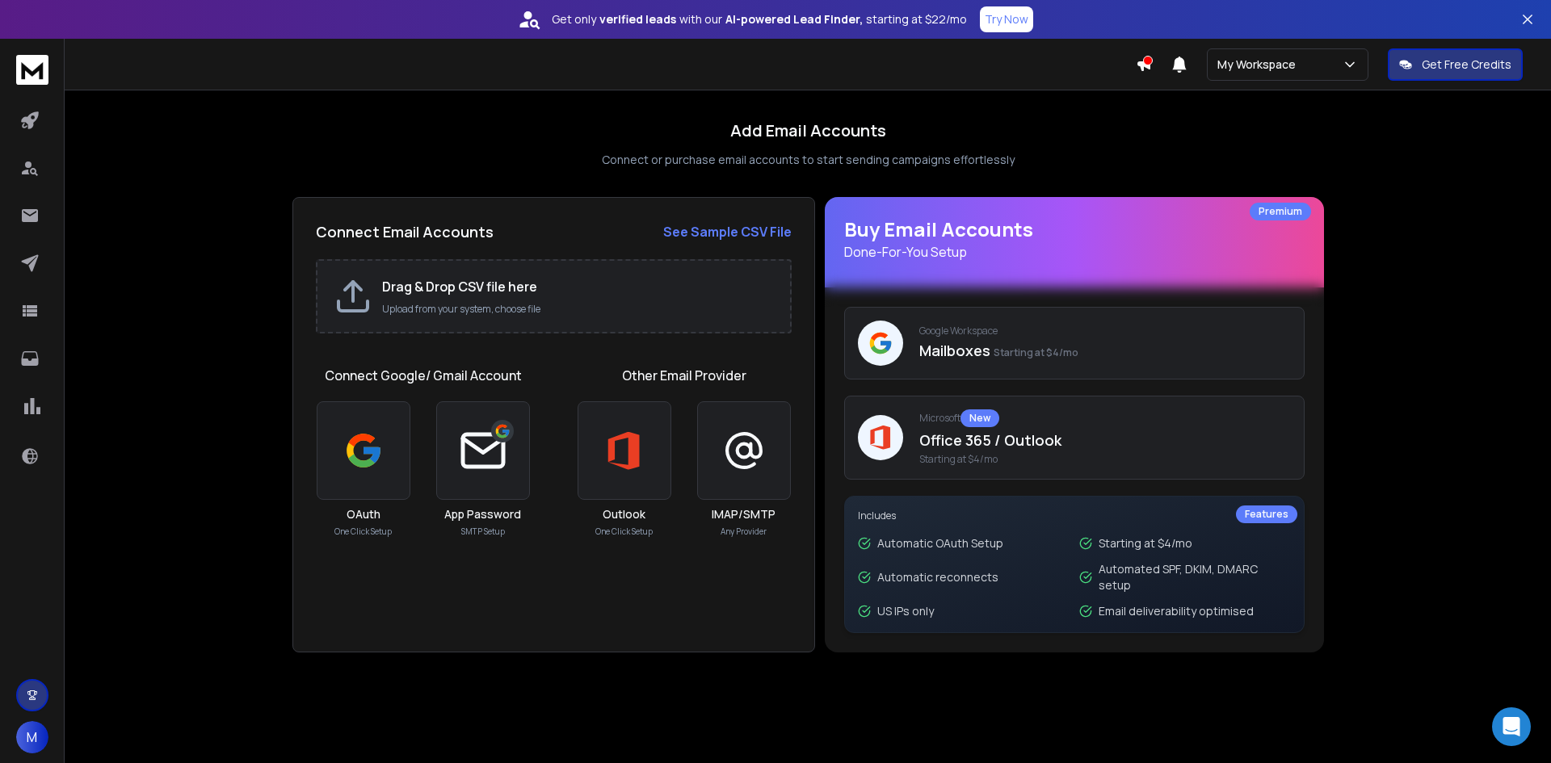
click at [362, 468] on icon at bounding box center [363, 450] width 40 height 48
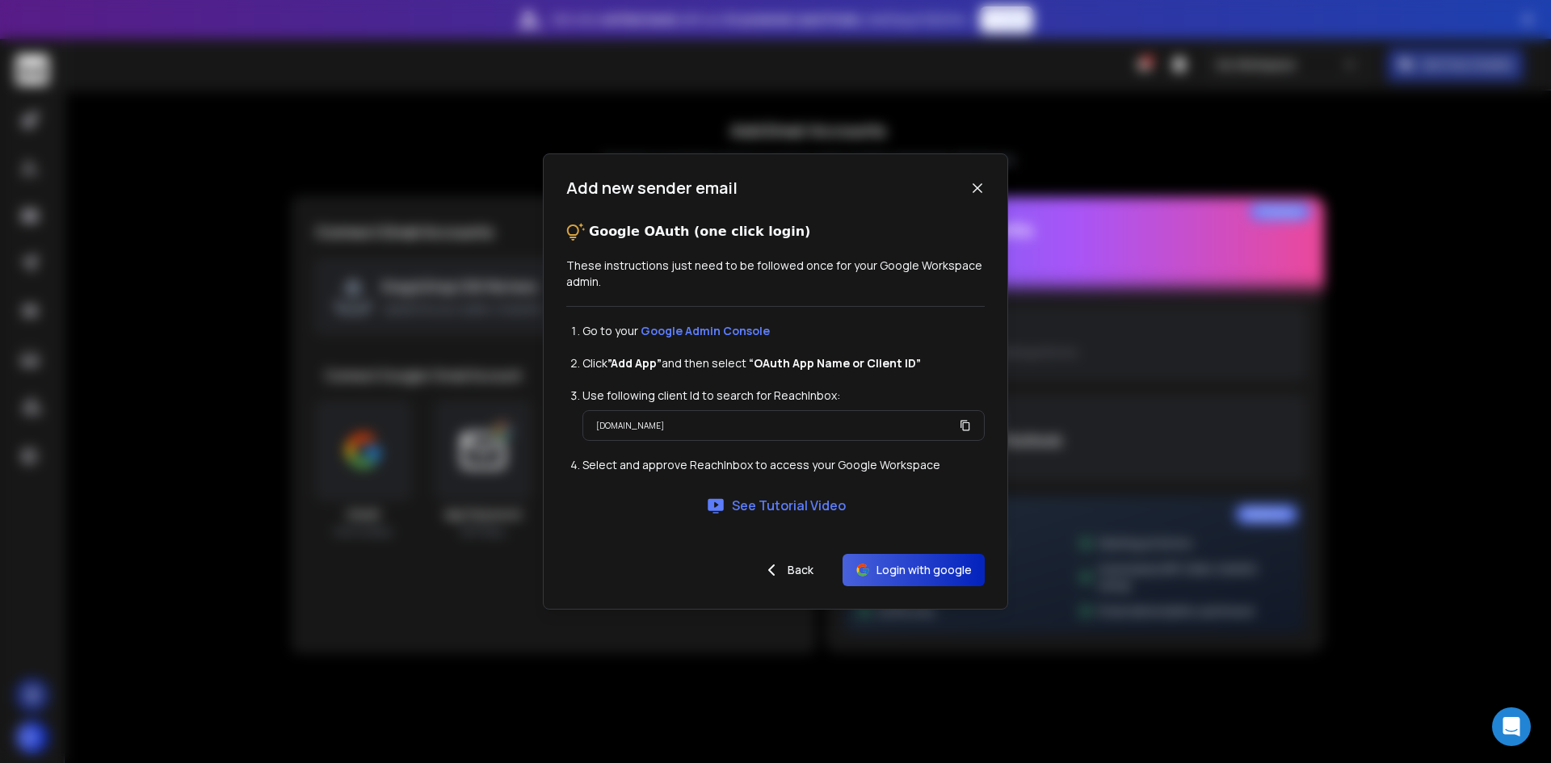
click at [678, 354] on ul "Go to your Google Admin Console Click ”Add App” and then select “OAuth App Name…" at bounding box center [783, 398] width 402 height 150
drag, startPoint x: 305, startPoint y: 302, endPoint x: 330, endPoint y: 304, distance: 25.9
click at [308, 301] on div "Add new sender email Google OAuth (one click login) These instructions just nee…" at bounding box center [775, 381] width 1551 height 489
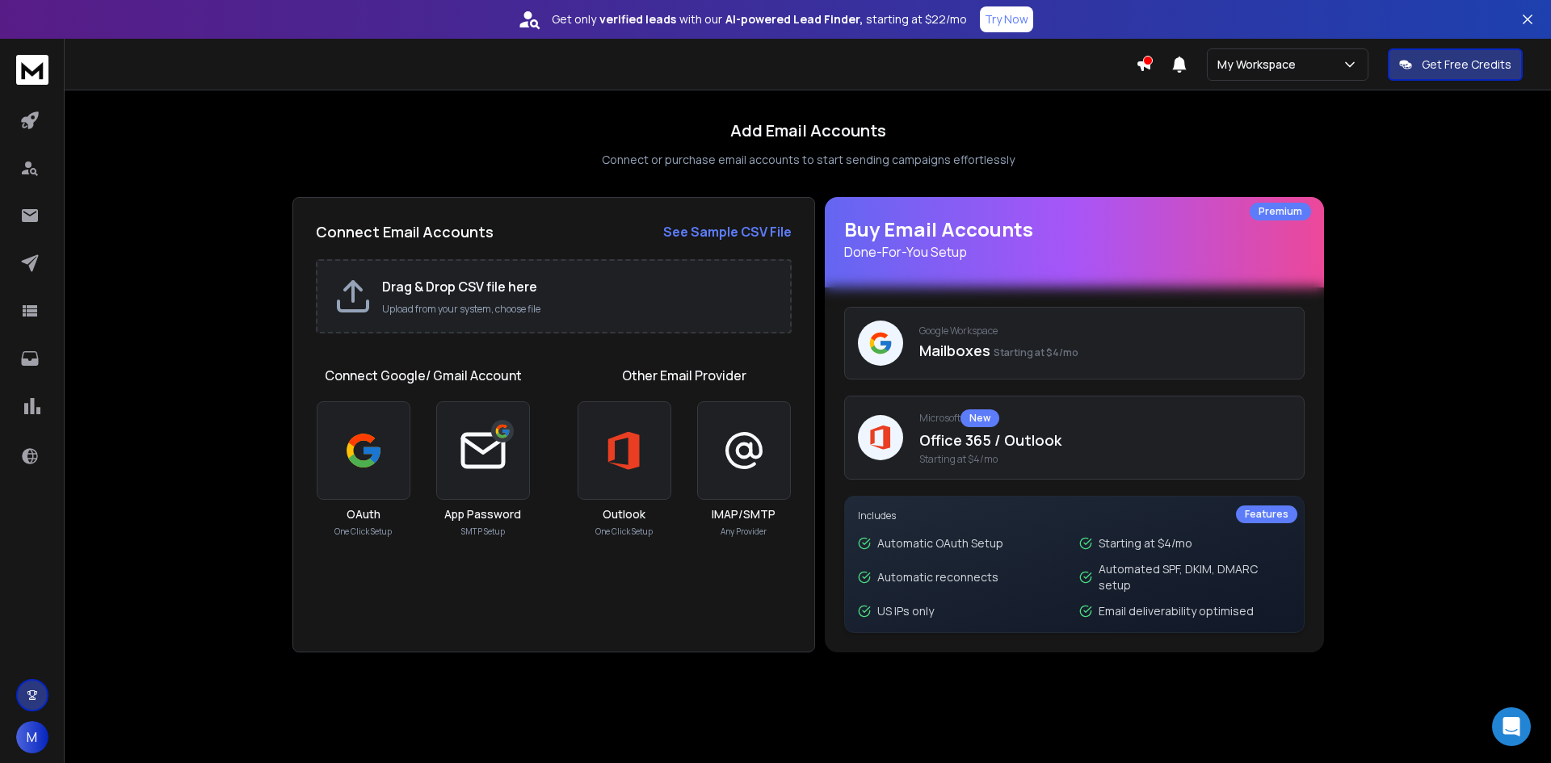
click at [415, 292] on h2 "Drag & Drop CSV file here" at bounding box center [578, 286] width 392 height 19
drag, startPoint x: 273, startPoint y: 313, endPoint x: 206, endPoint y: 312, distance: 67.0
click at [206, 312] on div "Add Email Accounts Connect or purchase email accounts to start sending campaign…" at bounding box center [808, 402] width 1486 height 565
click at [440, 304] on p "Upload from your system, choose file" at bounding box center [578, 309] width 392 height 13
type input "**********"
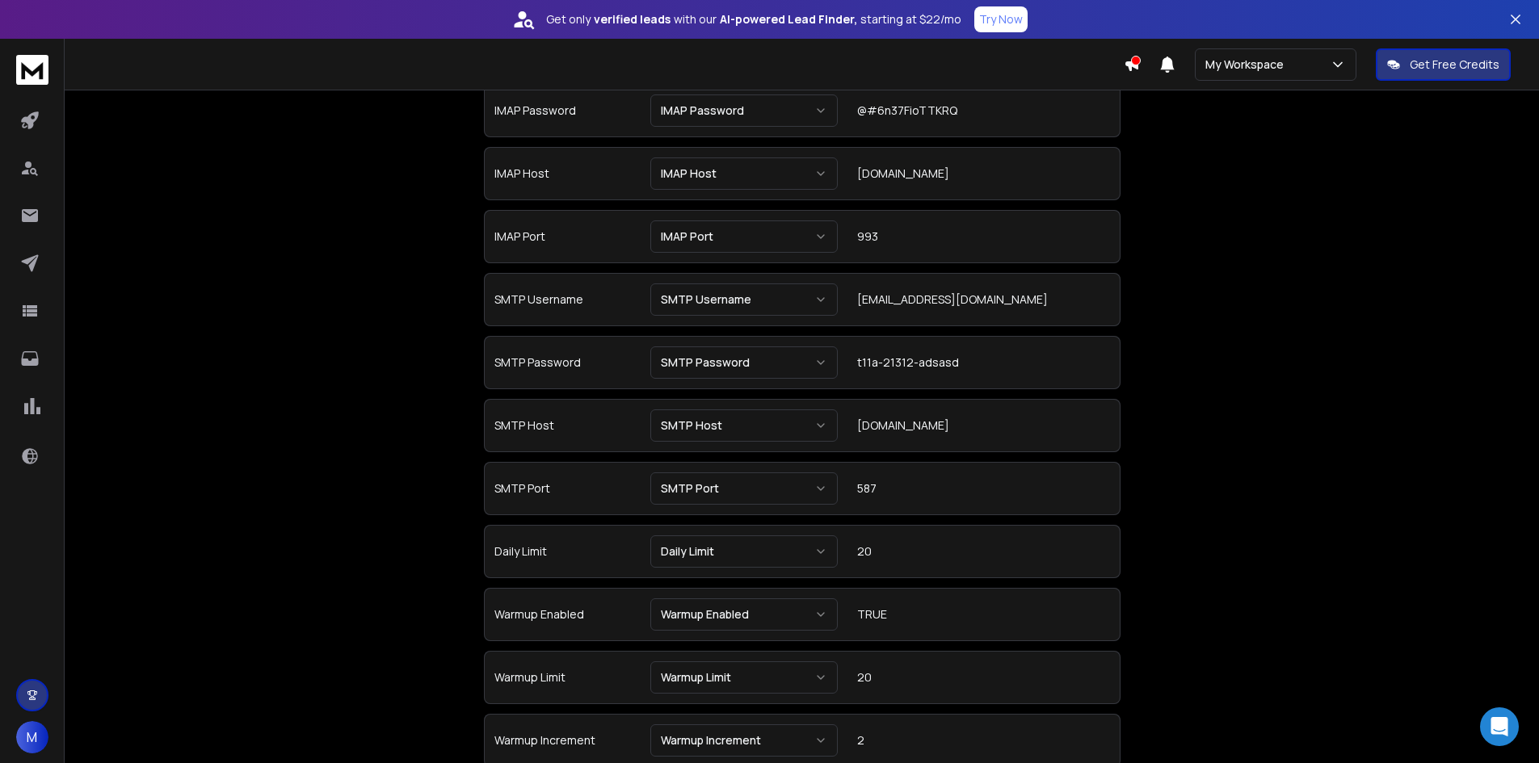
scroll to position [938, 0]
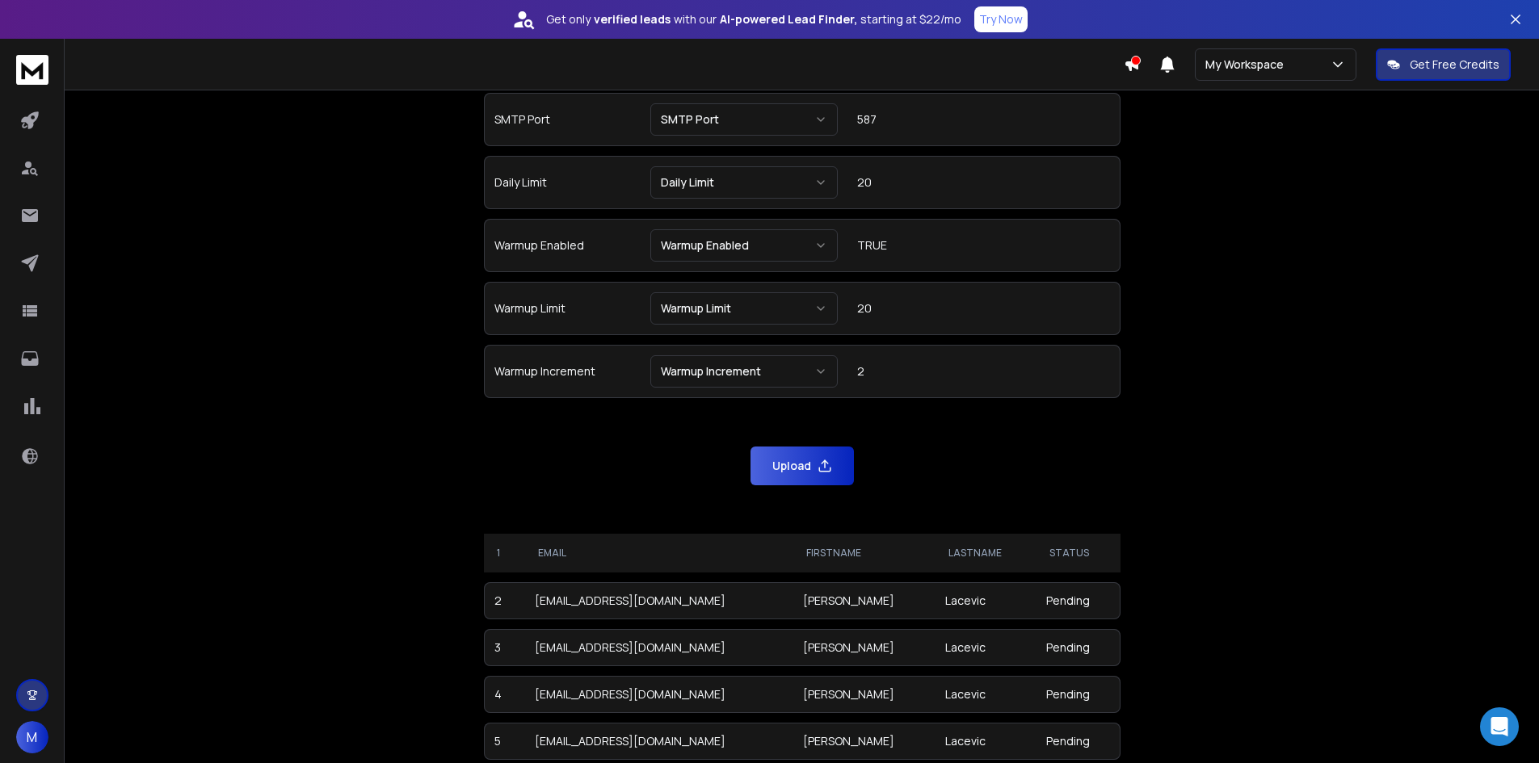
click at [793, 467] on p "Upload" at bounding box center [791, 466] width 39 height 16
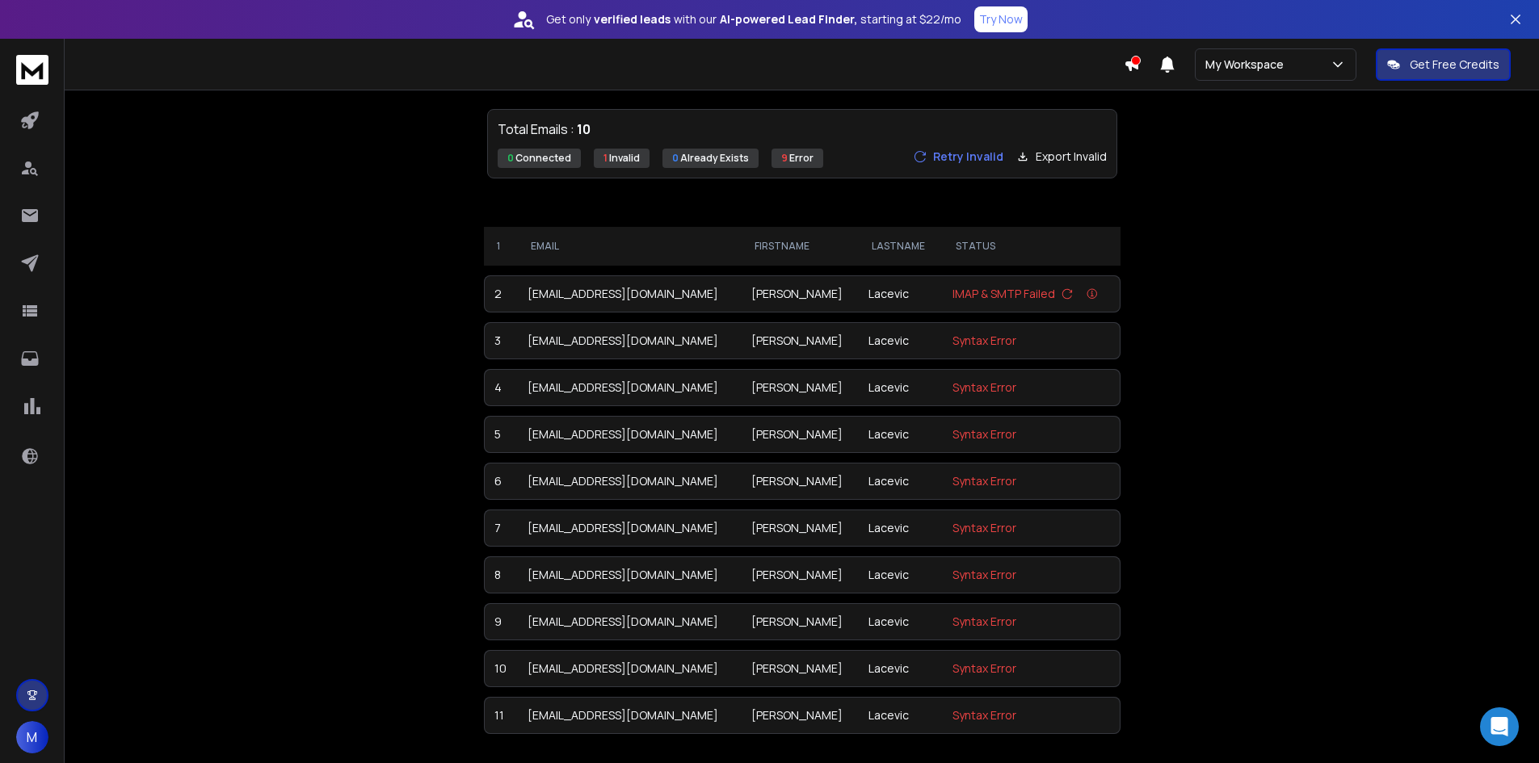
scroll to position [1343, 0]
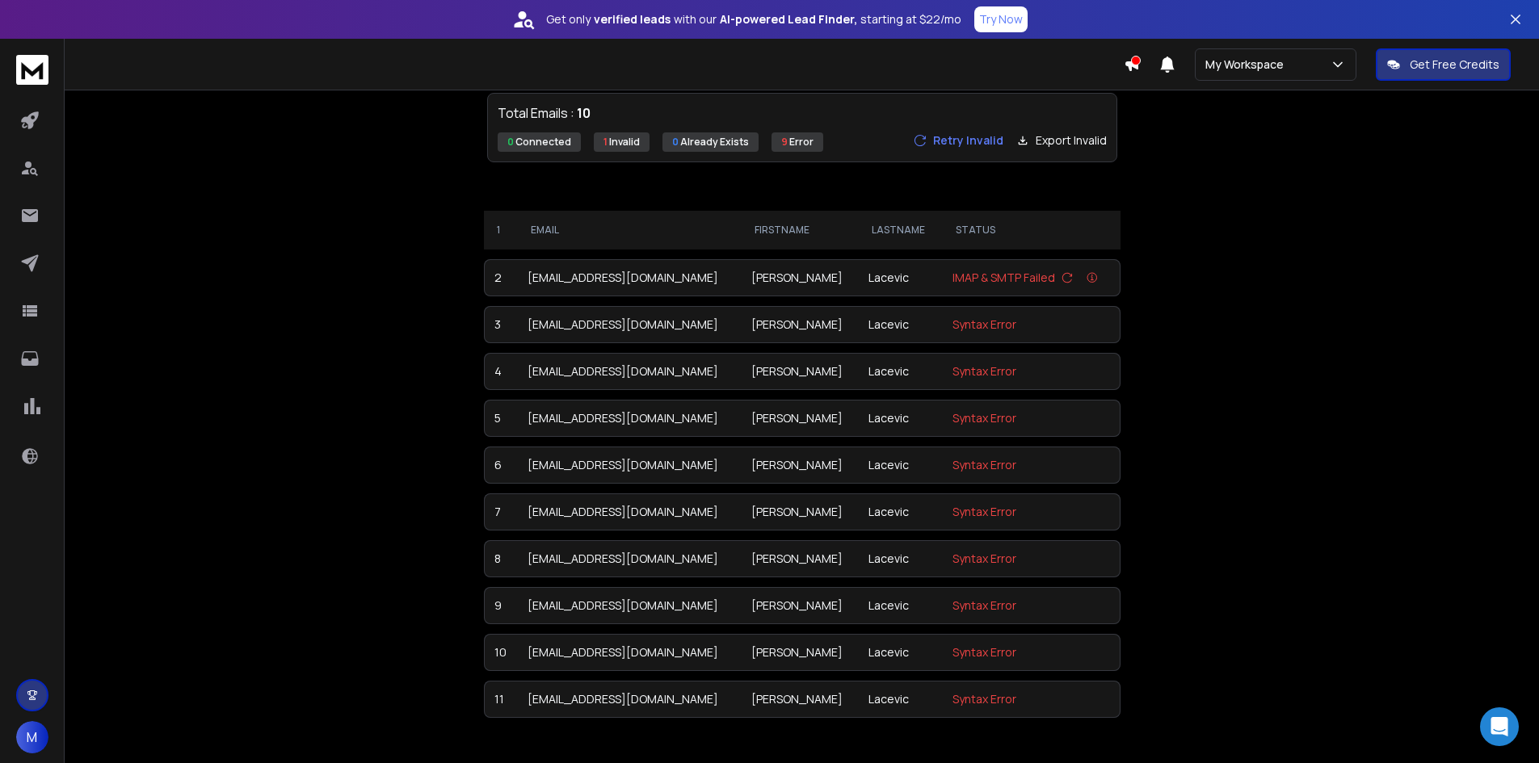
drag, startPoint x: 1491, startPoint y: 719, endPoint x: 1485, endPoint y: 704, distance: 15.9
click at [1491, 717] on icon "Open Intercom Messenger" at bounding box center [1498, 726] width 19 height 19
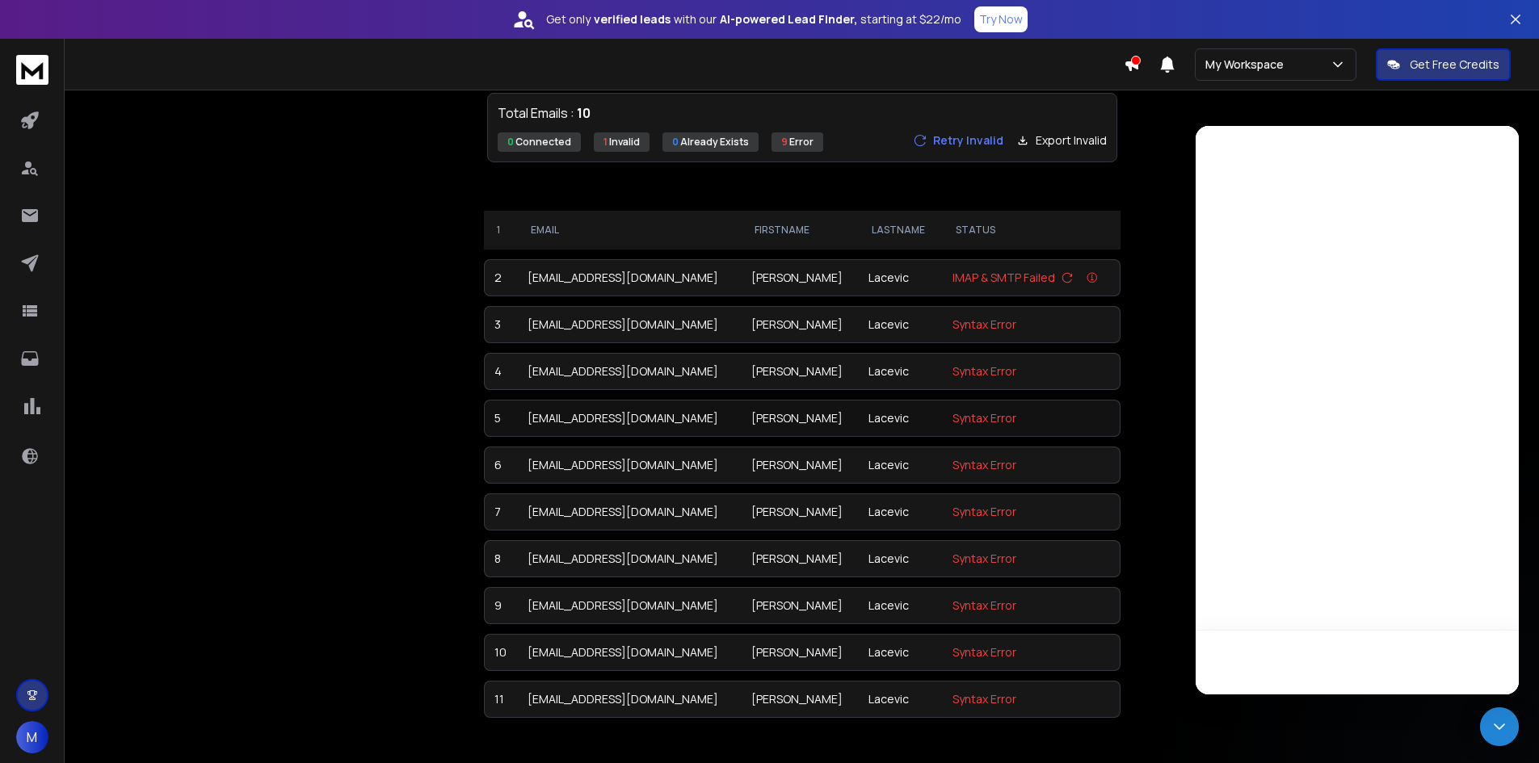
scroll to position [0, 0]
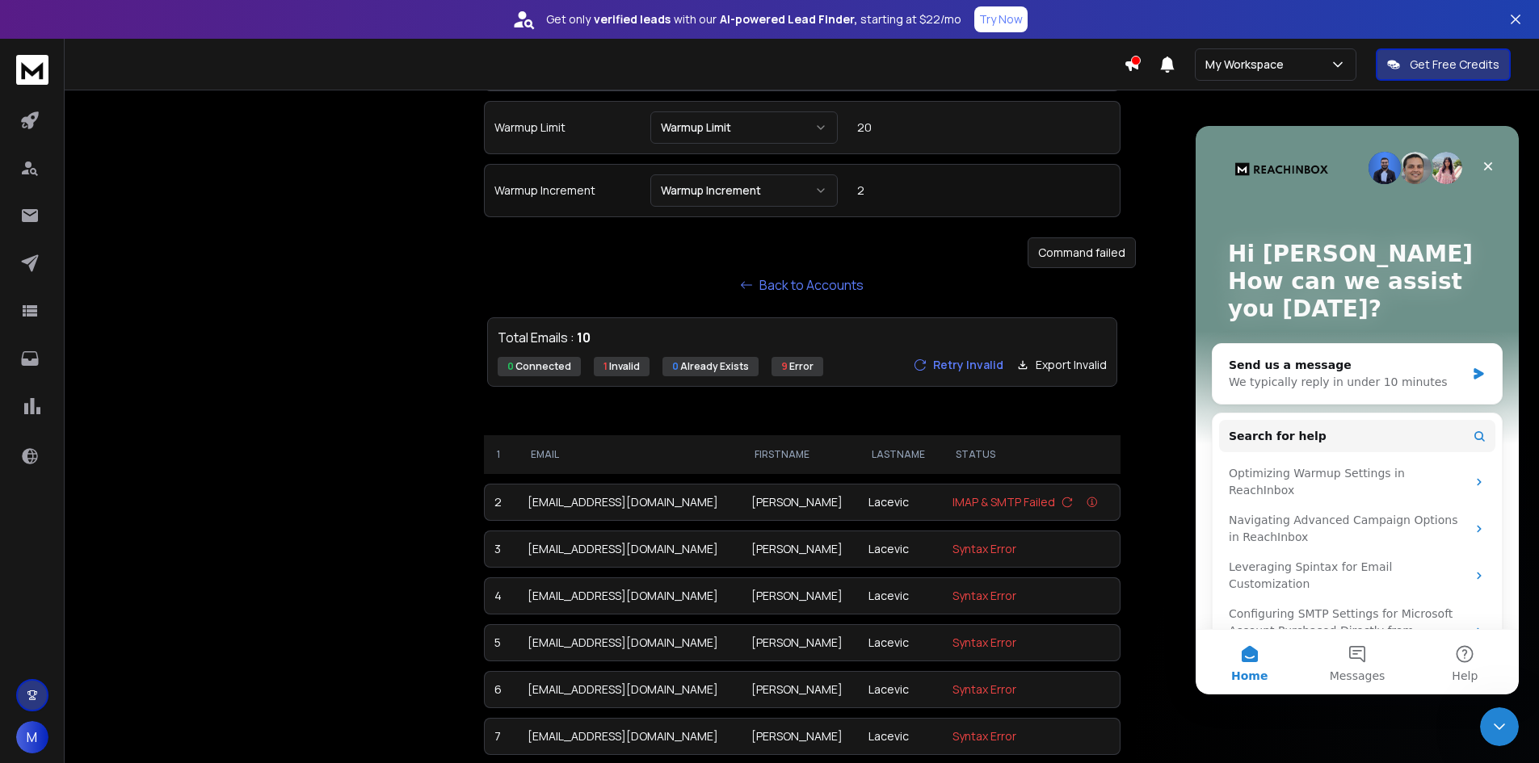
scroll to position [1020, 0]
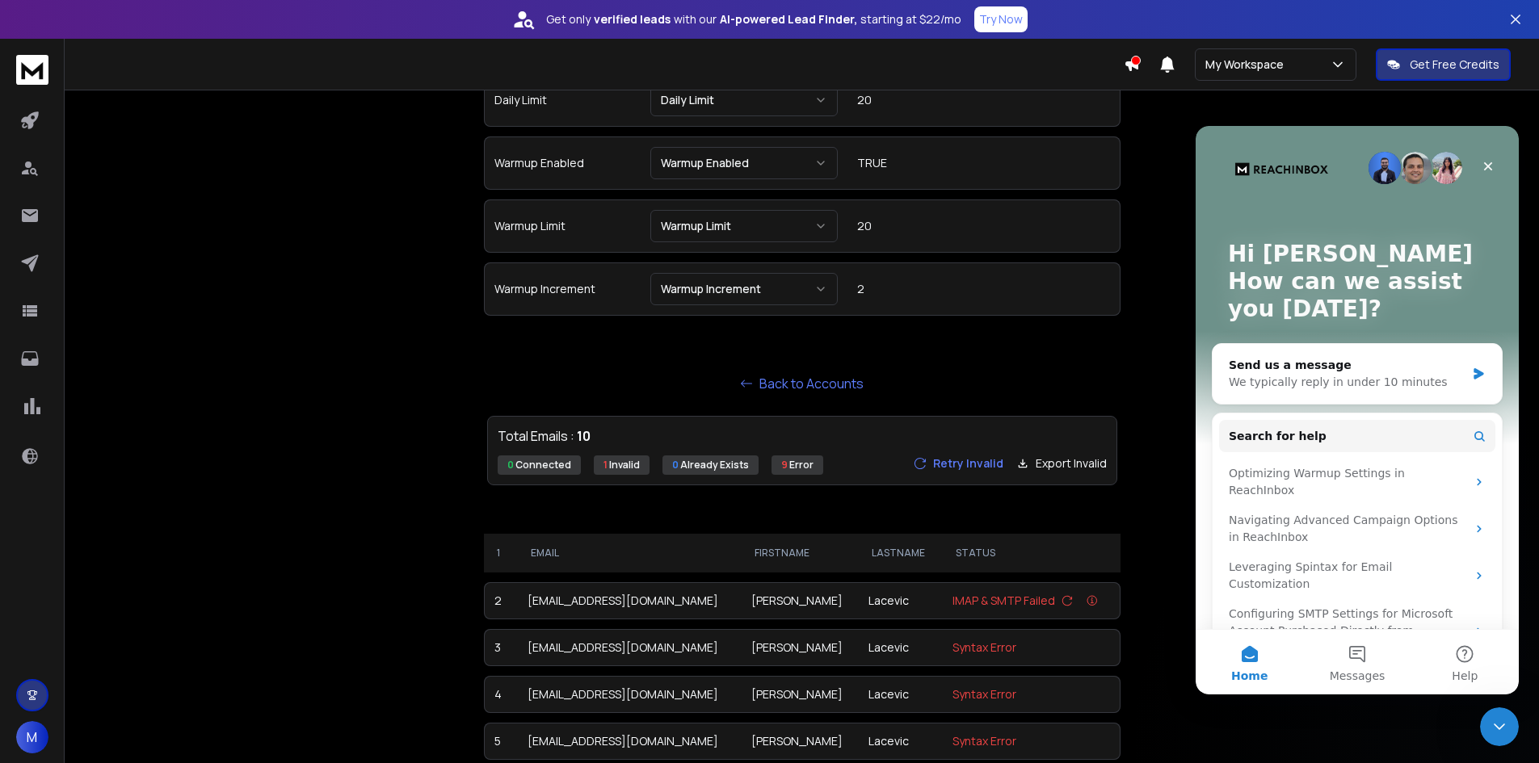
click at [407, 351] on div "Upload CSV File See Sample CSV File Untitled spreadsheet - Sheet1.csv File Proc…" at bounding box center [769, 53] width 1539 height 2068
click at [1013, 376] on div "Back to Accounts Total Emails : 10 0 Connected 1 Invalid 0 Already Exists 9 Err…" at bounding box center [802, 424] width 656 height 121
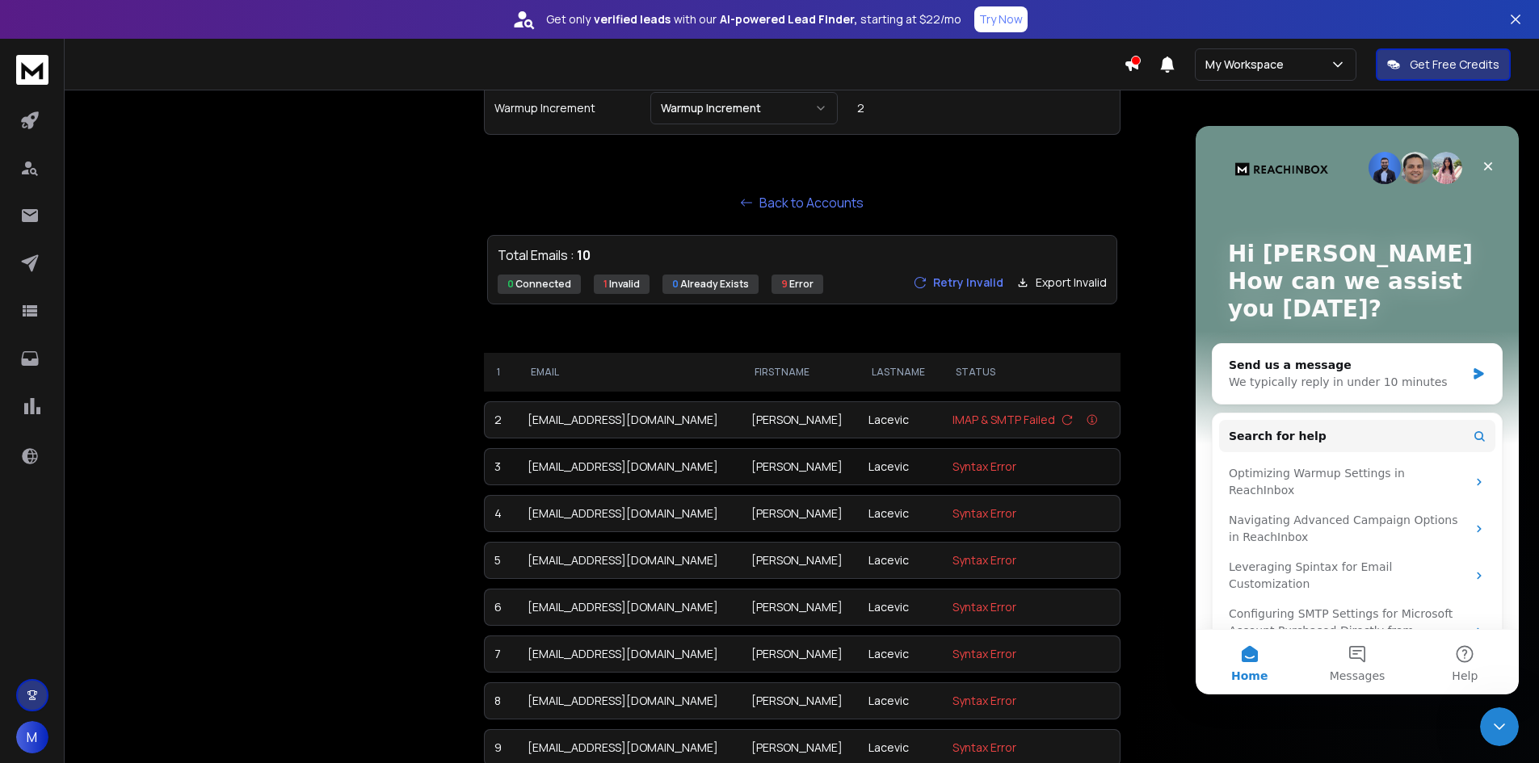
scroll to position [1212, 0]
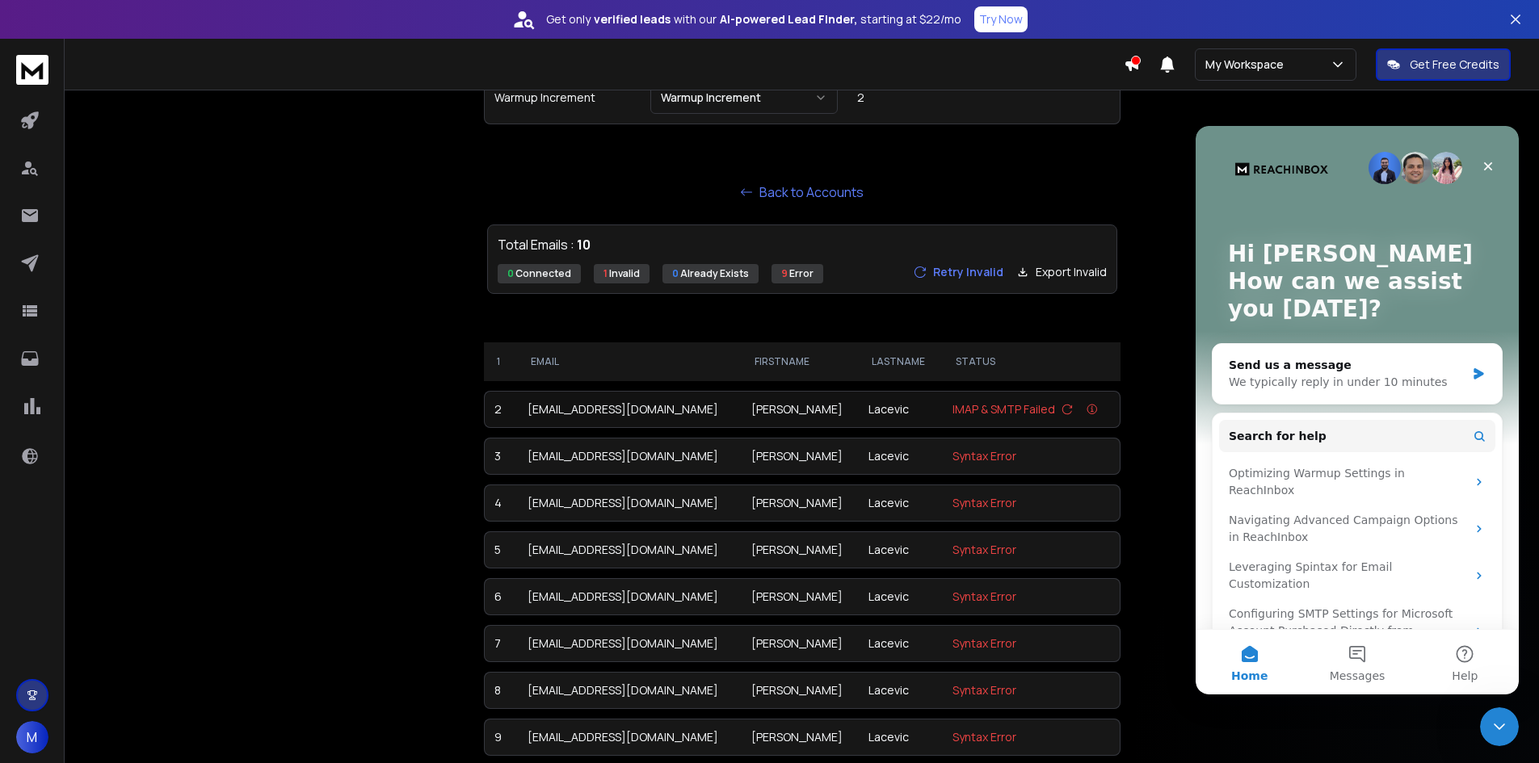
click at [999, 414] on div "IMAP & SMTP Failed" at bounding box center [1030, 409] width 157 height 16
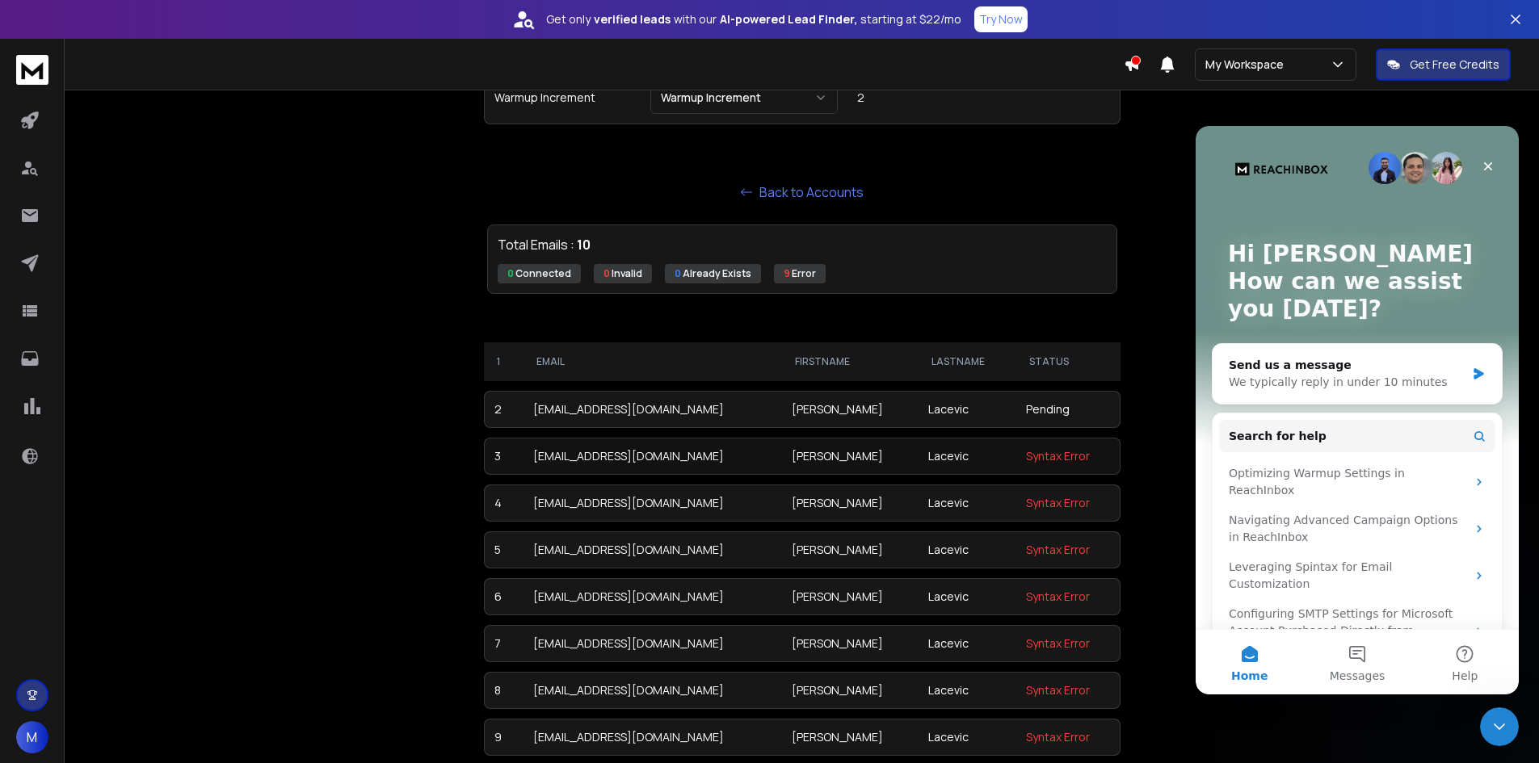
click at [1016, 459] on td "Syntax Error" at bounding box center [1067, 456] width 103 height 37
click at [1033, 458] on div "Syntax Error" at bounding box center [1067, 456] width 83 height 16
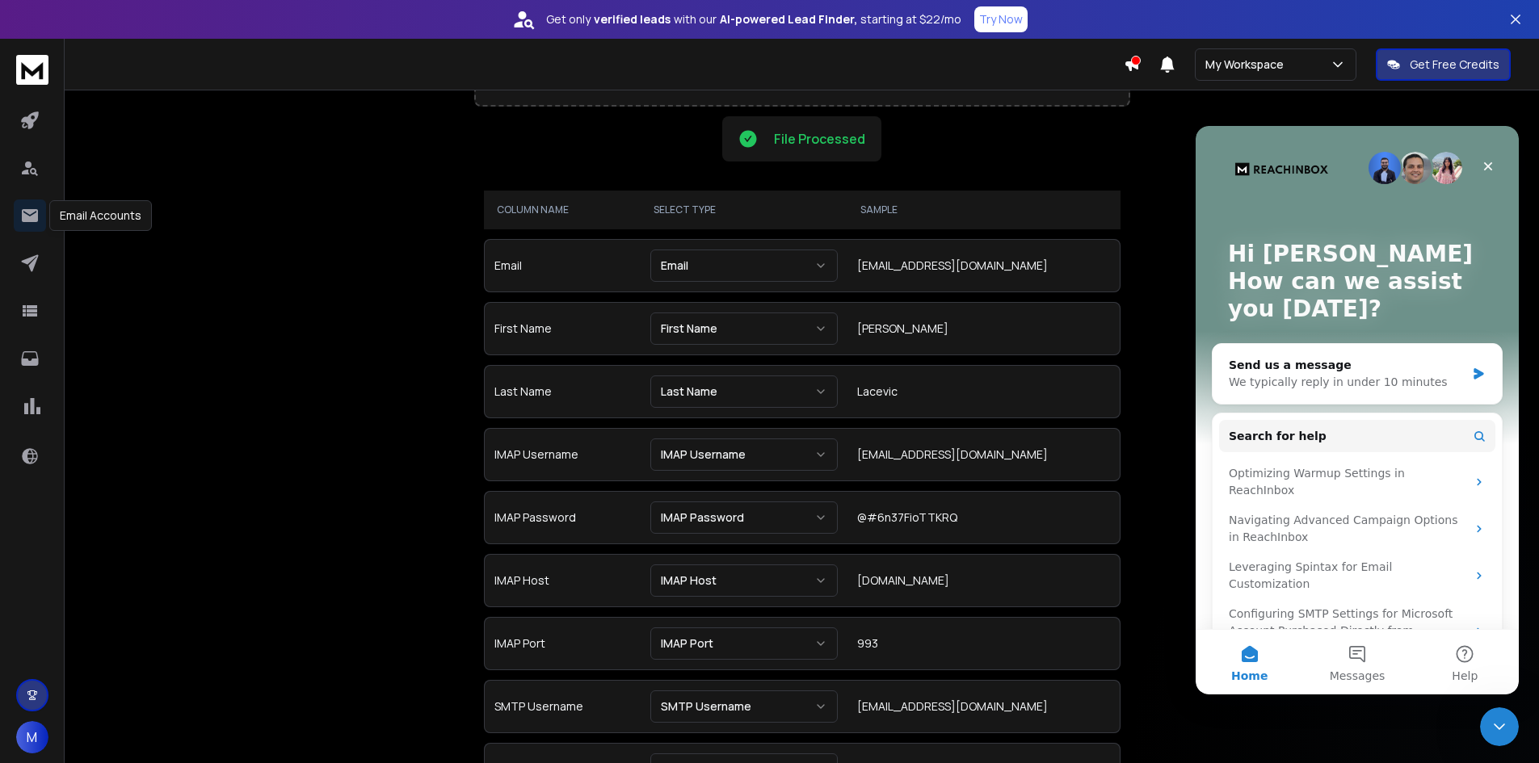
click at [38, 208] on icon at bounding box center [29, 215] width 19 height 19
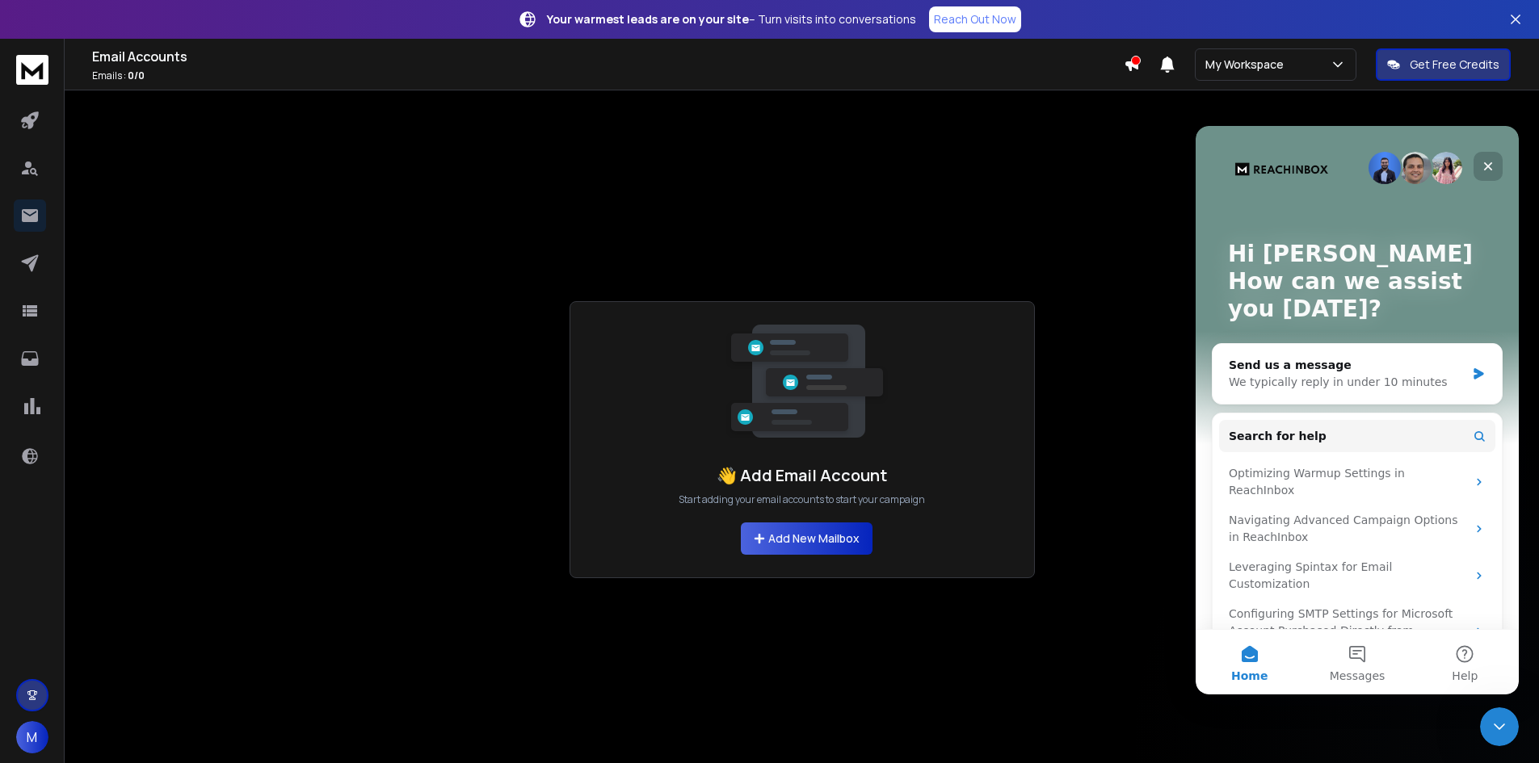
click at [1489, 166] on icon "Close" at bounding box center [1488, 166] width 9 height 9
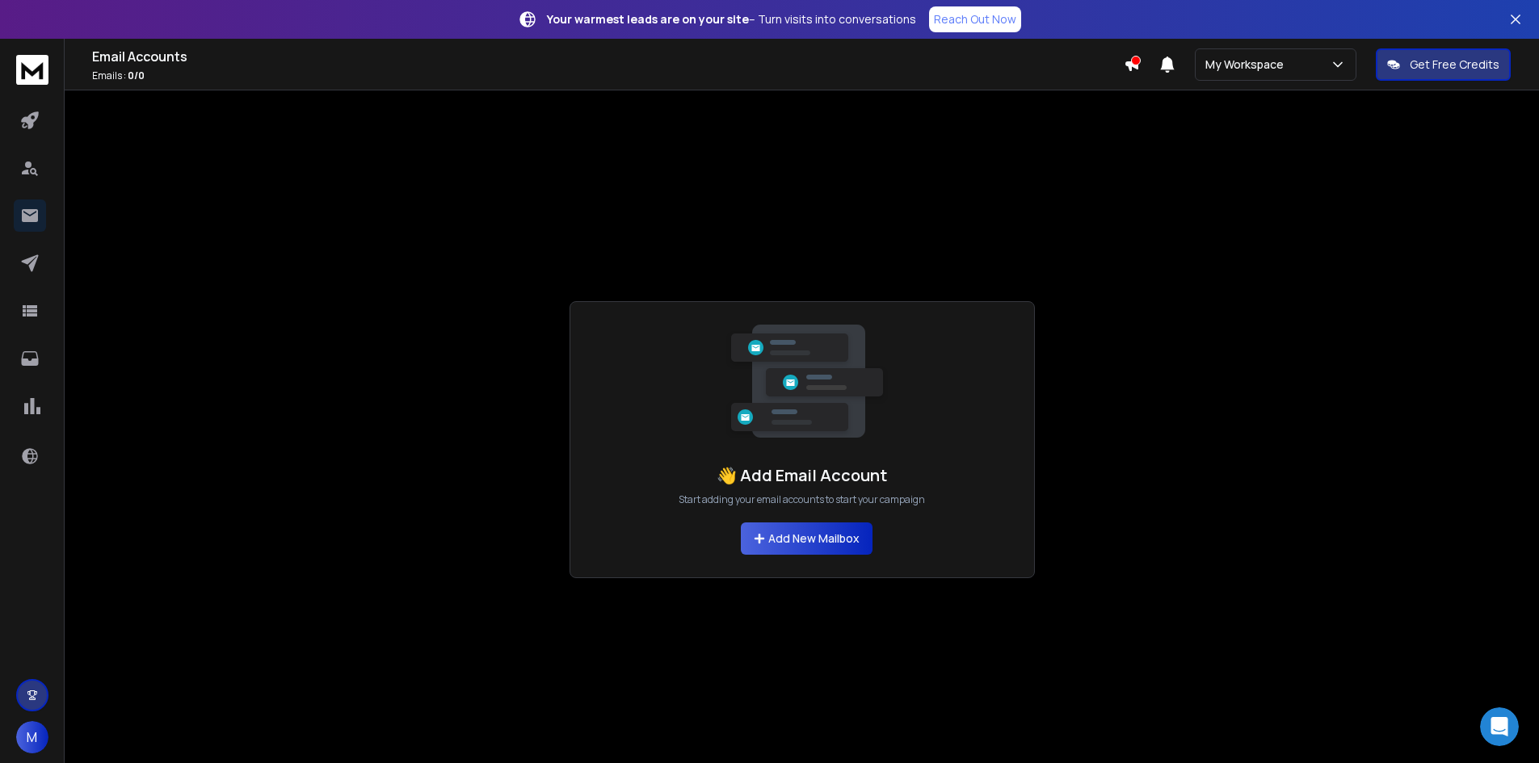
click at [823, 545] on button "Add New Mailbox" at bounding box center [807, 539] width 132 height 32
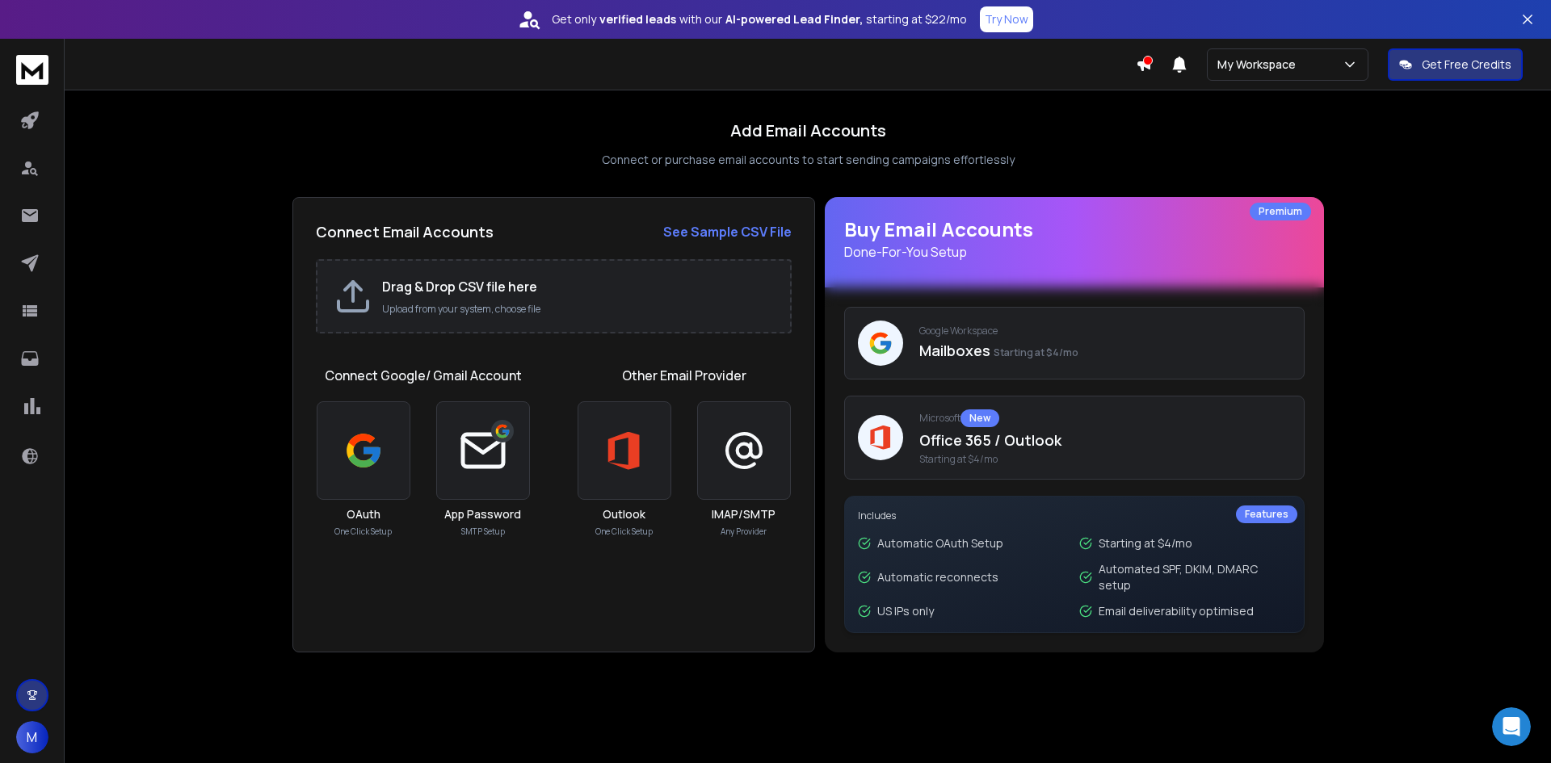
click at [500, 461] on icon at bounding box center [483, 450] width 48 height 48
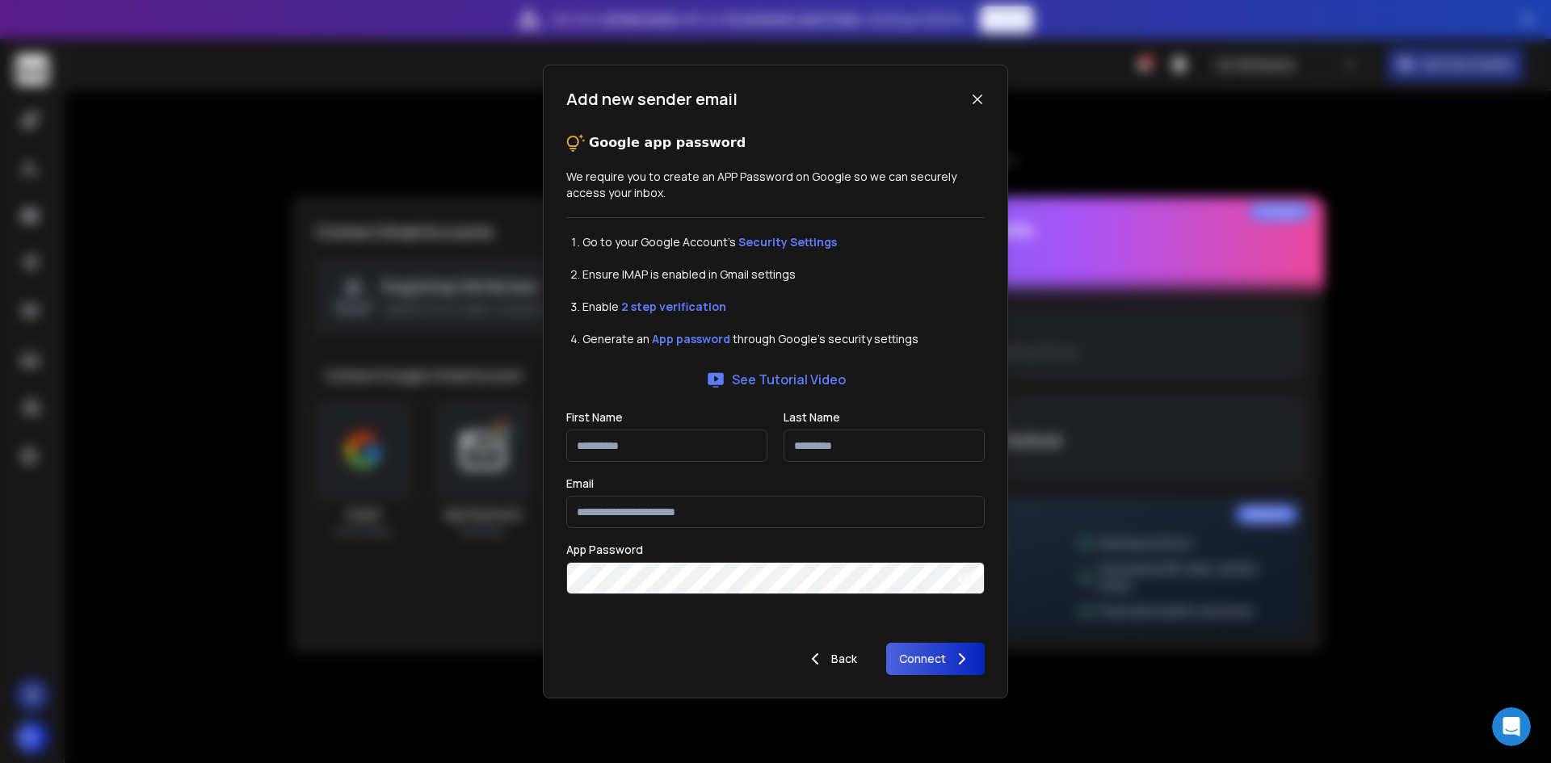
click at [725, 450] on input "text" at bounding box center [666, 446] width 201 height 32
click at [519, 461] on div "Add new sender email Google app password We require you to create an APP Passwo…" at bounding box center [775, 381] width 1551 height 666
click at [666, 447] on input "text" at bounding box center [666, 446] width 201 height 32
click at [620, 460] on input "text" at bounding box center [666, 446] width 201 height 32
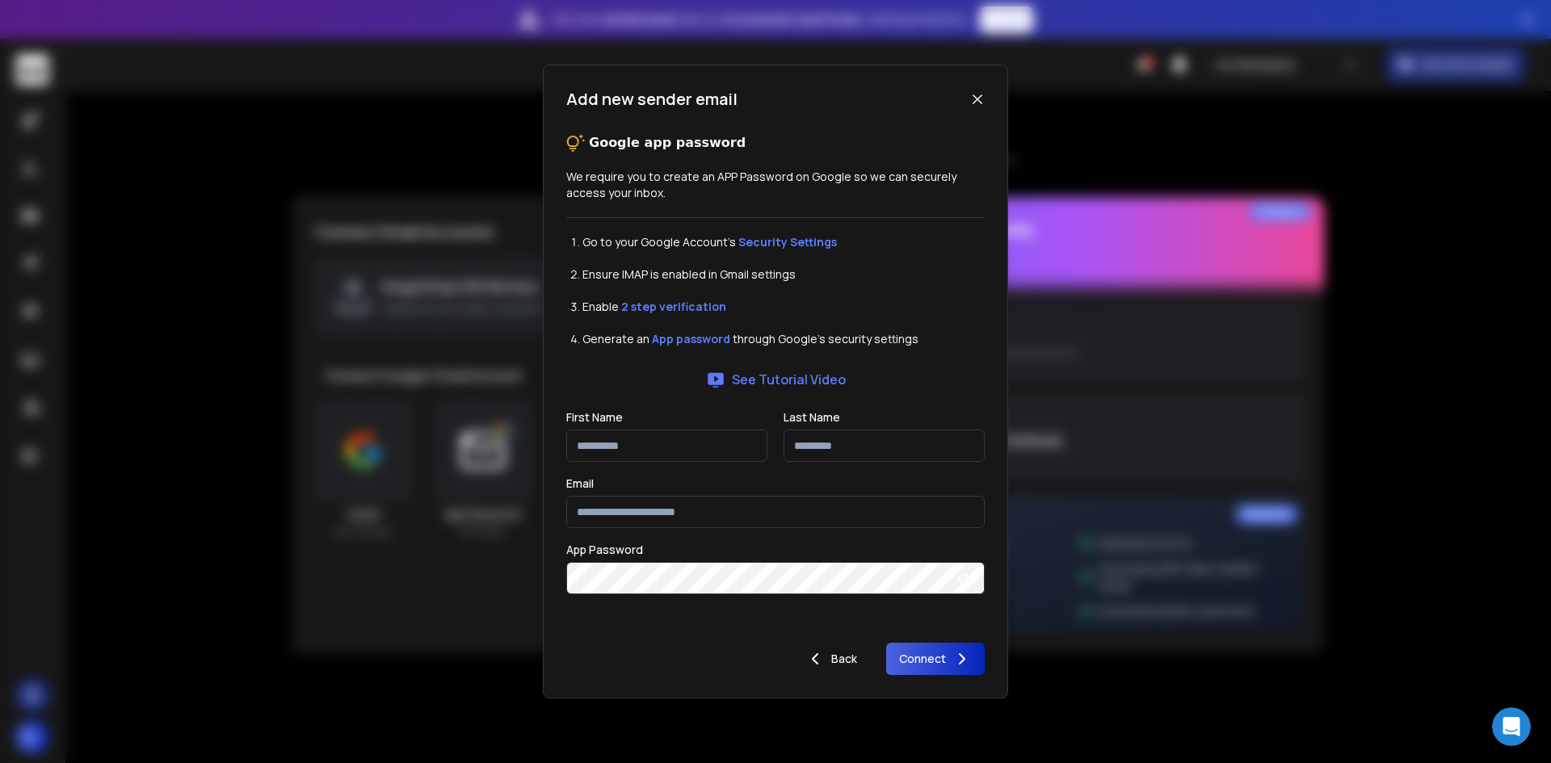
click at [621, 426] on div "First Name" at bounding box center [666, 437] width 201 height 50
click at [611, 414] on label "First Name" at bounding box center [594, 417] width 57 height 11
click at [432, 456] on div "Add new sender email Google app password We require you to create an APP Passwo…" at bounding box center [775, 381] width 1551 height 666
click at [370, 464] on div "Add new sender email Google app password We require you to create an APP Passwo…" at bounding box center [775, 381] width 1551 height 666
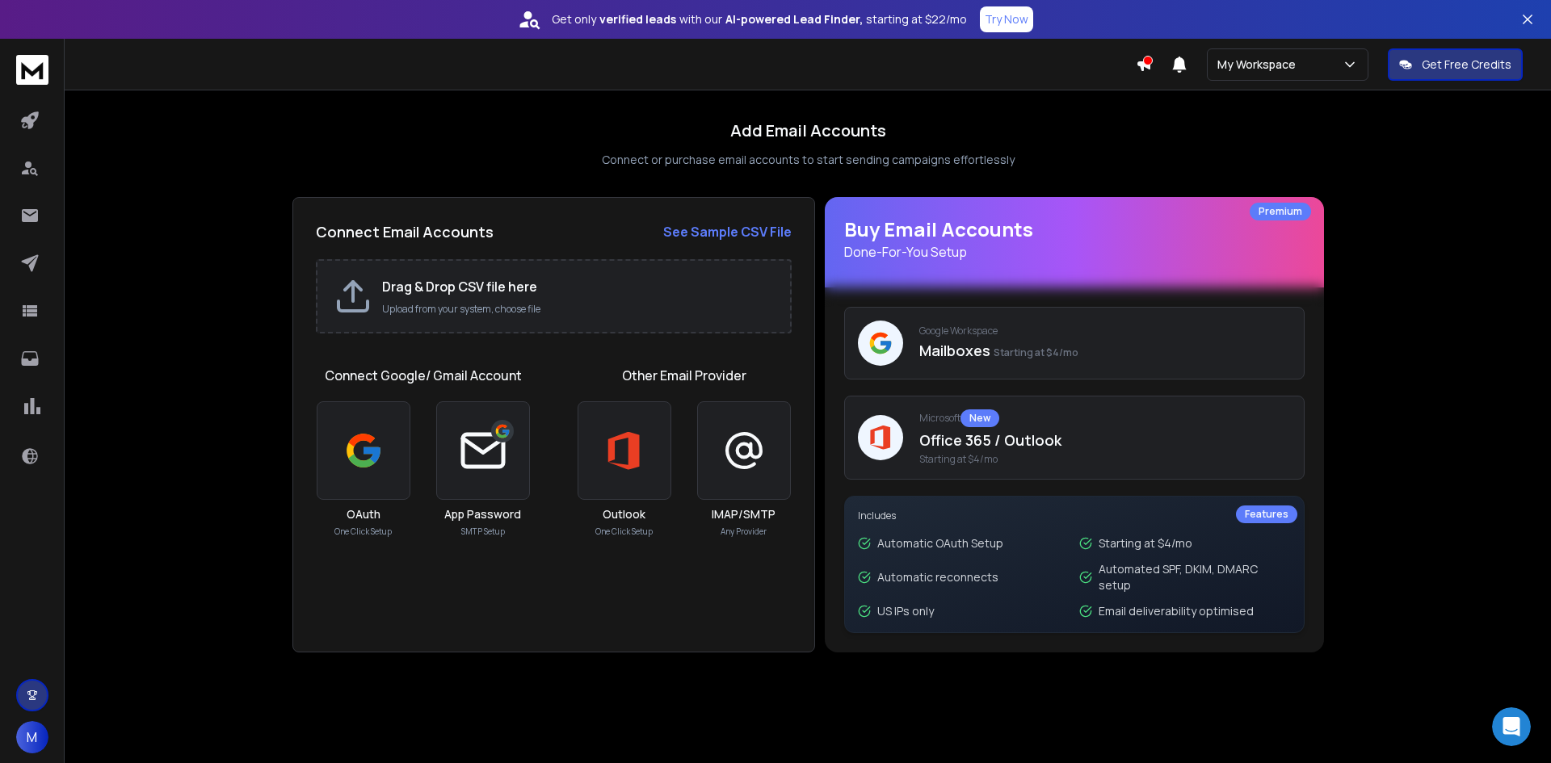
click at [351, 451] on icon at bounding box center [363, 450] width 40 height 48
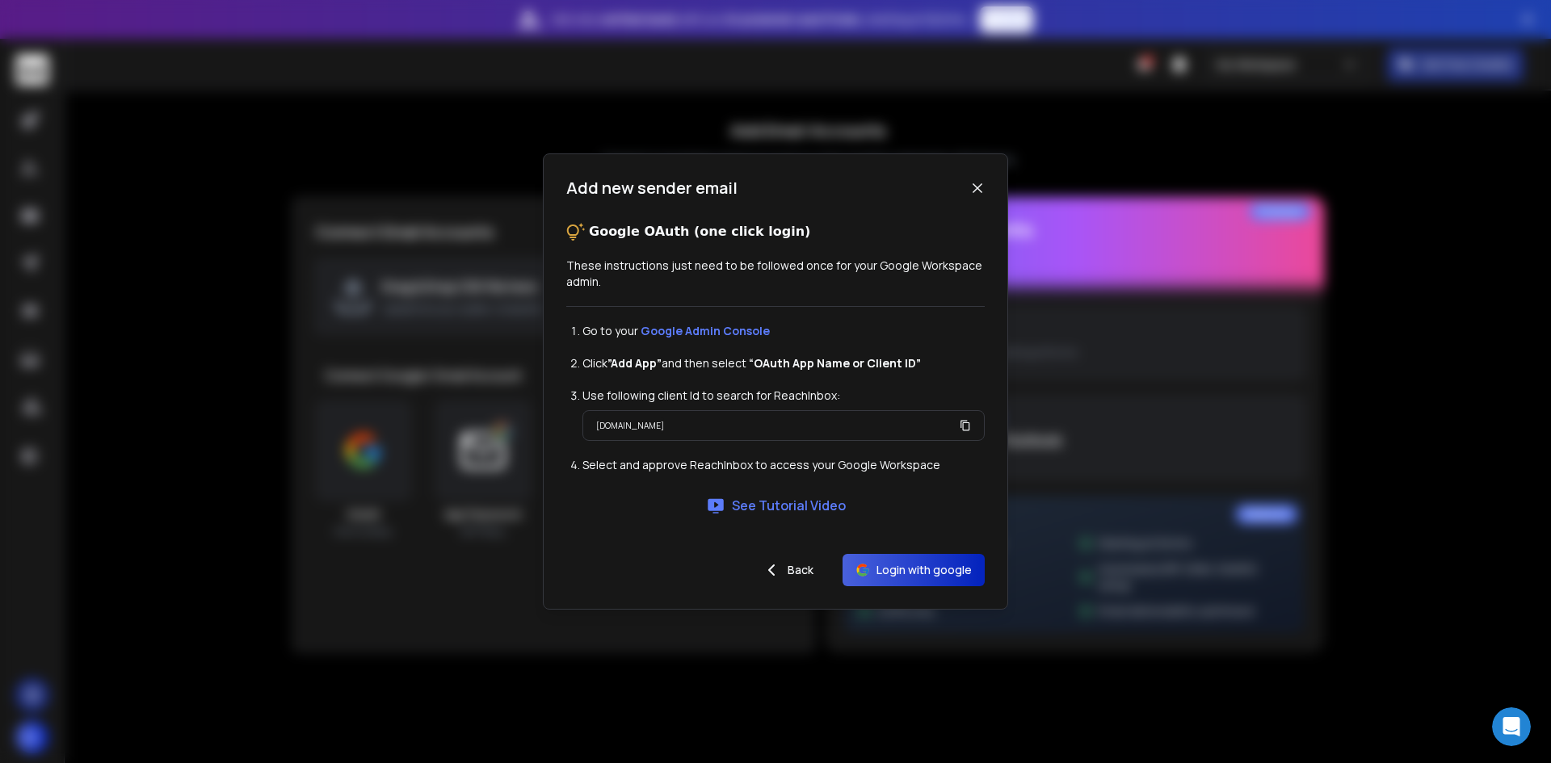
click at [730, 328] on link "Google Admin Console" at bounding box center [705, 330] width 129 height 15
click at [975, 188] on icon at bounding box center [977, 188] width 15 height 15
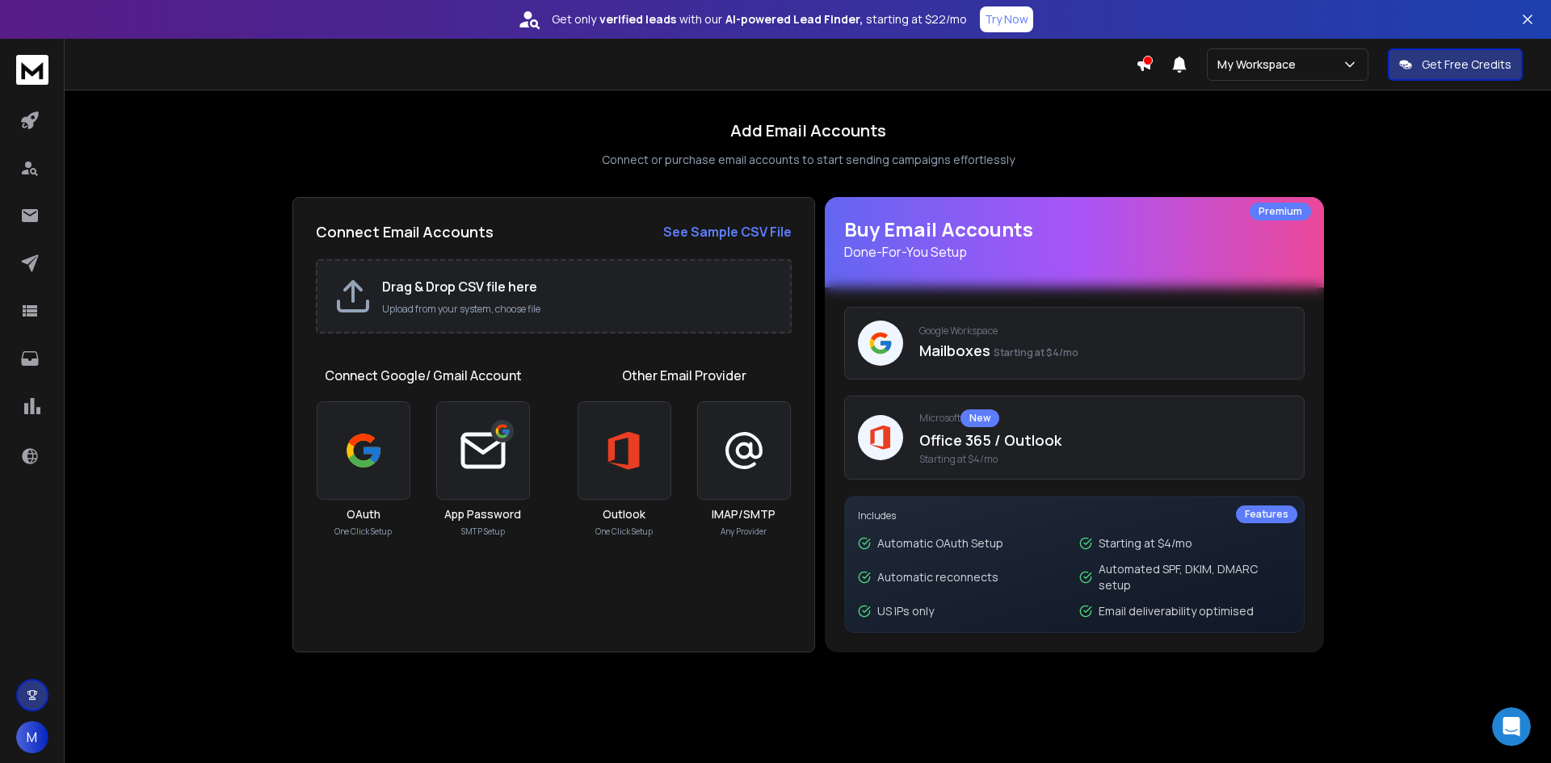
click at [424, 214] on div "Connect Email Accounts See Sample CSV File Drag & Drop CSV file here Upload fro…" at bounding box center [553, 425] width 523 height 456
click at [452, 279] on h2 "Drag & Drop CSV file here" at bounding box center [578, 286] width 392 height 19
type input "**********"
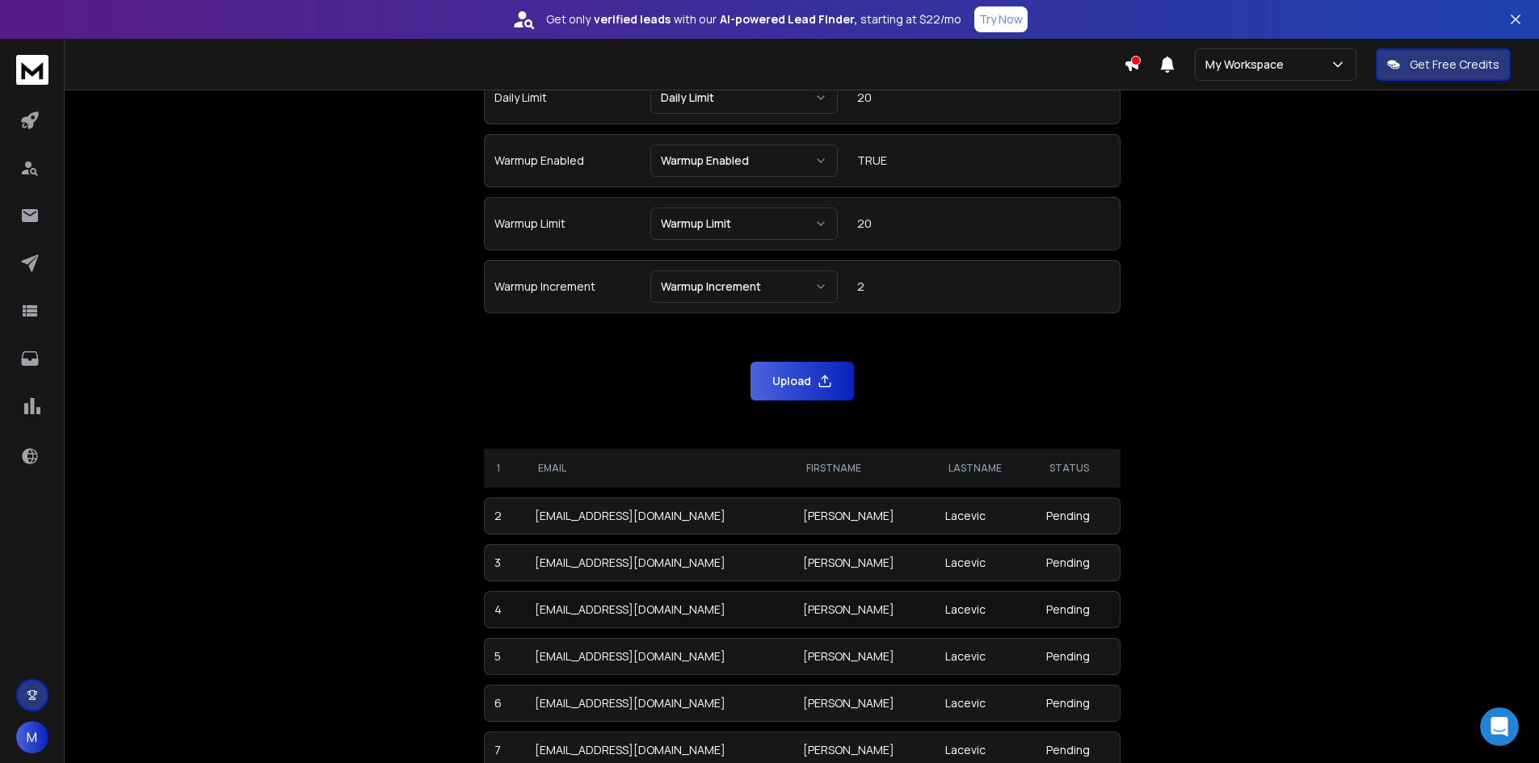
scroll to position [1131, 0]
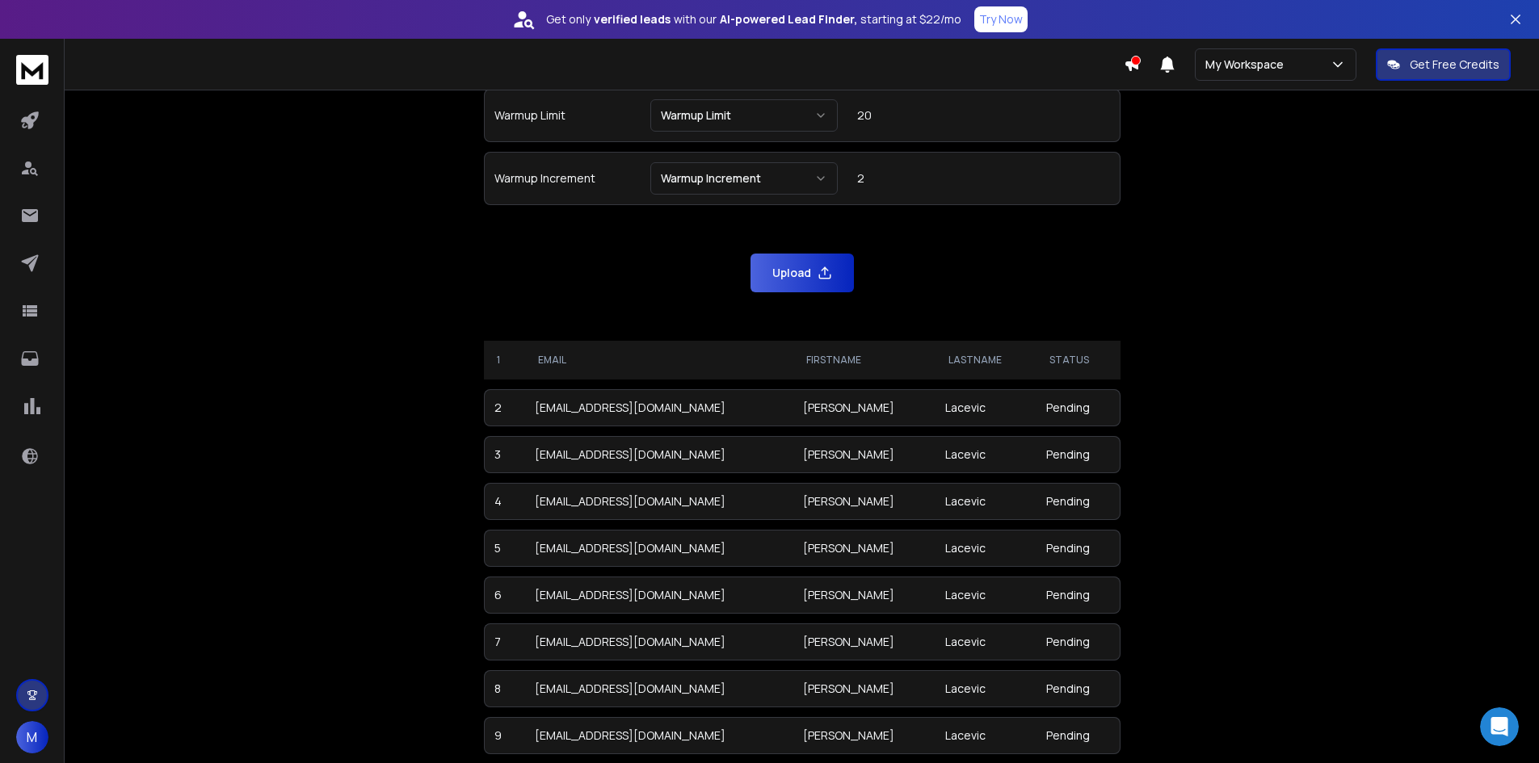
click at [813, 272] on button "Upload" at bounding box center [801, 273] width 103 height 39
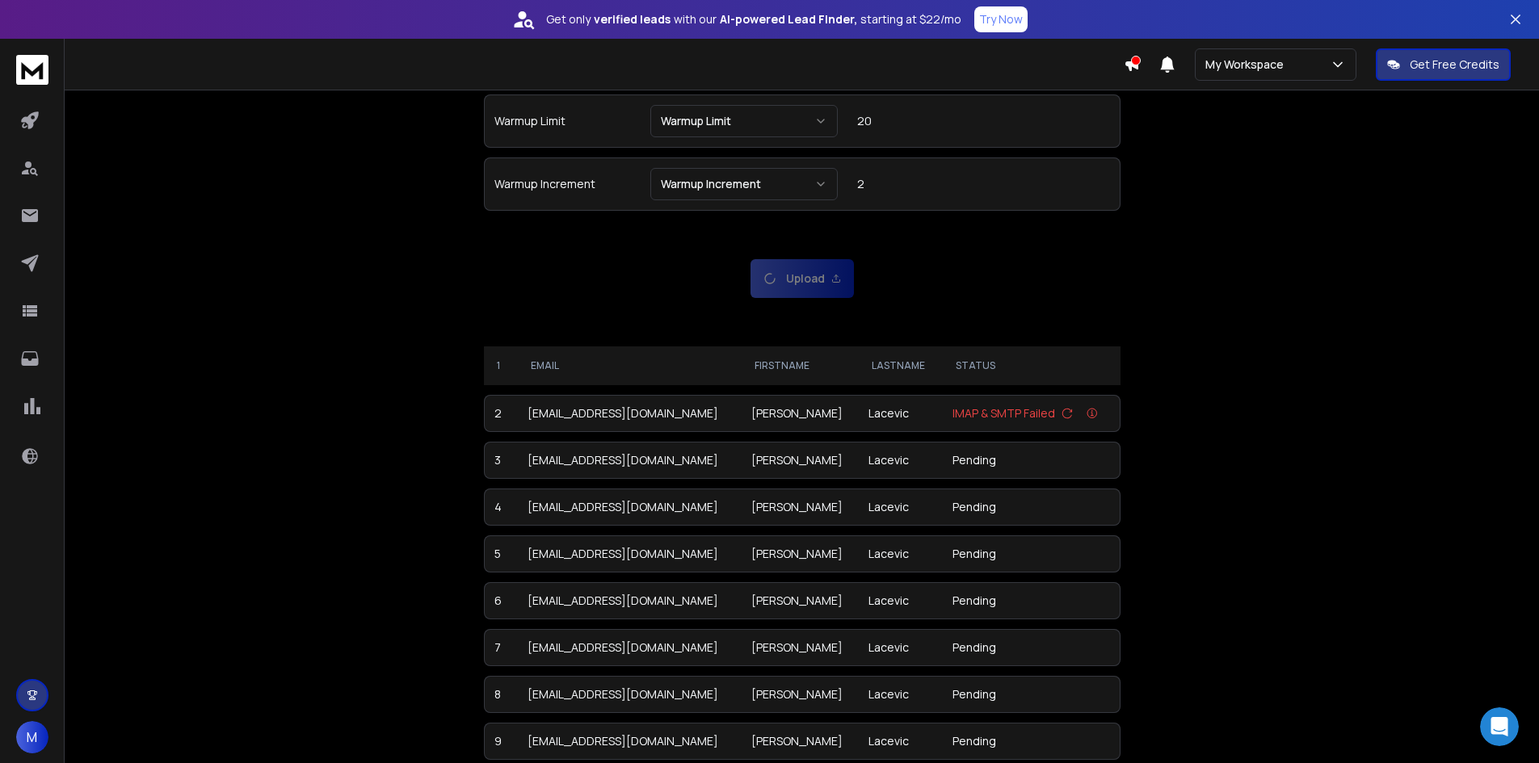
scroll to position [1180, 0]
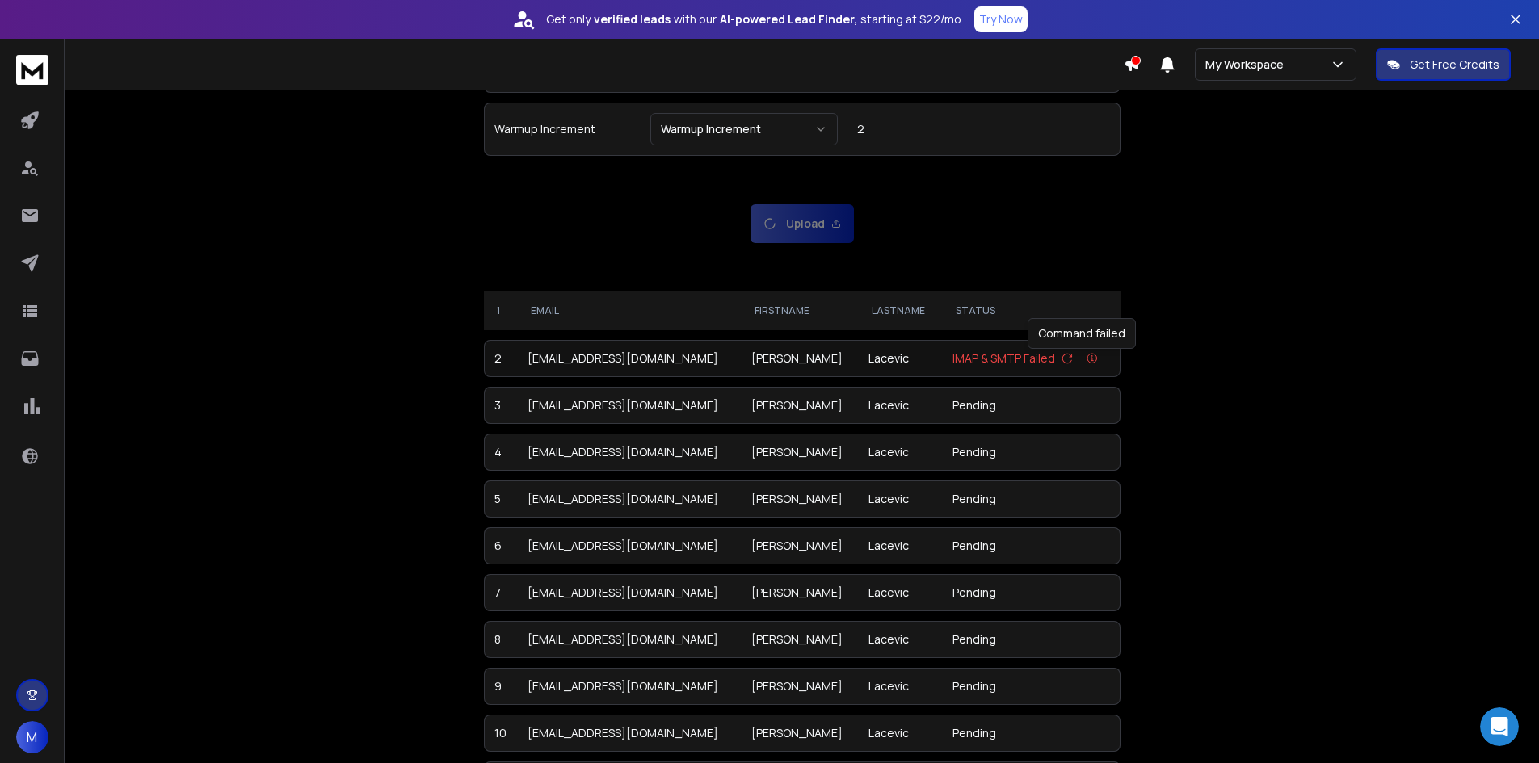
click at [1086, 361] on icon at bounding box center [1092, 358] width 13 height 13
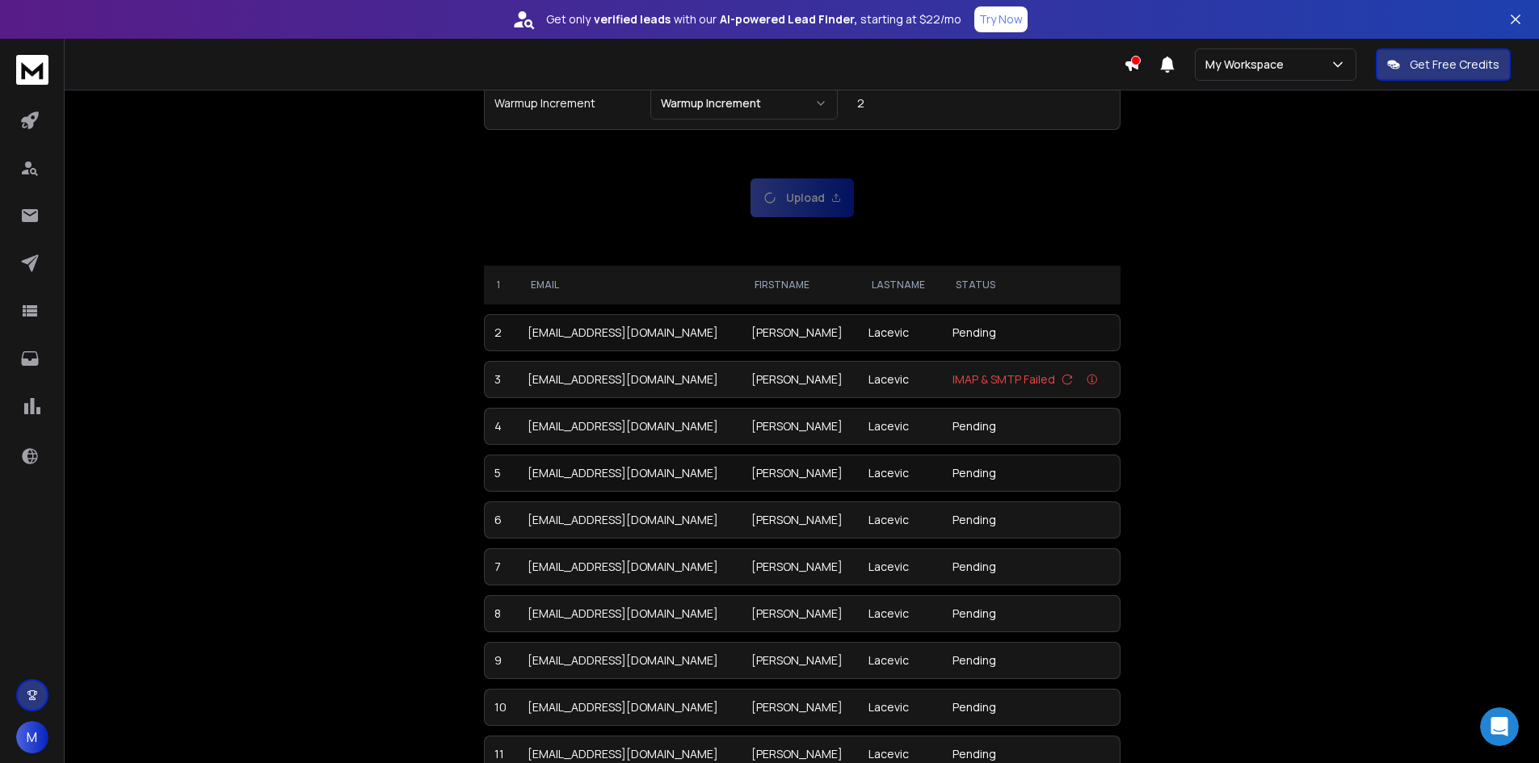
scroll to position [1261, 0]
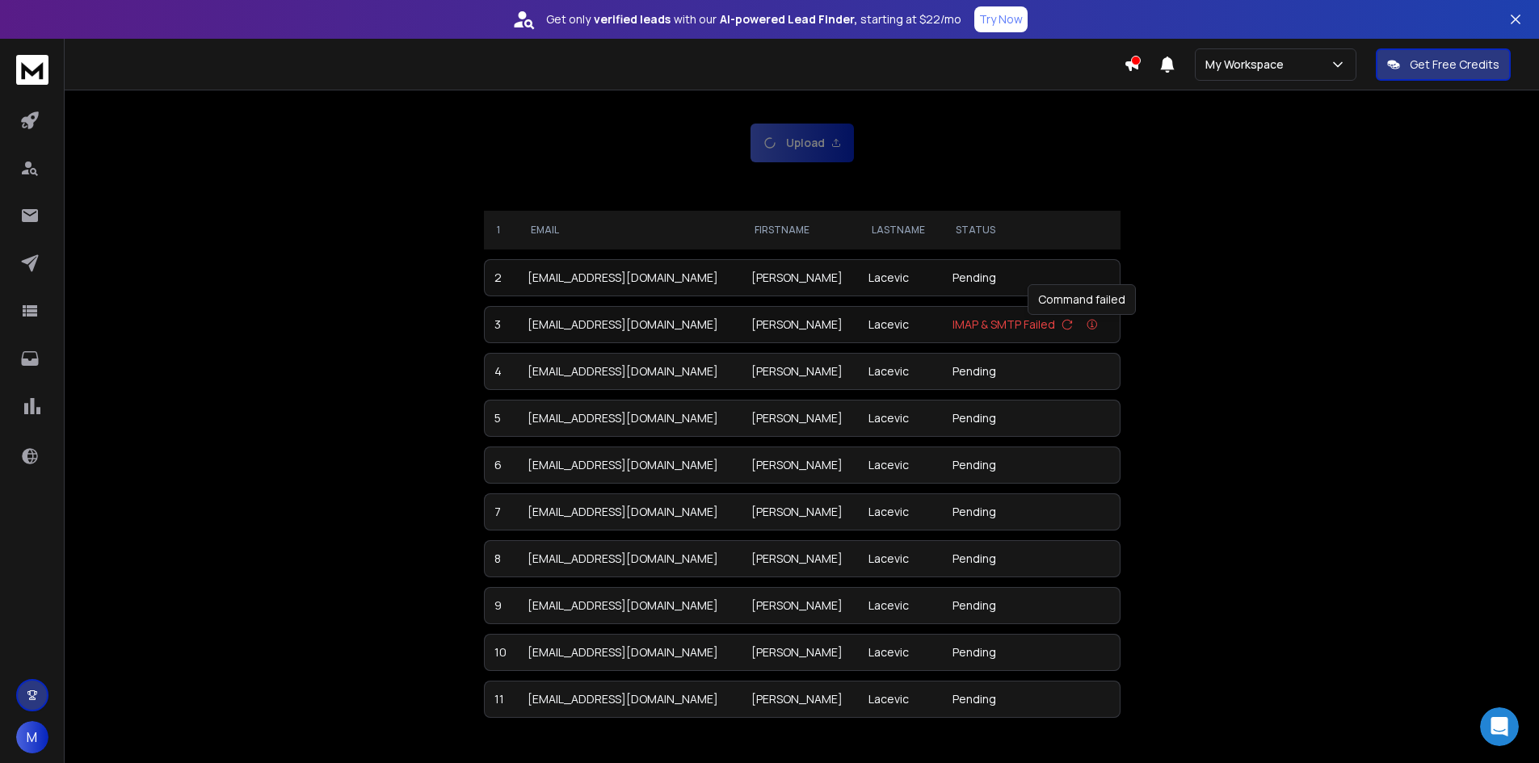
click at [1086, 325] on icon at bounding box center [1092, 324] width 13 height 13
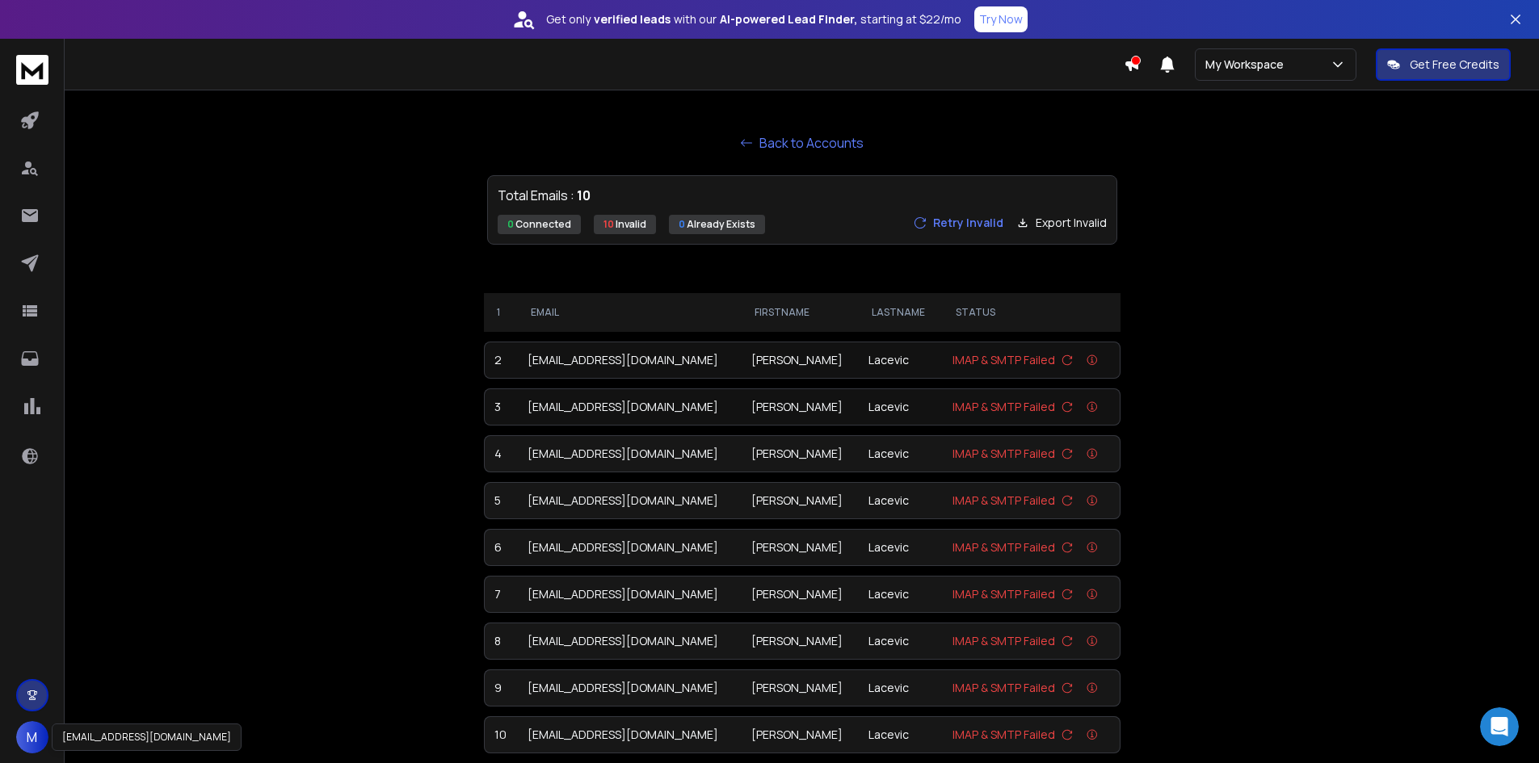
click at [17, 728] on button "M" at bounding box center [32, 737] width 32 height 32
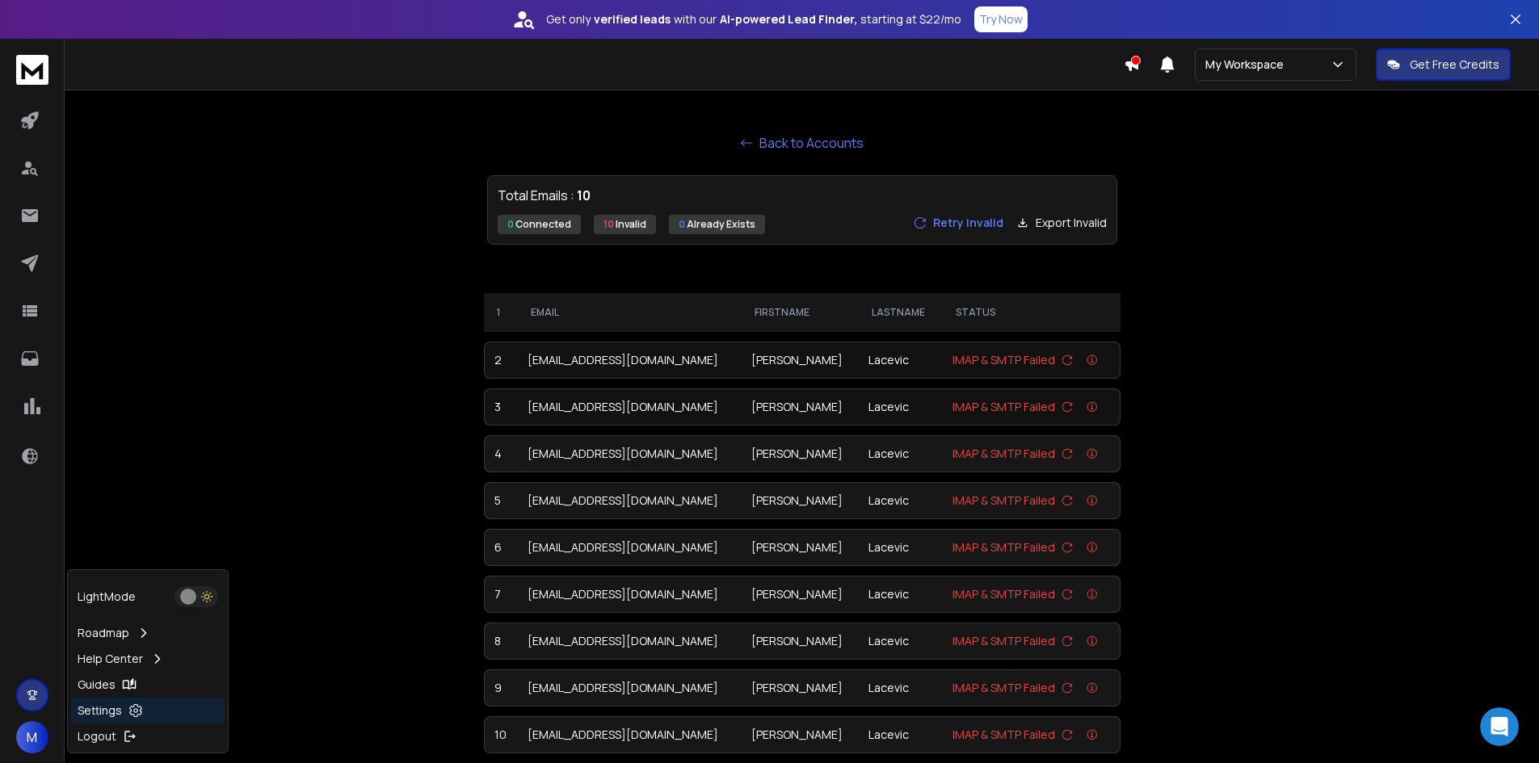
click at [110, 715] on p "Settings" at bounding box center [100, 711] width 44 height 16
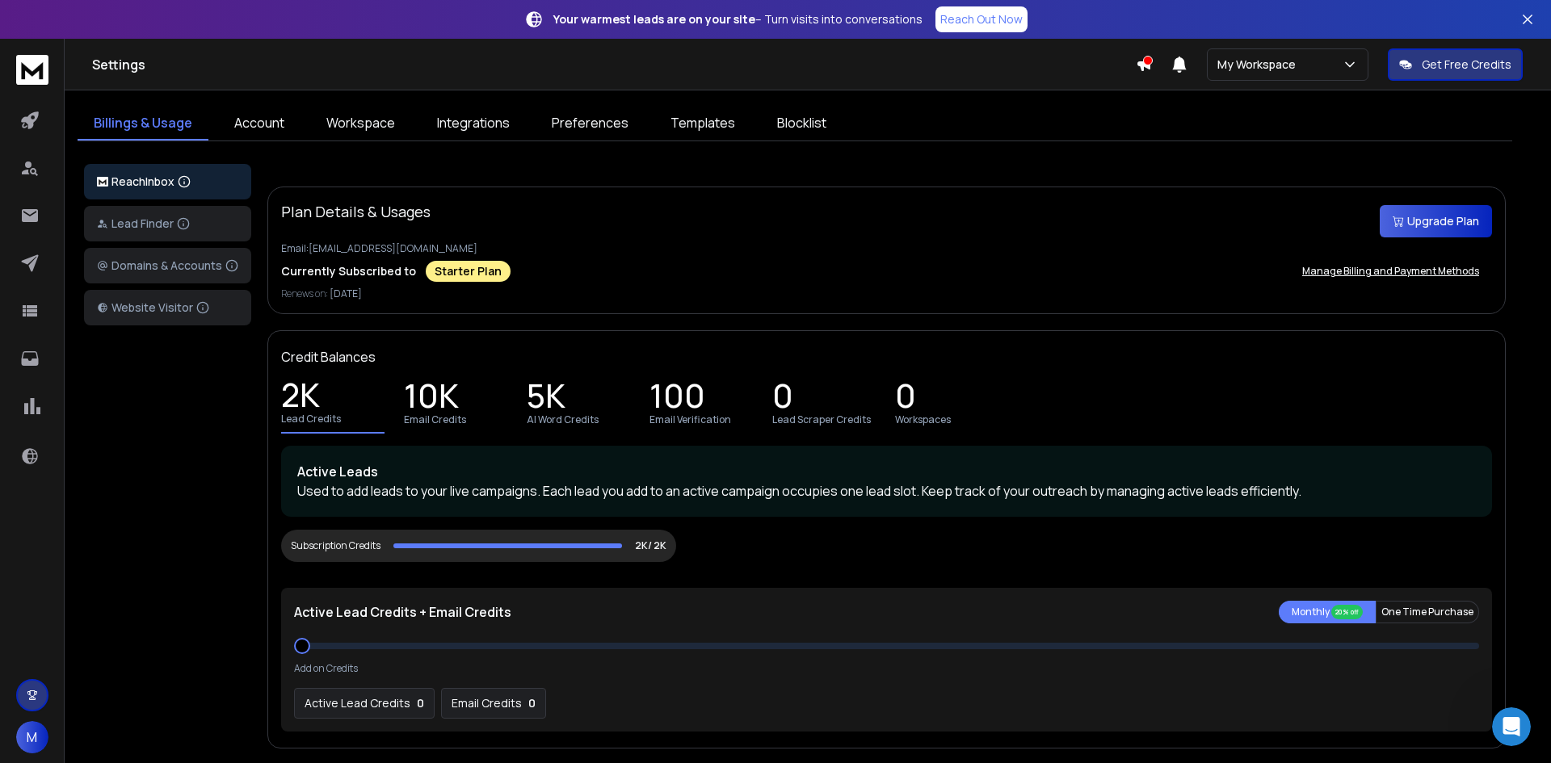
click at [267, 114] on link "Account" at bounding box center [259, 124] width 82 height 34
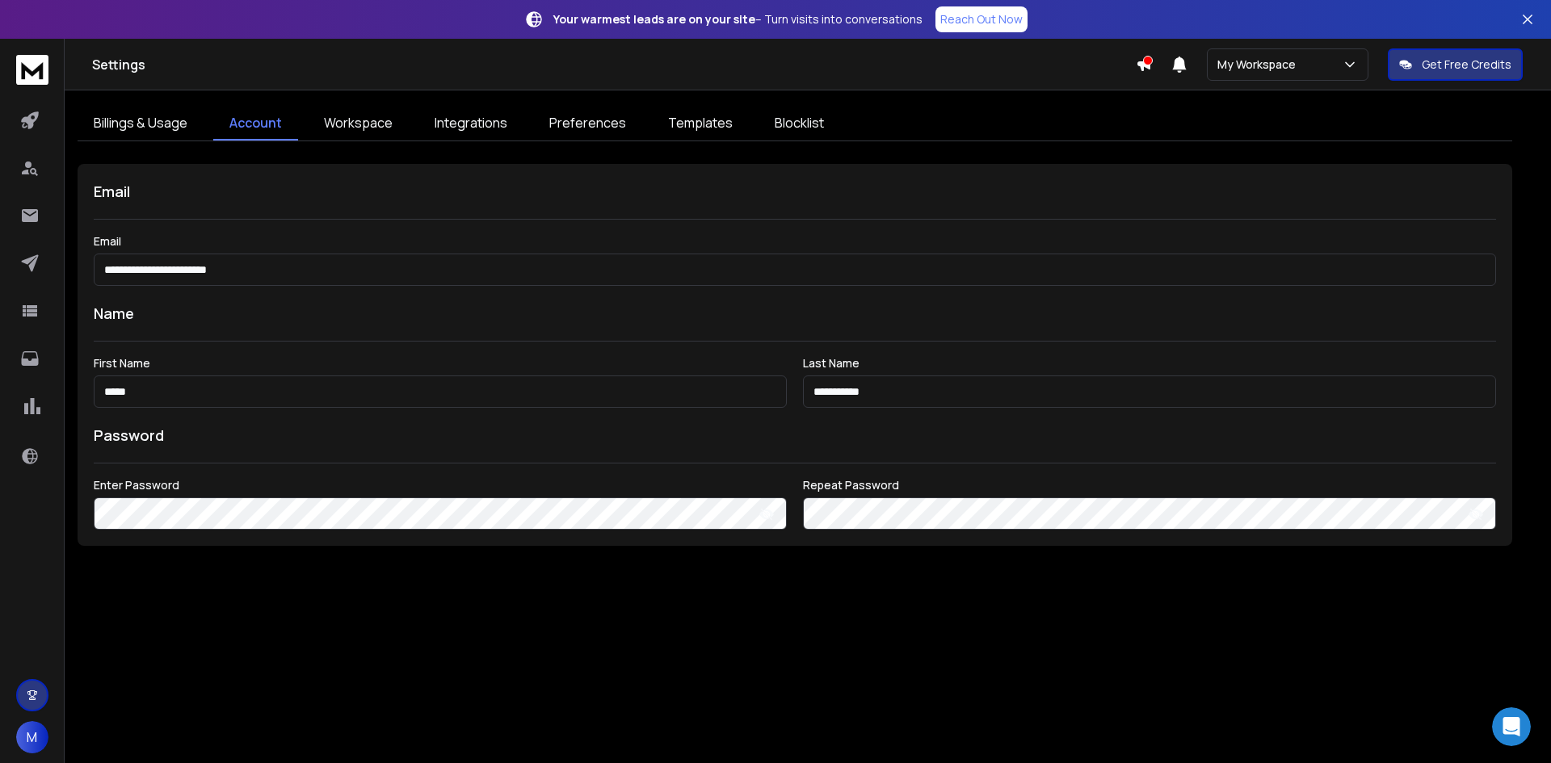
click at [173, 269] on input "**********" at bounding box center [795, 270] width 1402 height 32
drag, startPoint x: 456, startPoint y: 569, endPoint x: 466, endPoint y: 571, distance: 10.0
click at [466, 571] on div "**********" at bounding box center [795, 455] width 1434 height 582
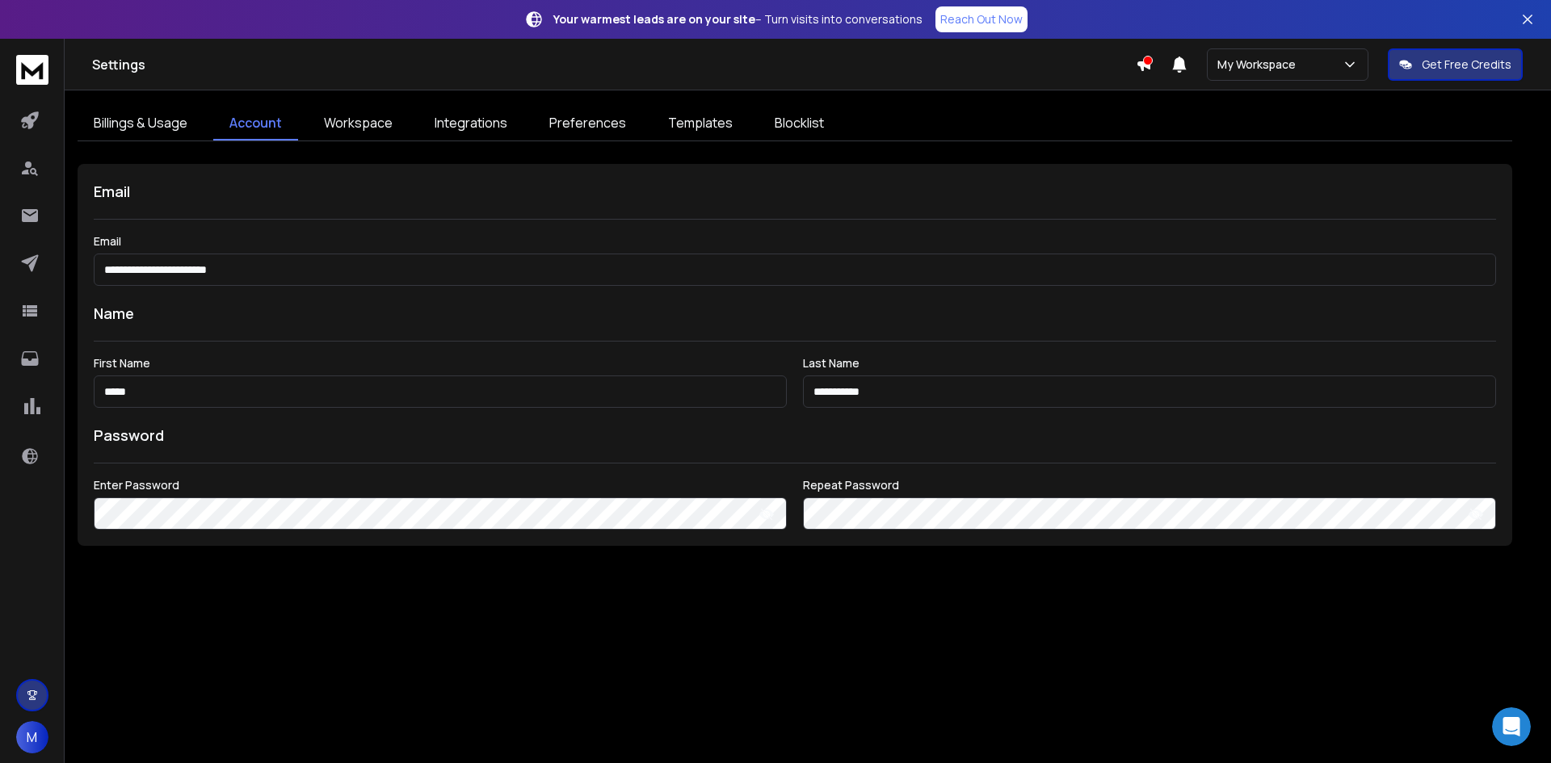
click at [255, 273] on input "**********" at bounding box center [795, 270] width 1402 height 32
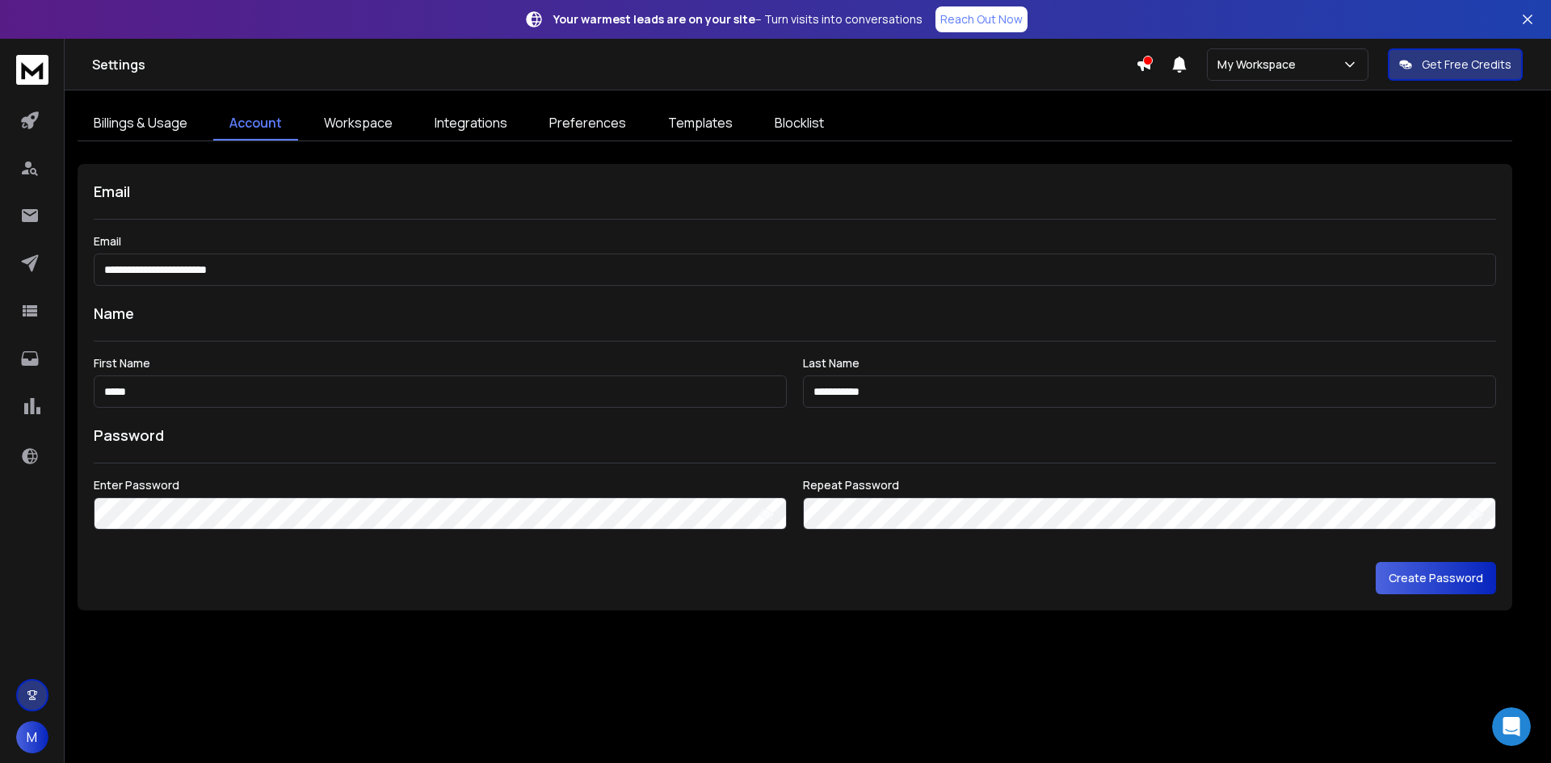
click at [1412, 581] on button "Create Password" at bounding box center [1436, 578] width 120 height 32
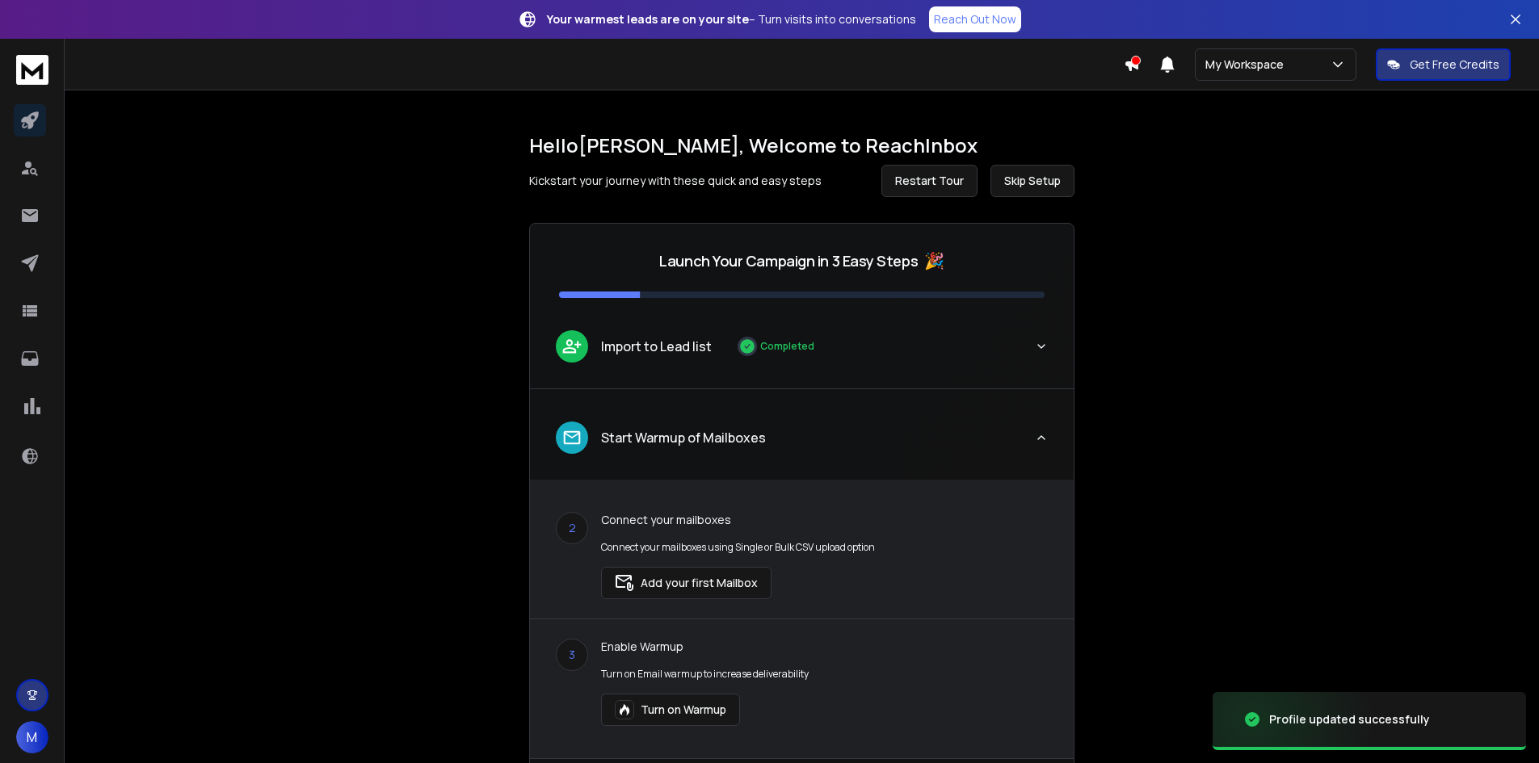
click at [451, 527] on div "Hello Mirza , Welcome to ReachInbox Kickstart your journey with these quick and…" at bounding box center [801, 492] width 1422 height 770
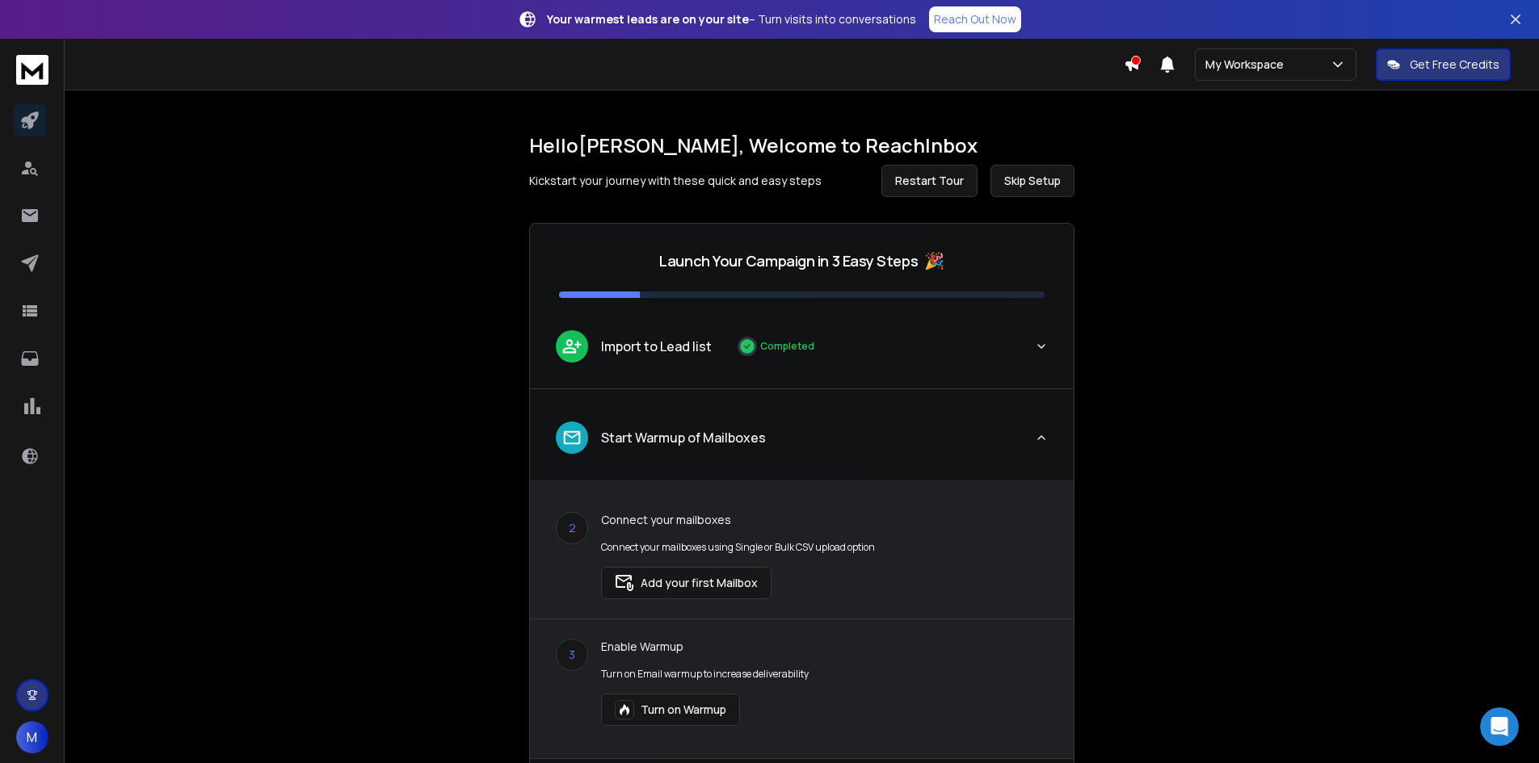
click at [373, 321] on div "Hello Mirza , Welcome to ReachInbox Kickstart your journey with these quick and…" at bounding box center [801, 492] width 1422 height 770
click at [32, 221] on icon at bounding box center [30, 215] width 16 height 13
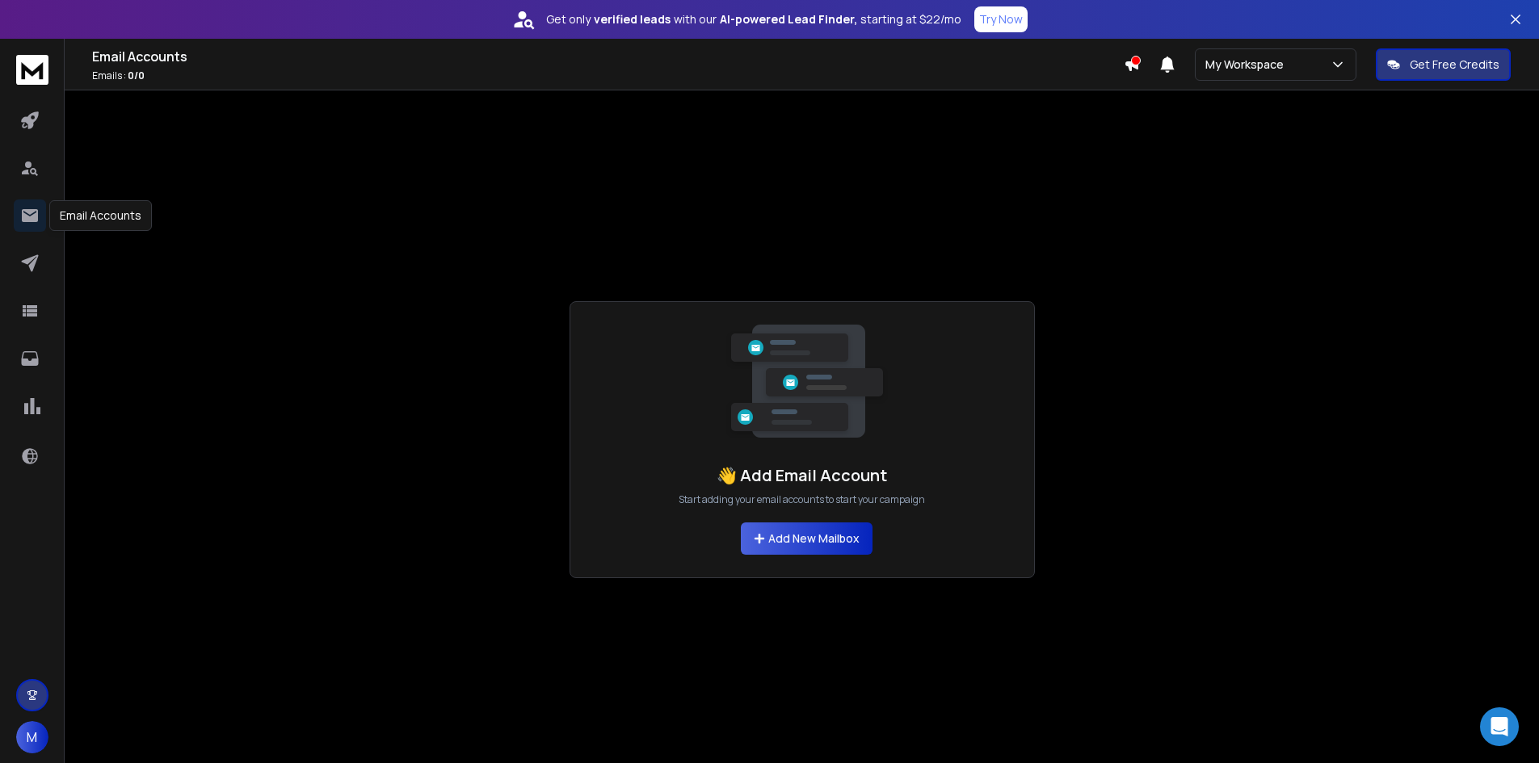
click at [36, 221] on icon at bounding box center [30, 215] width 16 height 13
click at [191, 226] on div "👋 Add Email Account Start adding your email accounts to start your campaign Add…" at bounding box center [801, 440] width 1422 height 666
click at [872, 263] on div "👋 Add Email Account Start adding your email accounts to start your campaign Add…" at bounding box center [801, 440] width 1422 height 666
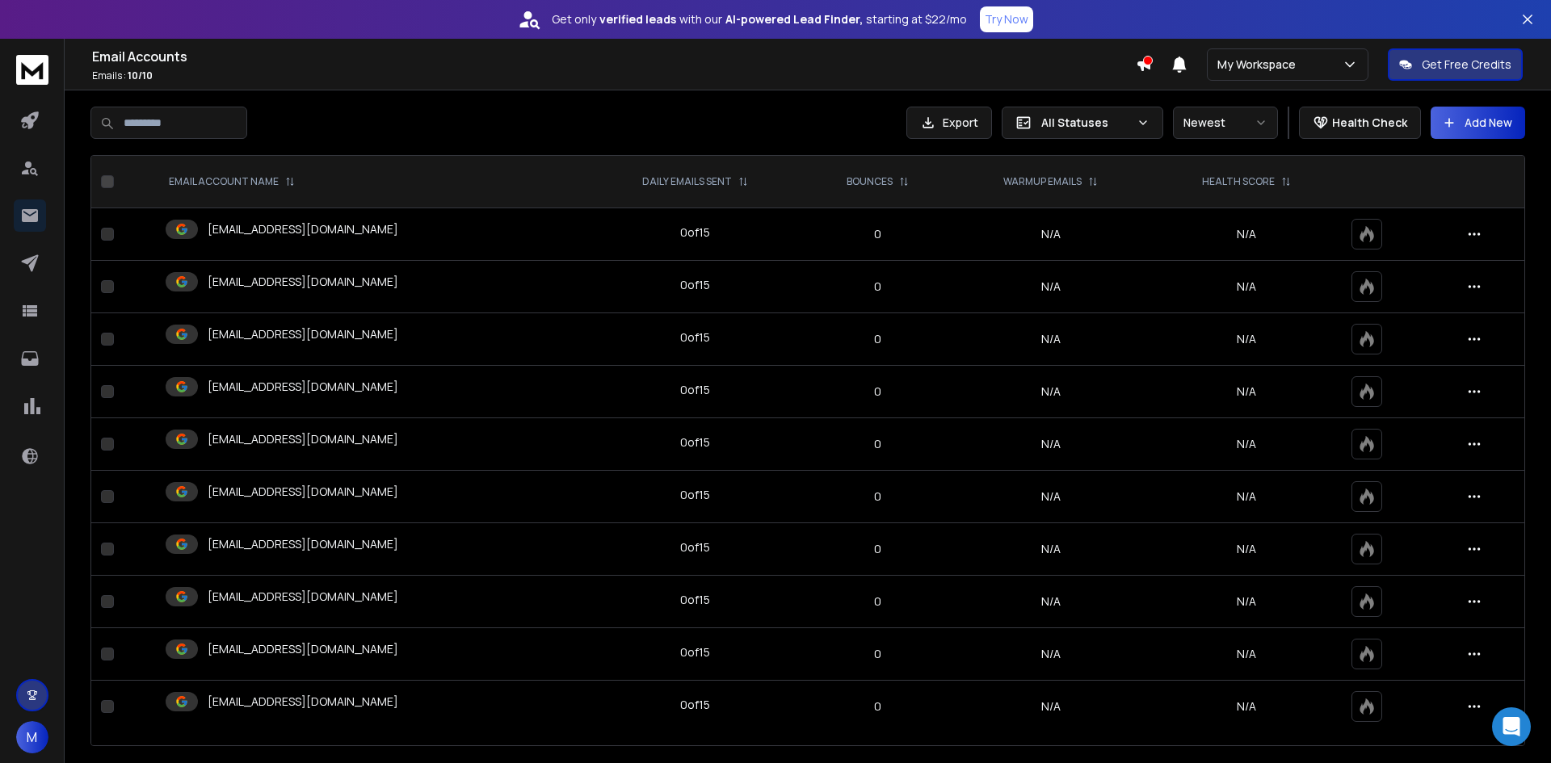
click at [425, 116] on div at bounding box center [493, 123] width 806 height 32
click at [36, 168] on icon at bounding box center [29, 167] width 19 height 19
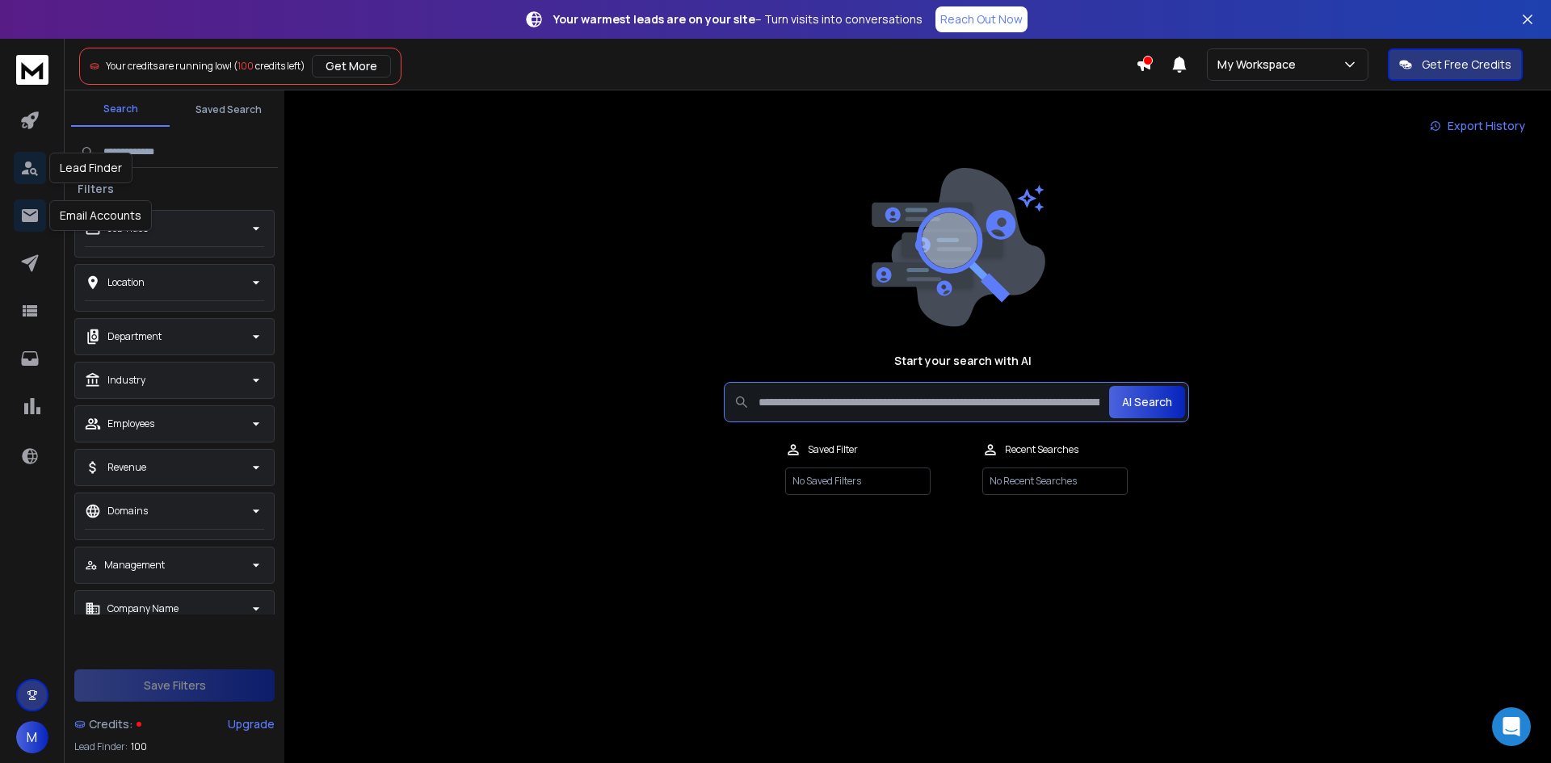
click at [40, 212] on link at bounding box center [30, 216] width 32 height 32
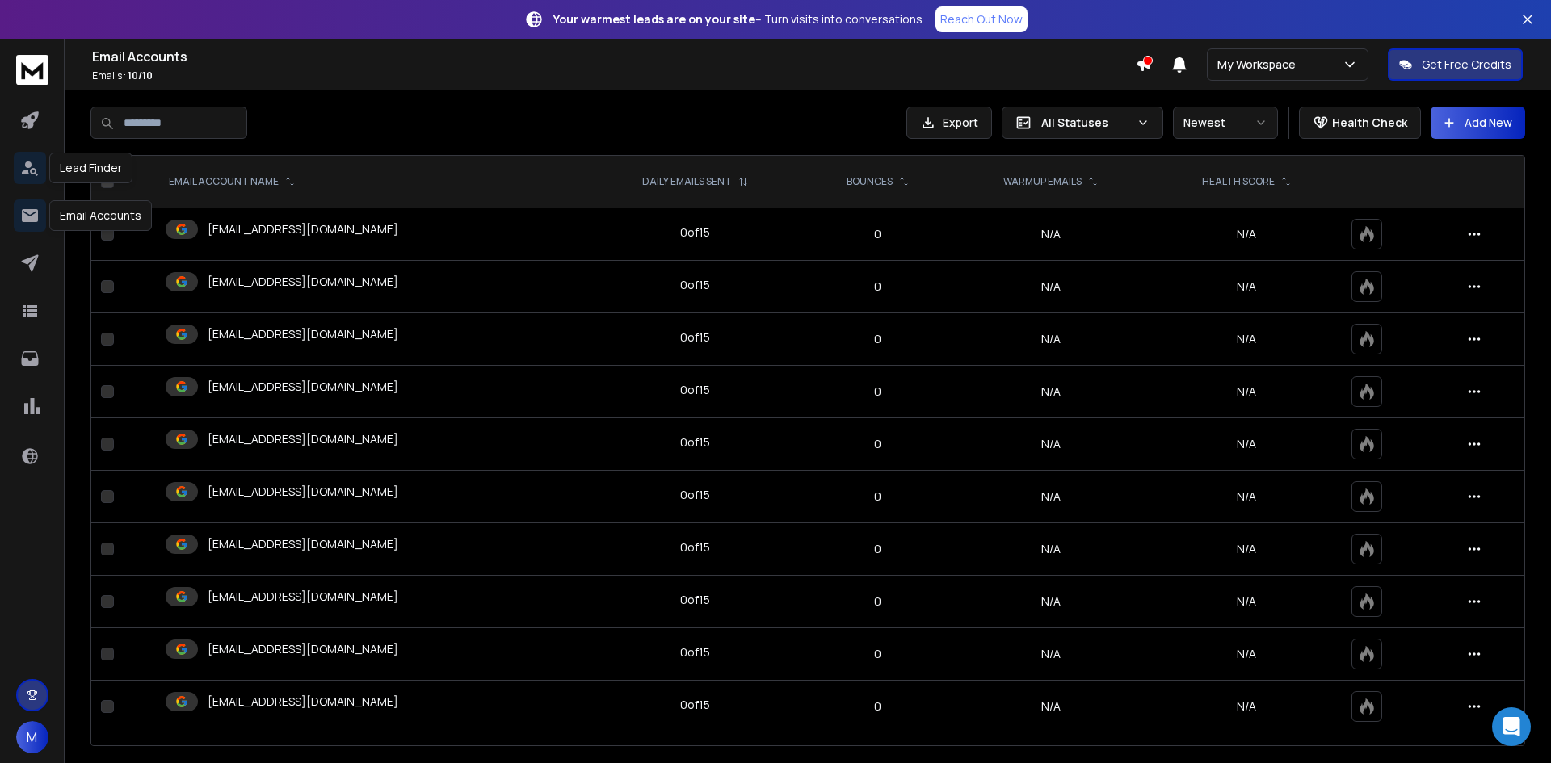
click at [34, 152] on link at bounding box center [30, 168] width 32 height 32
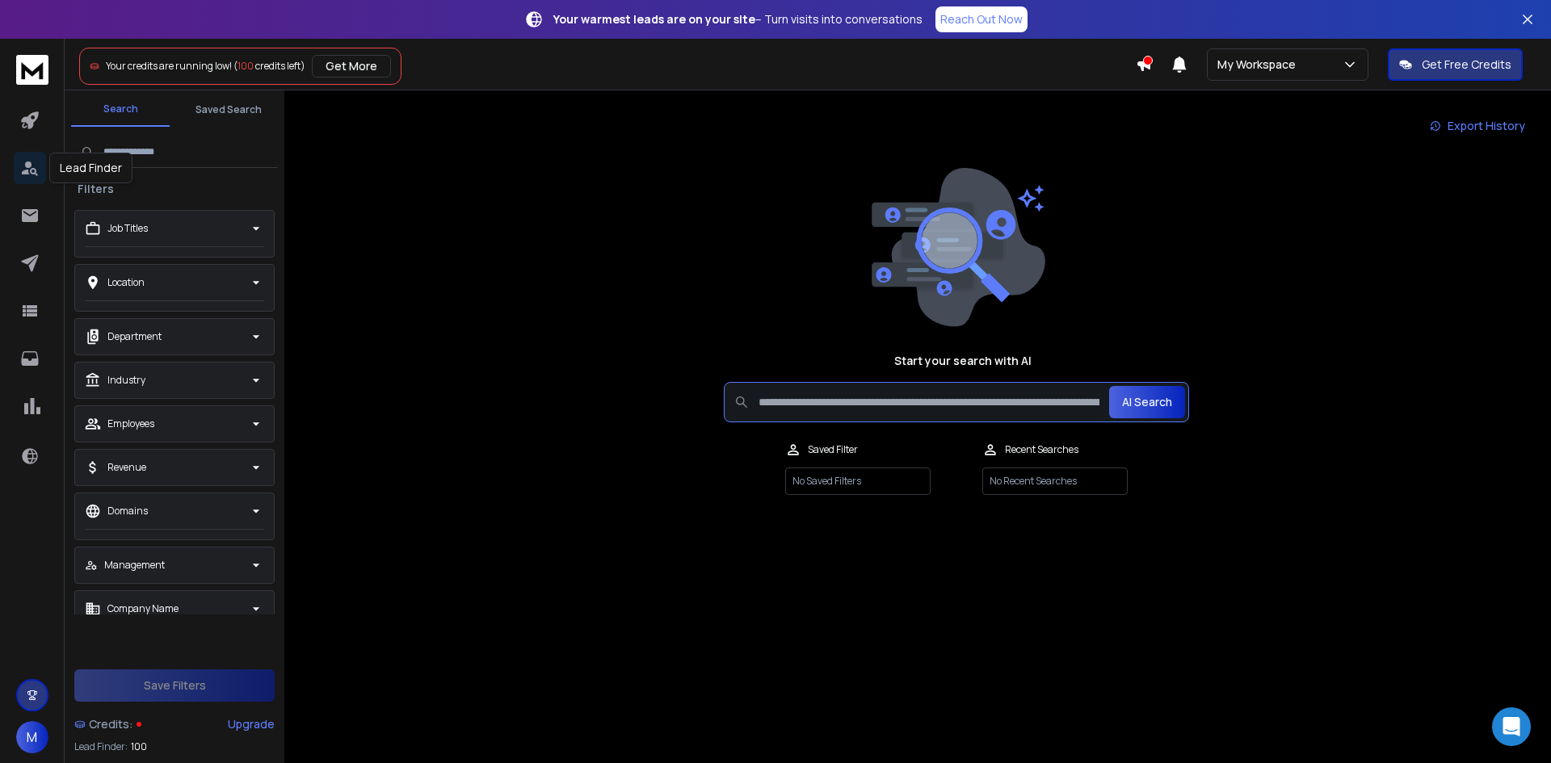
click at [26, 197] on div at bounding box center [32, 291] width 37 height 374
click at [33, 207] on icon at bounding box center [29, 215] width 19 height 19
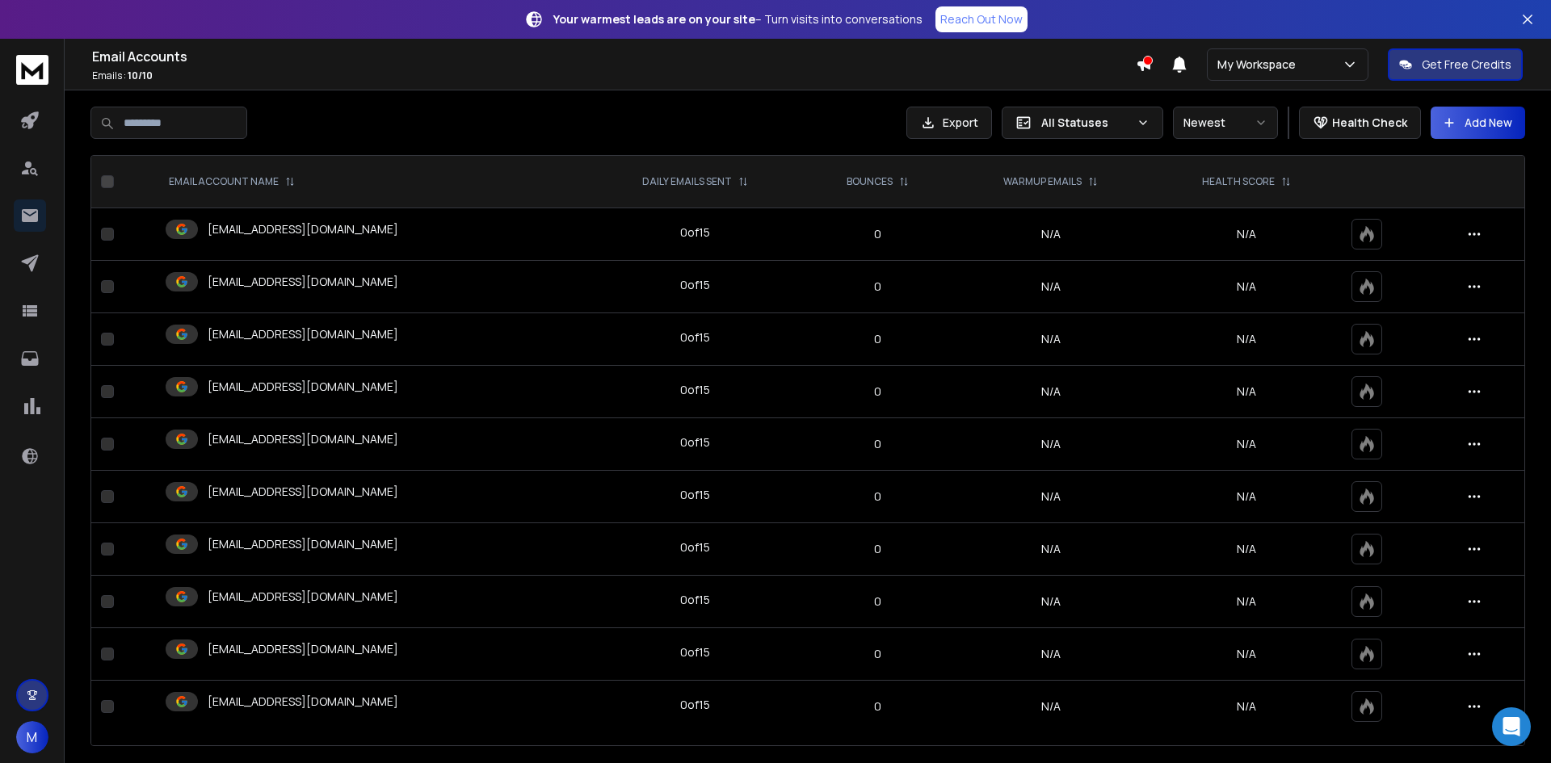
click at [352, 107] on div at bounding box center [493, 123] width 806 height 32
drag, startPoint x: 139, startPoint y: 73, endPoint x: 105, endPoint y: 75, distance: 34.0
click at [112, 75] on p "Emails : 10 / 10" at bounding box center [614, 75] width 1044 height 13
drag, startPoint x: 101, startPoint y: 75, endPoint x: 170, endPoint y: 68, distance: 69.0
click at [134, 69] on p "Emails : 10 / 10" at bounding box center [614, 75] width 1044 height 13
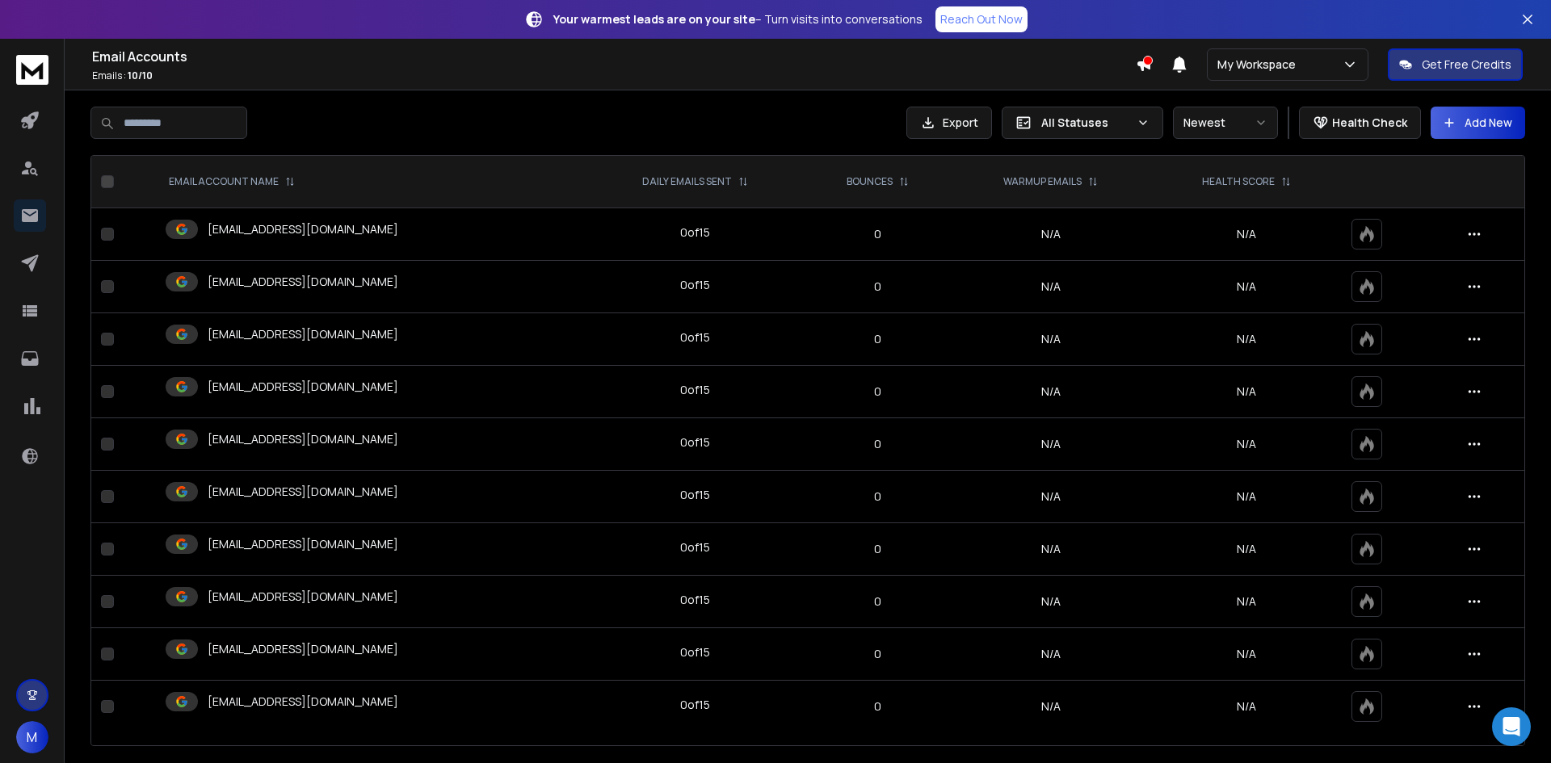
click at [641, 18] on strong "Your warmest leads are on your site" at bounding box center [654, 18] width 202 height 15
